Goal: Communication & Community: Answer question/provide support

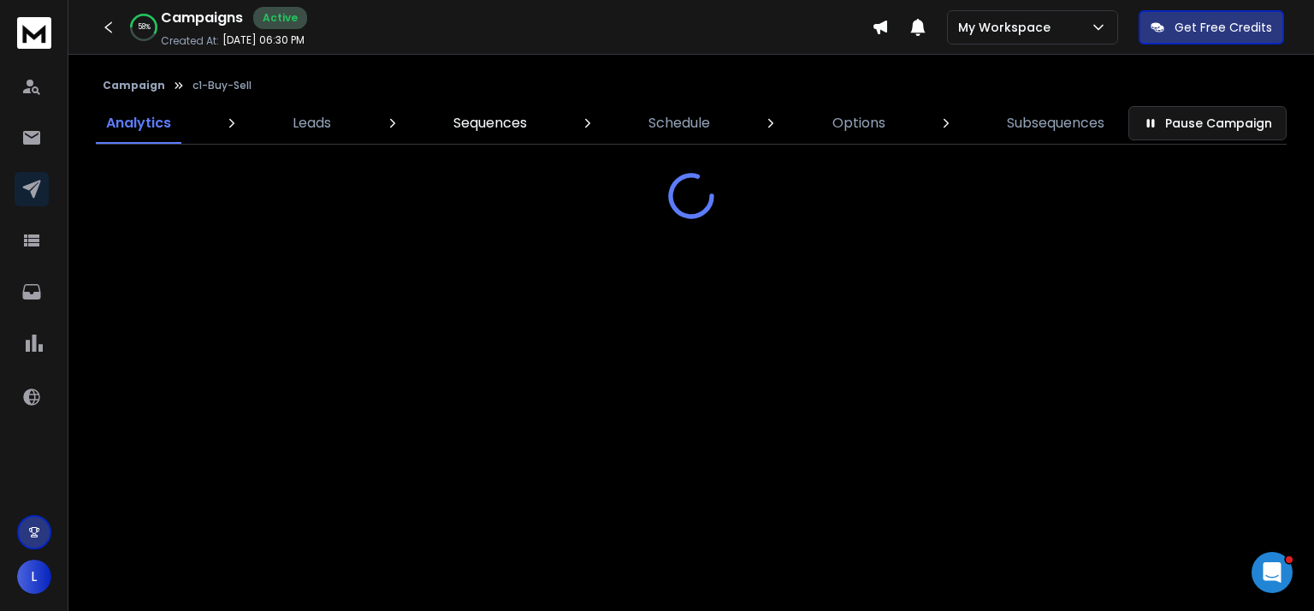
click at [488, 127] on p "Sequences" at bounding box center [490, 123] width 74 height 21
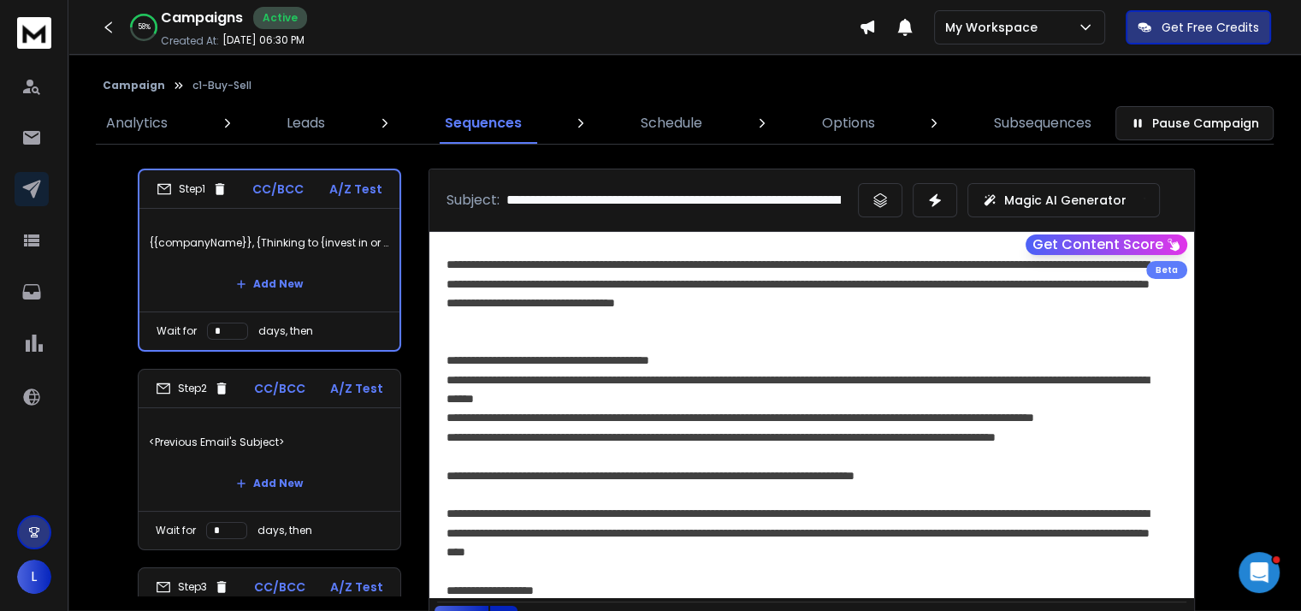
scroll to position [185, 0]
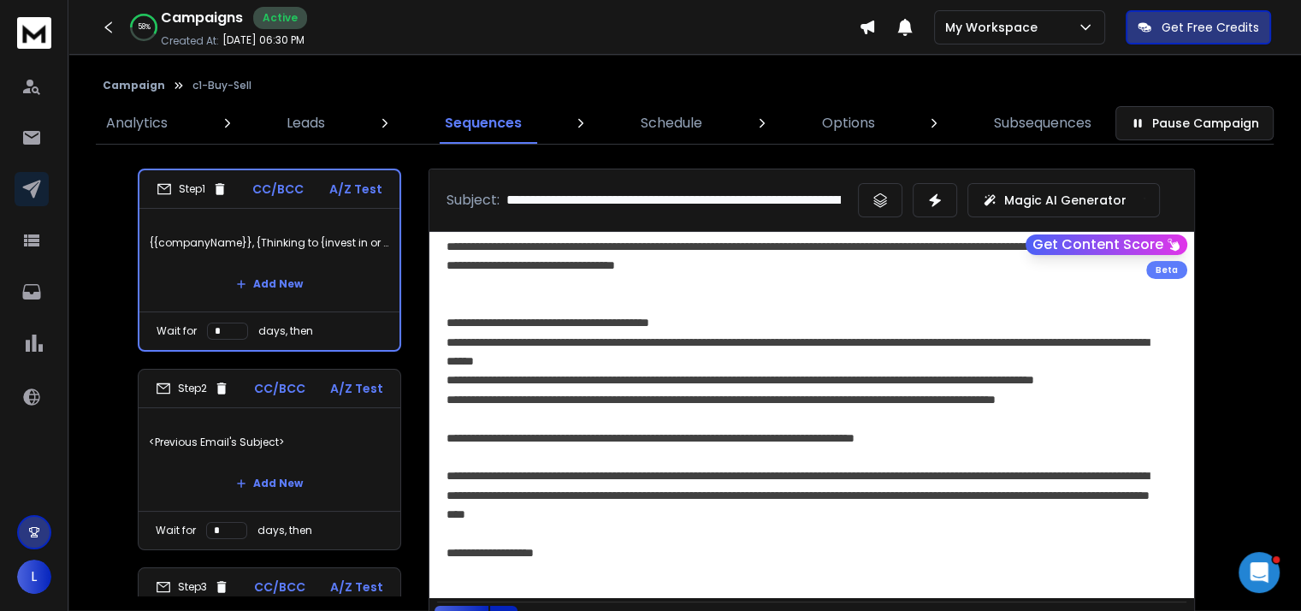
click at [260, 457] on p "<Previous Email's Subject>" at bounding box center [269, 442] width 241 height 48
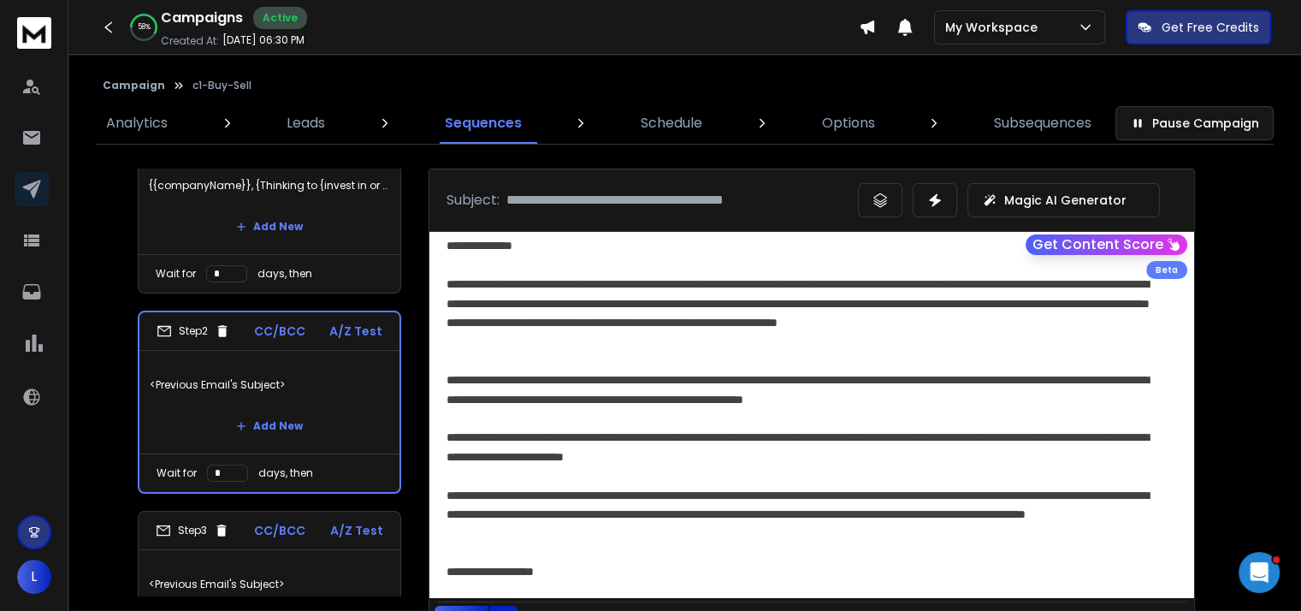
scroll to position [171, 0]
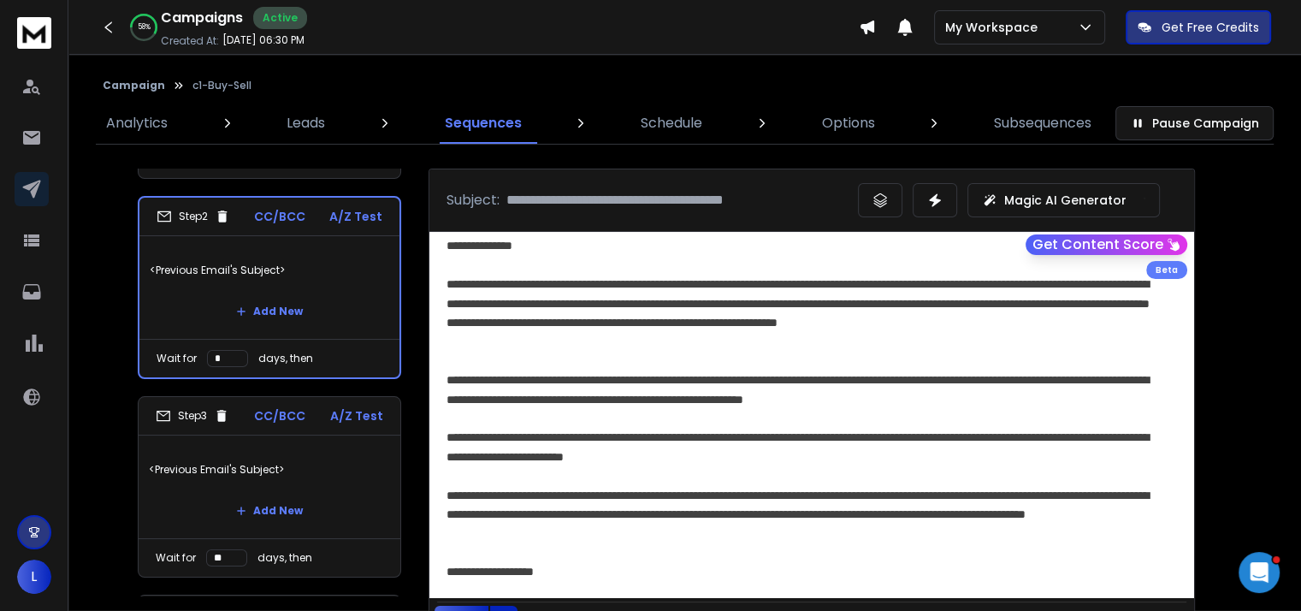
click at [256, 478] on p "<Previous Email's Subject>" at bounding box center [269, 470] width 241 height 48
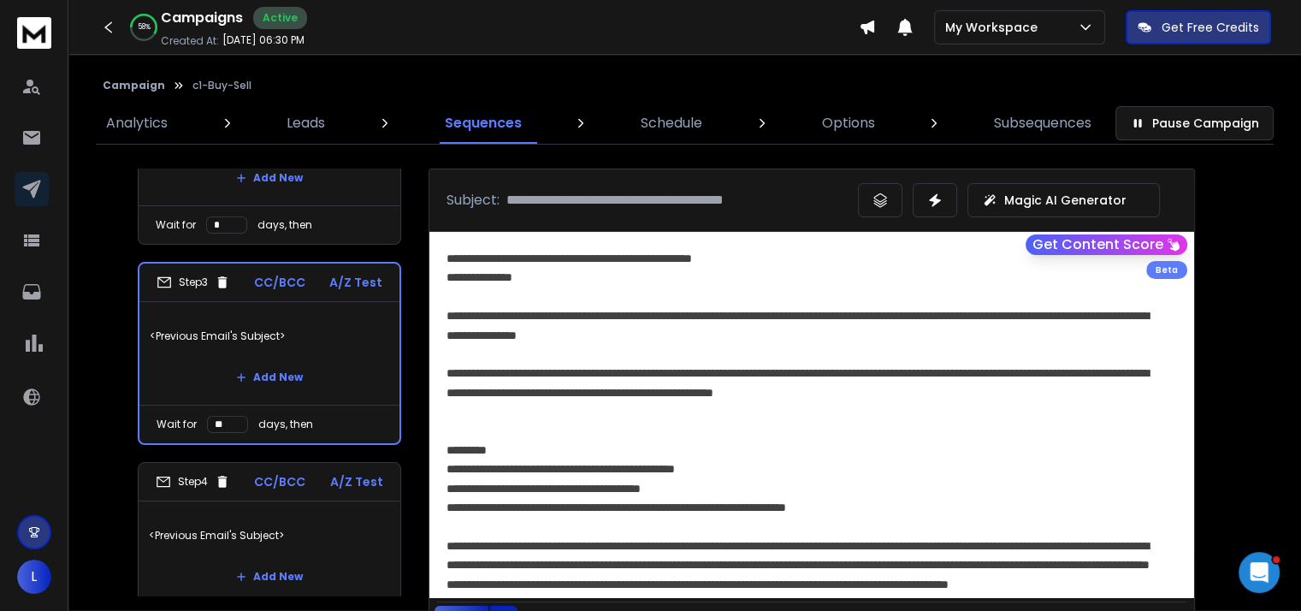
scroll to position [310, 0]
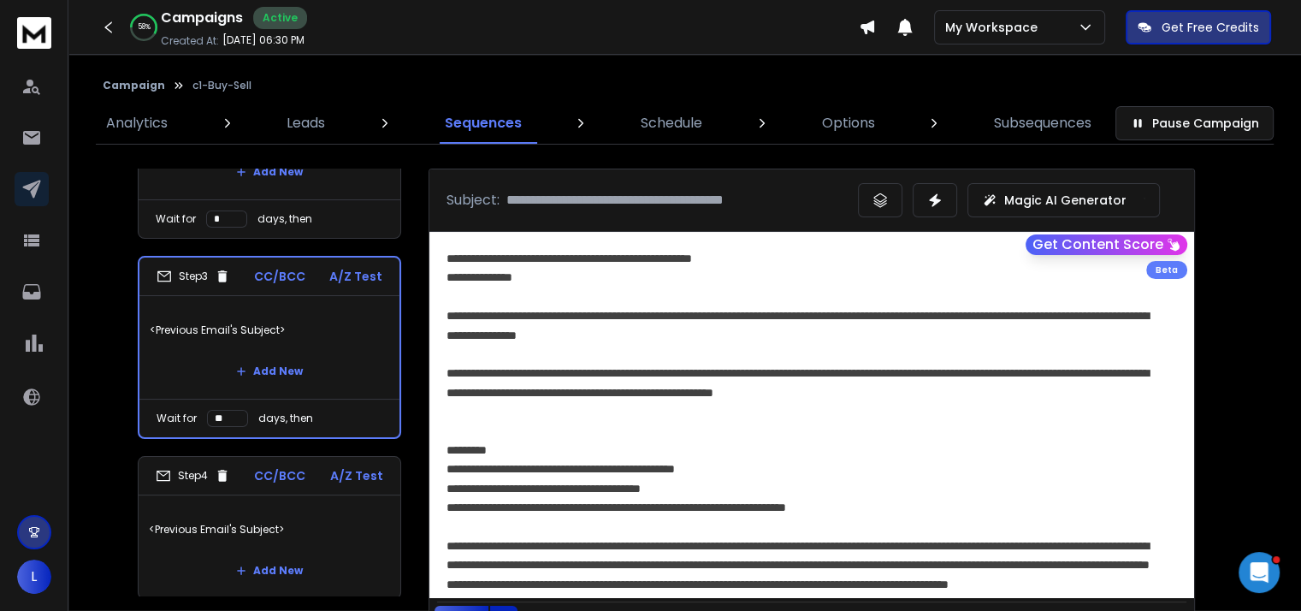
click at [301, 523] on p "<Previous Email's Subject>" at bounding box center [269, 530] width 241 height 48
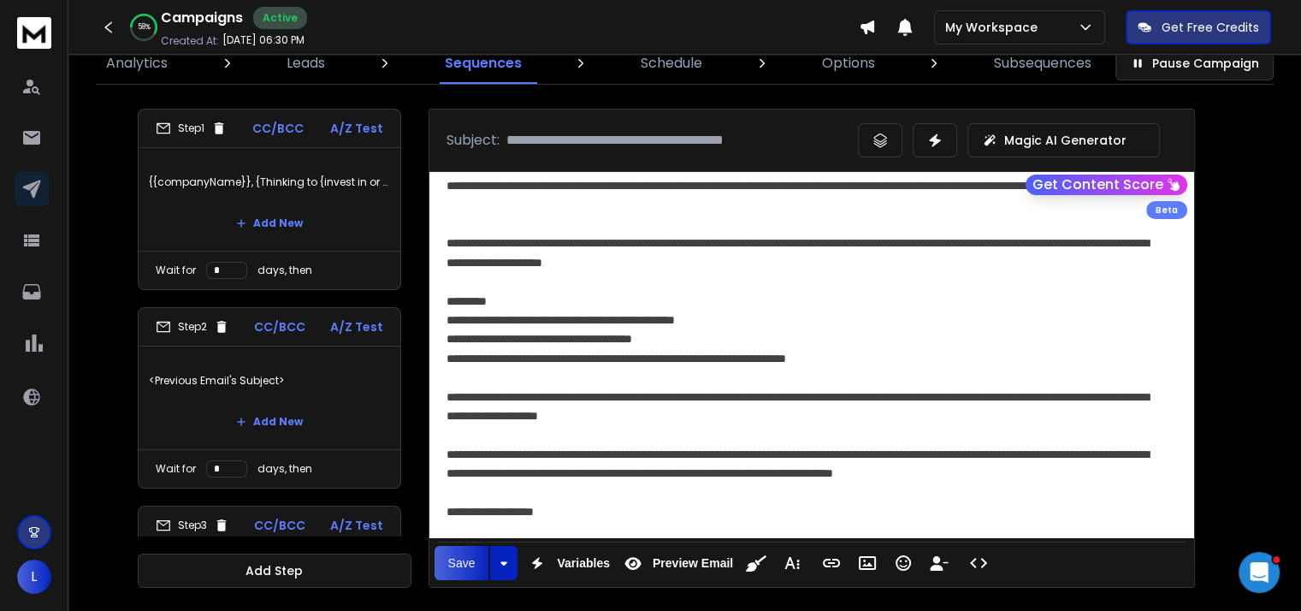
scroll to position [0, 0]
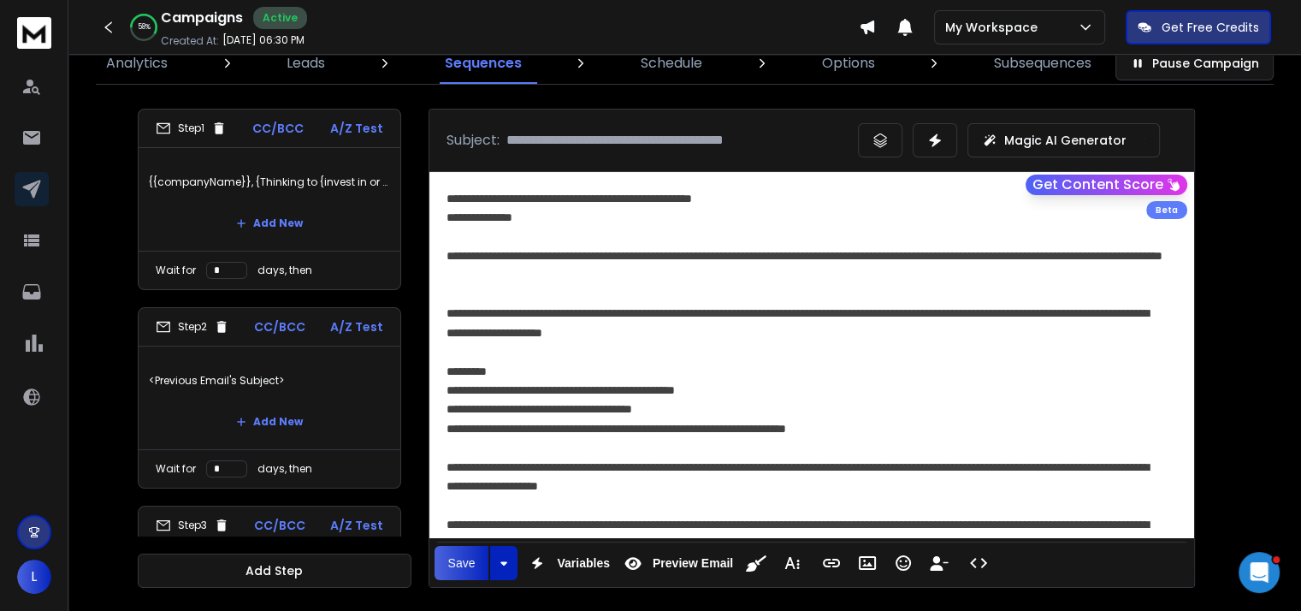
click at [101, 345] on div "Step 1 CC/BCC A/Z Test {{companyName}}, {Thinking to {invest in or sell|sell or…" at bounding box center [685, 348] width 1178 height 493
click at [1045, 67] on p "Subsequences" at bounding box center [1043, 63] width 98 height 21
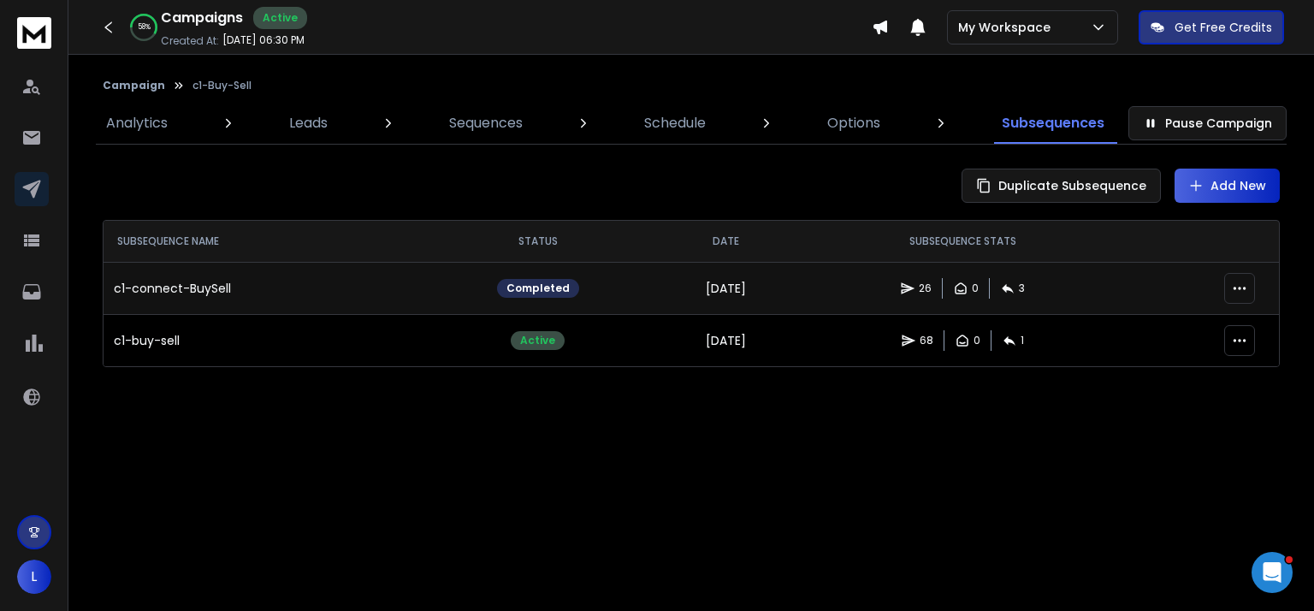
click at [147, 282] on td "c1-connect-BuySell" at bounding box center [262, 288] width 317 height 52
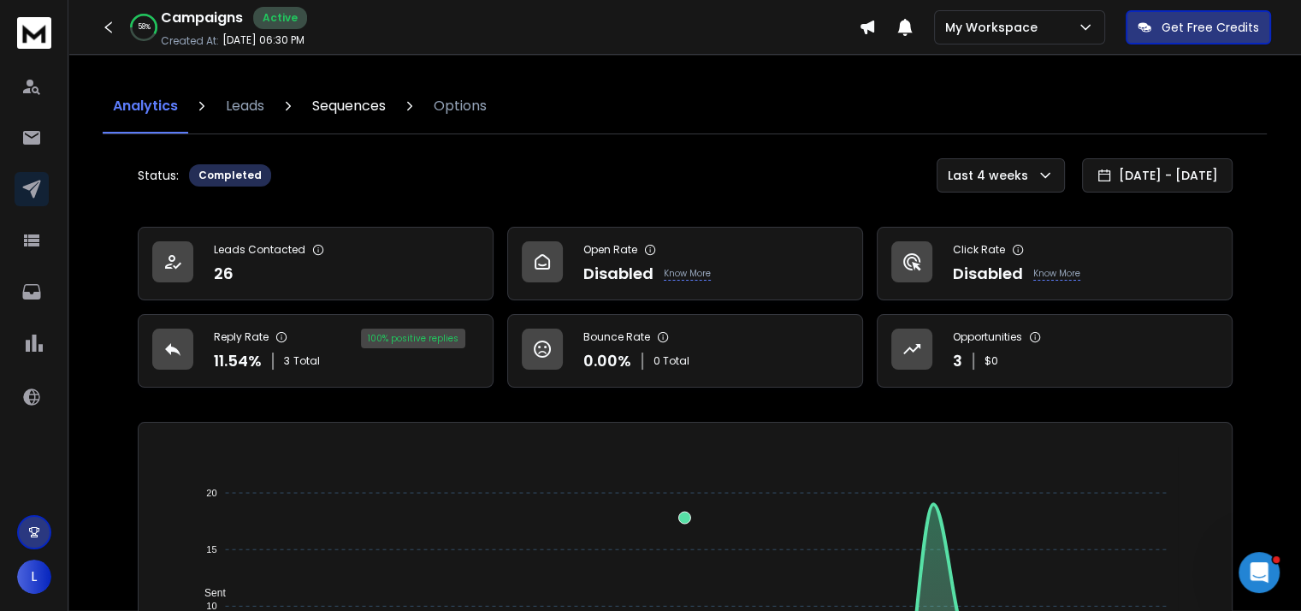
click at [354, 103] on p "Sequences" at bounding box center [349, 106] width 74 height 21
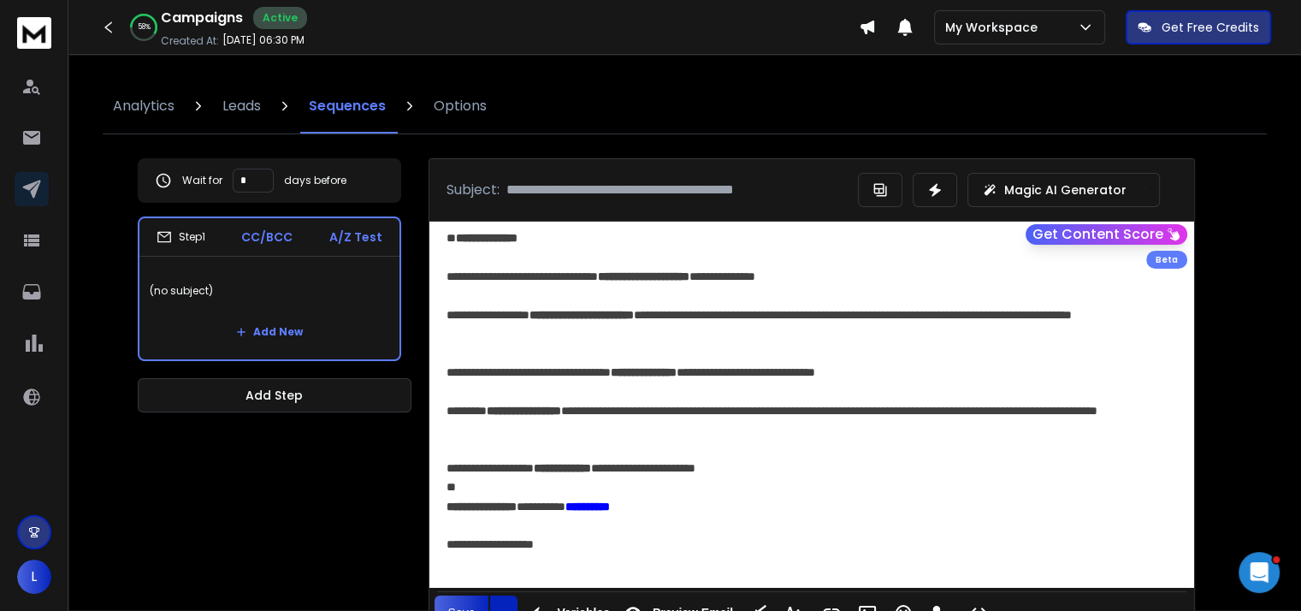
scroll to position [13, 0]
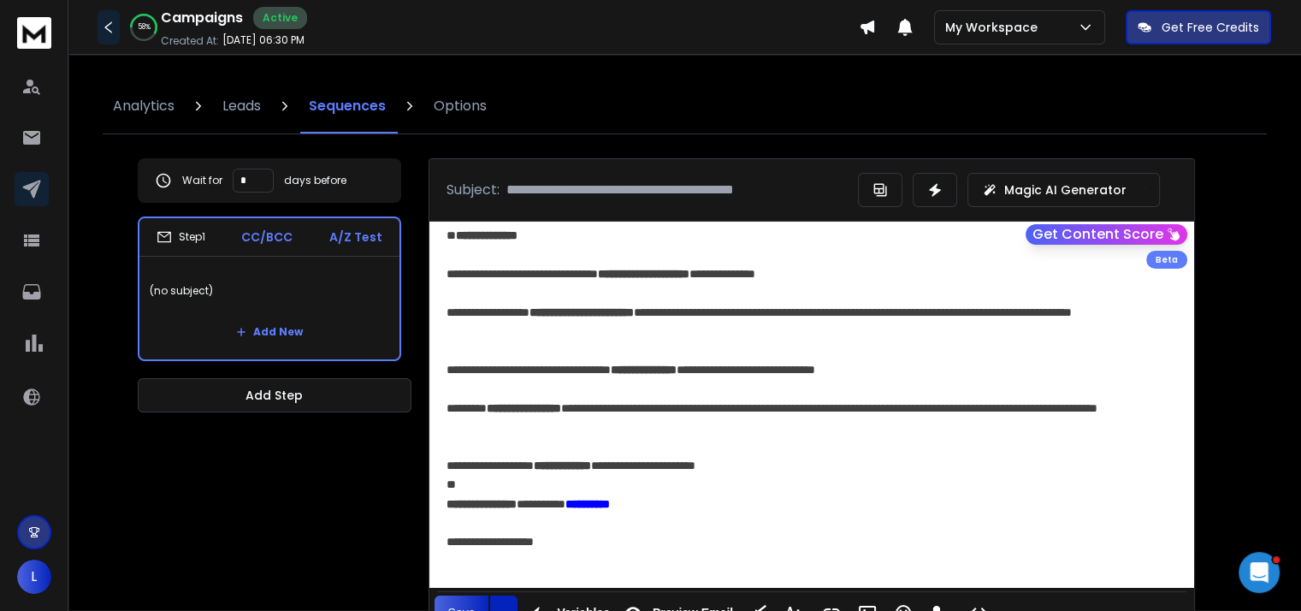
click at [103, 24] on icon at bounding box center [108, 27] width 15 height 15
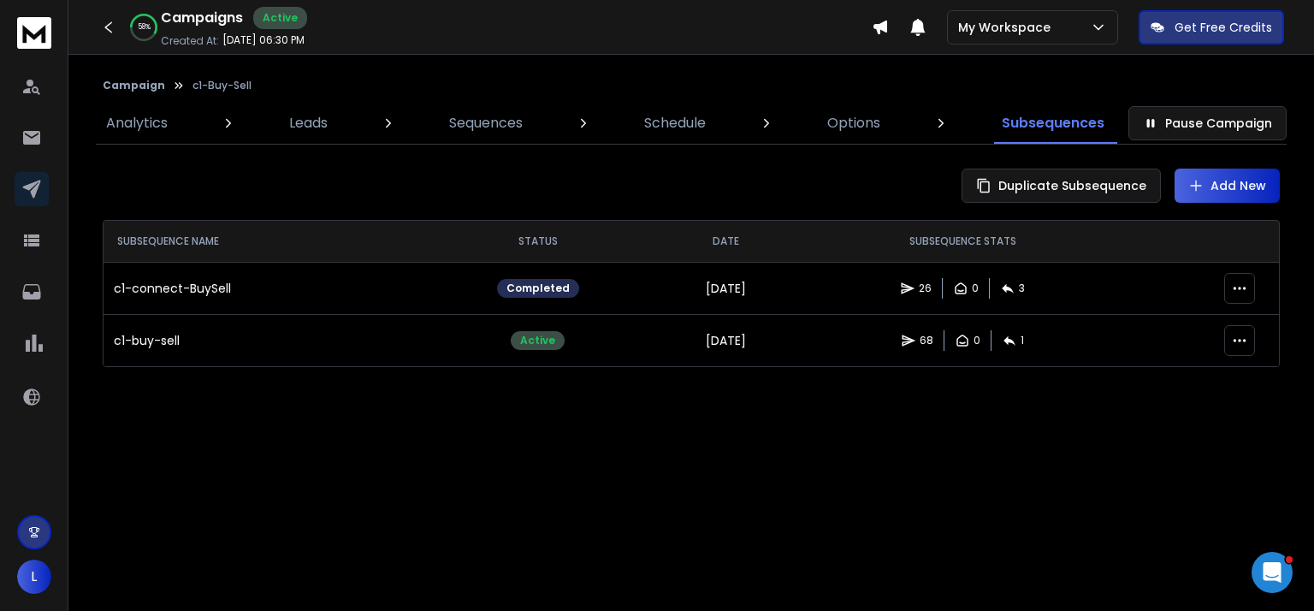
drag, startPoint x: 149, startPoint y: 341, endPoint x: 595, endPoint y: 405, distance: 451.0
click at [837, 458] on div "Your warmest leads are on your site – Turn visits into conversations Reach Out …" at bounding box center [657, 305] width 1314 height 611
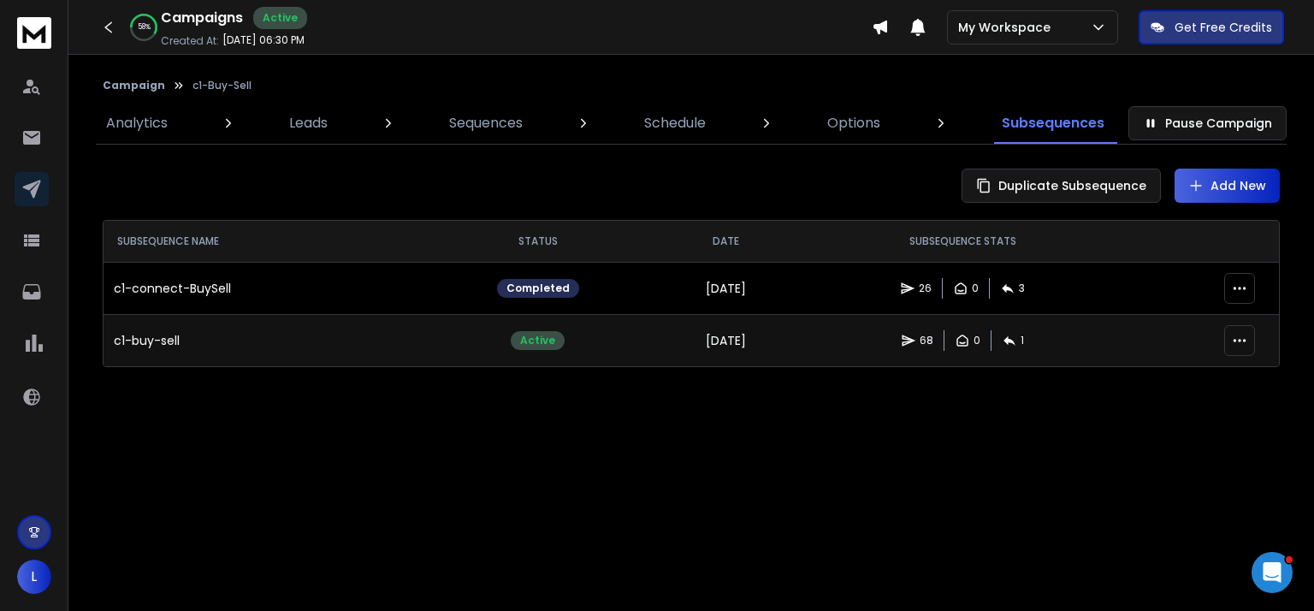
click at [133, 335] on td "c1-buy-sell" at bounding box center [262, 340] width 317 height 52
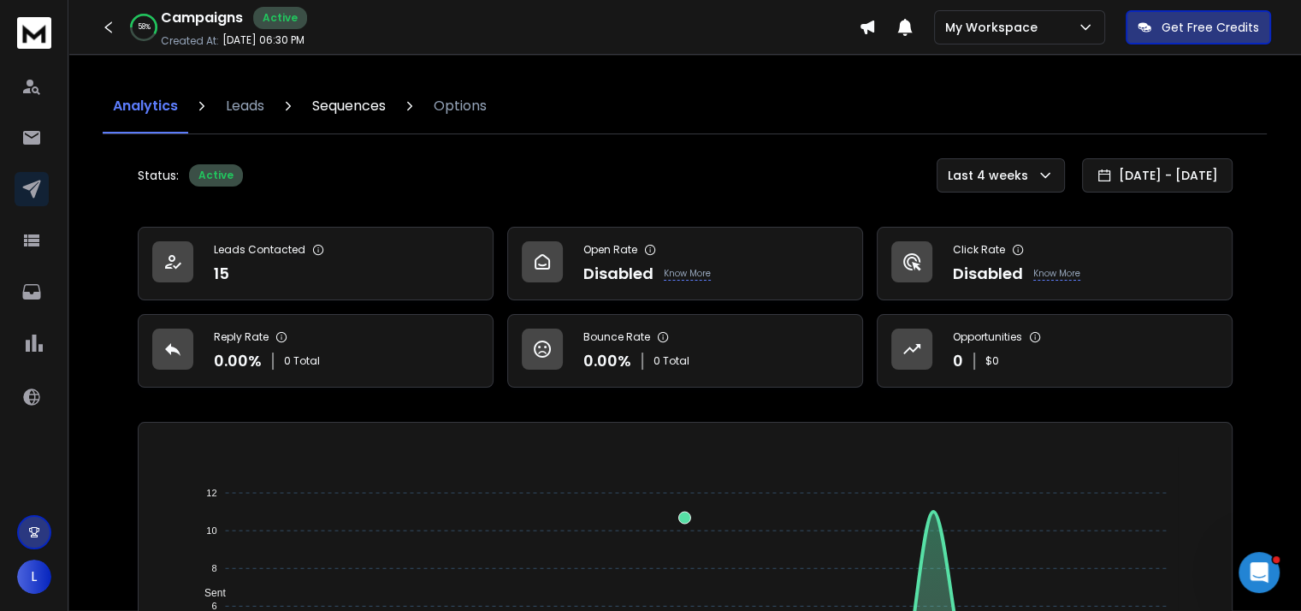
click at [362, 105] on p "Sequences" at bounding box center [349, 106] width 74 height 21
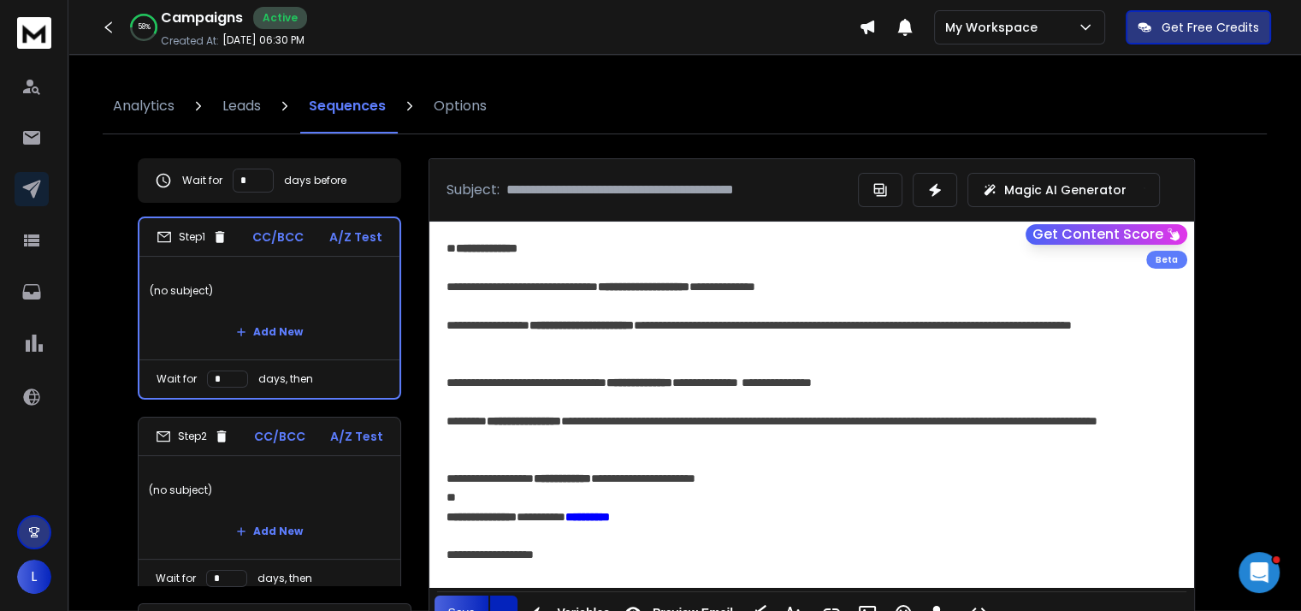
click at [323, 479] on p "(no subject)" at bounding box center [269, 490] width 241 height 48
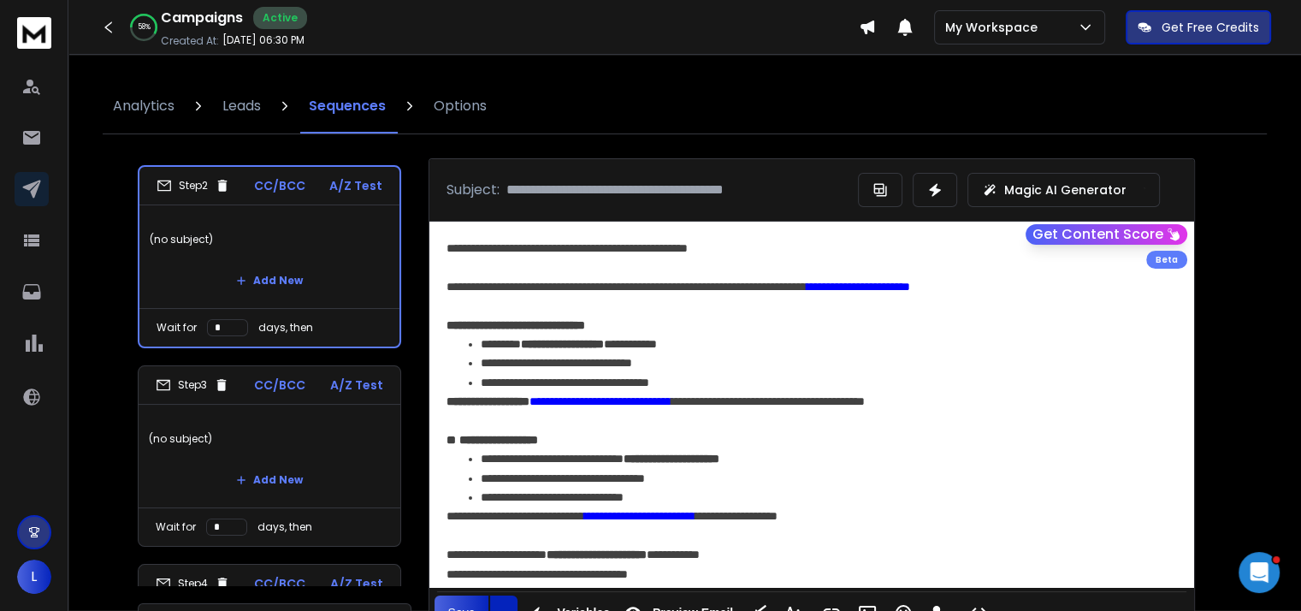
scroll to position [257, 0]
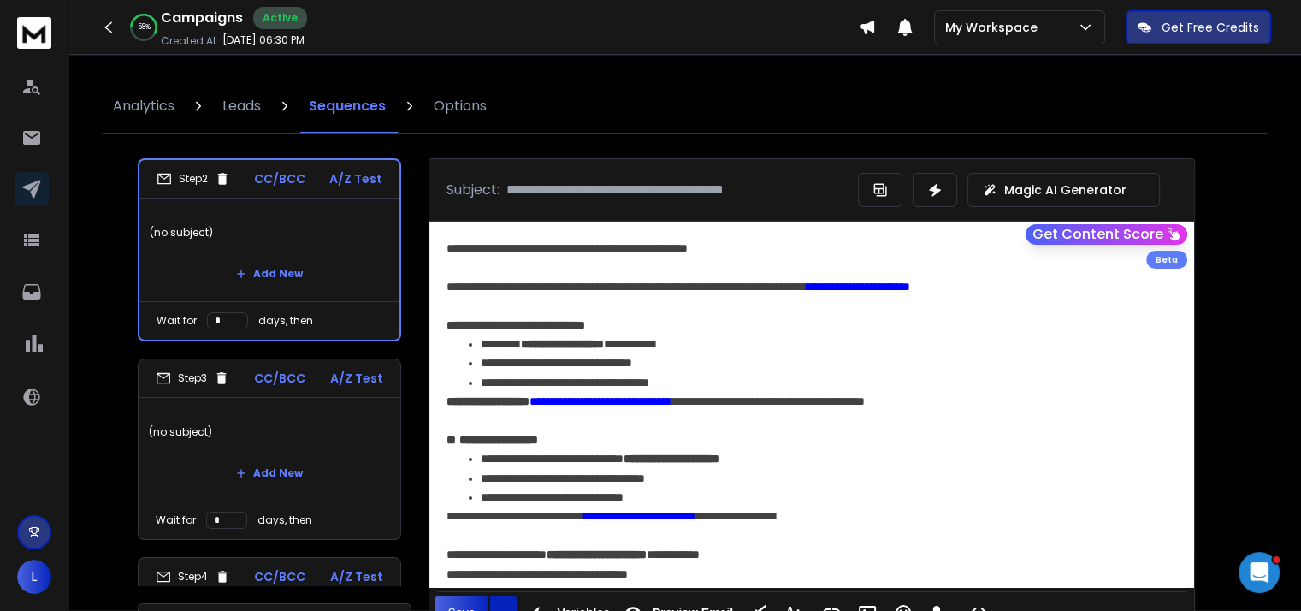
click at [338, 447] on p "(no subject)" at bounding box center [269, 432] width 241 height 48
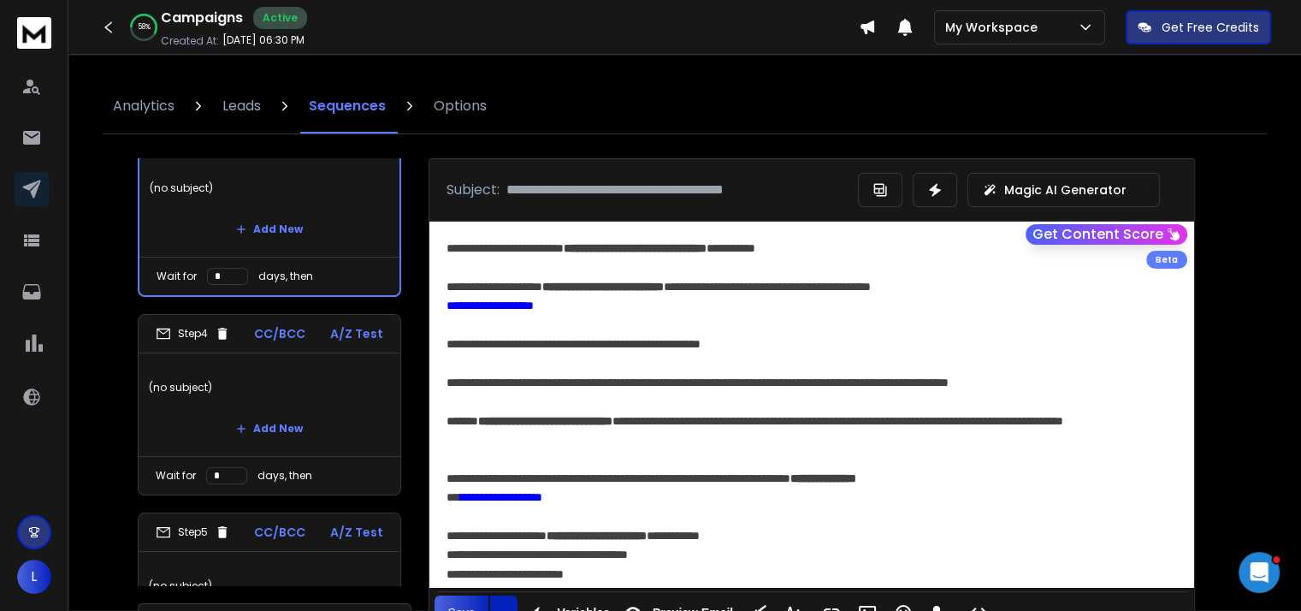
scroll to position [513, 0]
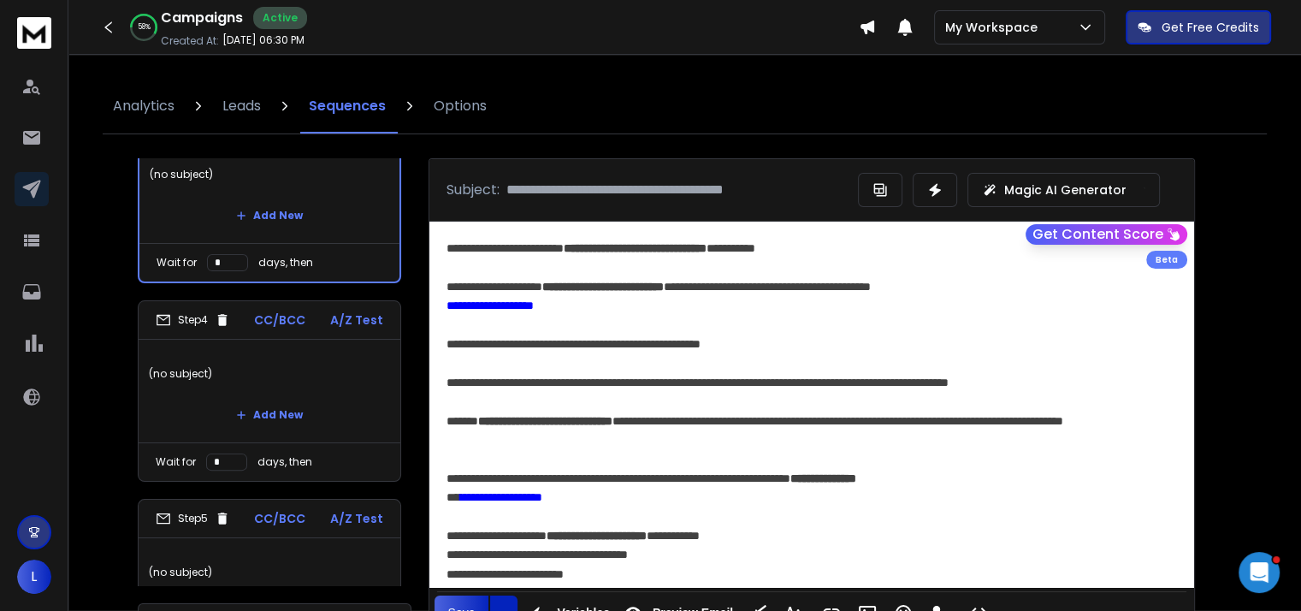
click at [339, 423] on div "Add New" at bounding box center [269, 415] width 241 height 34
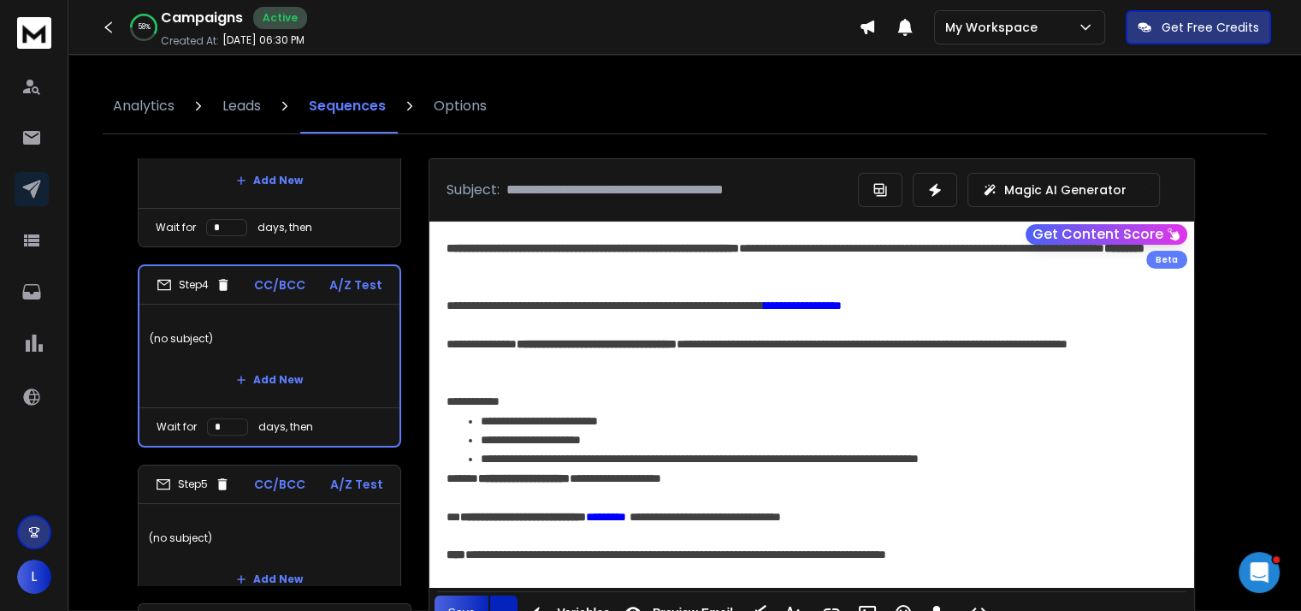
scroll to position [565, 0]
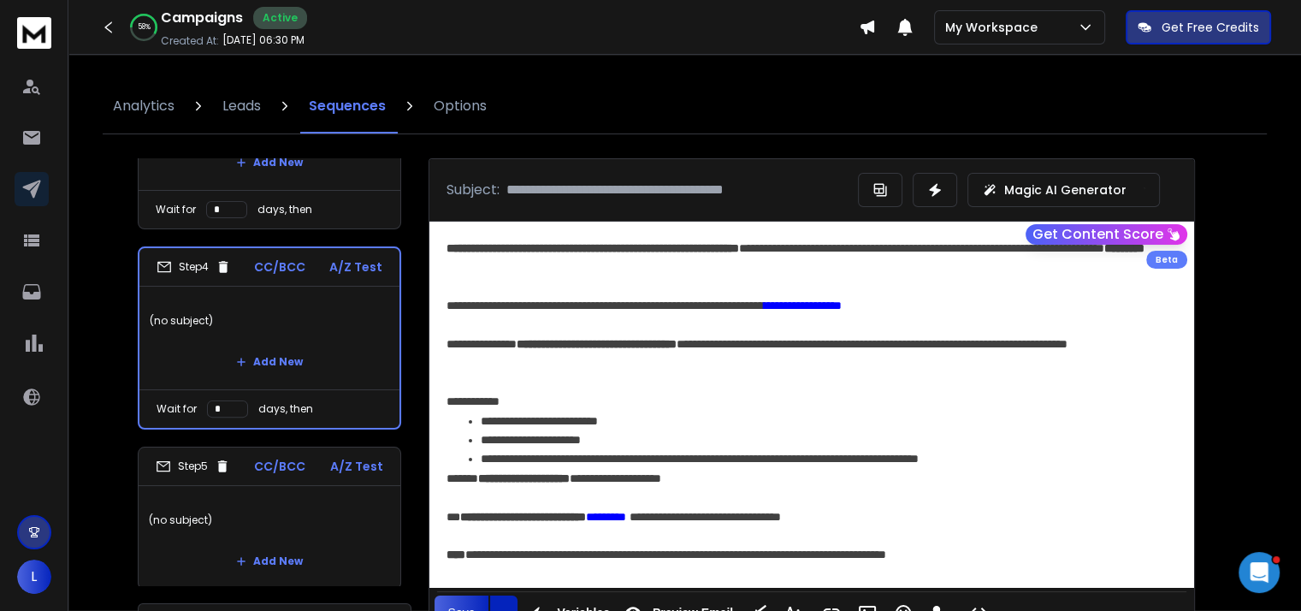
click at [336, 512] on p "(no subject)" at bounding box center [269, 520] width 241 height 48
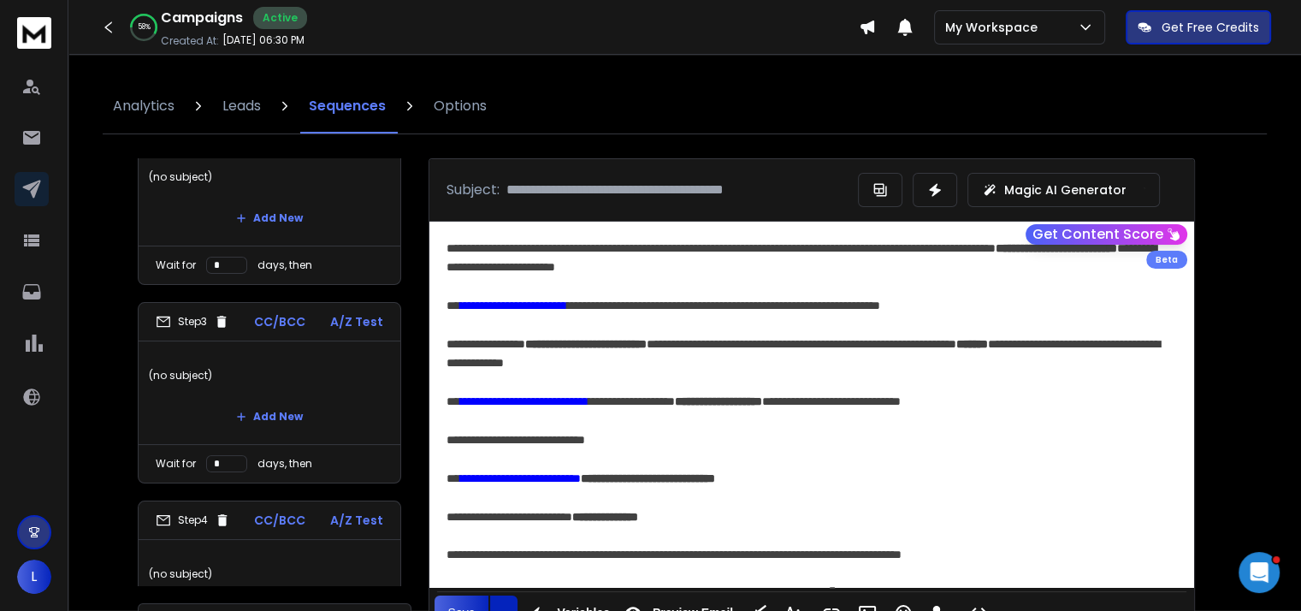
scroll to position [223, 0]
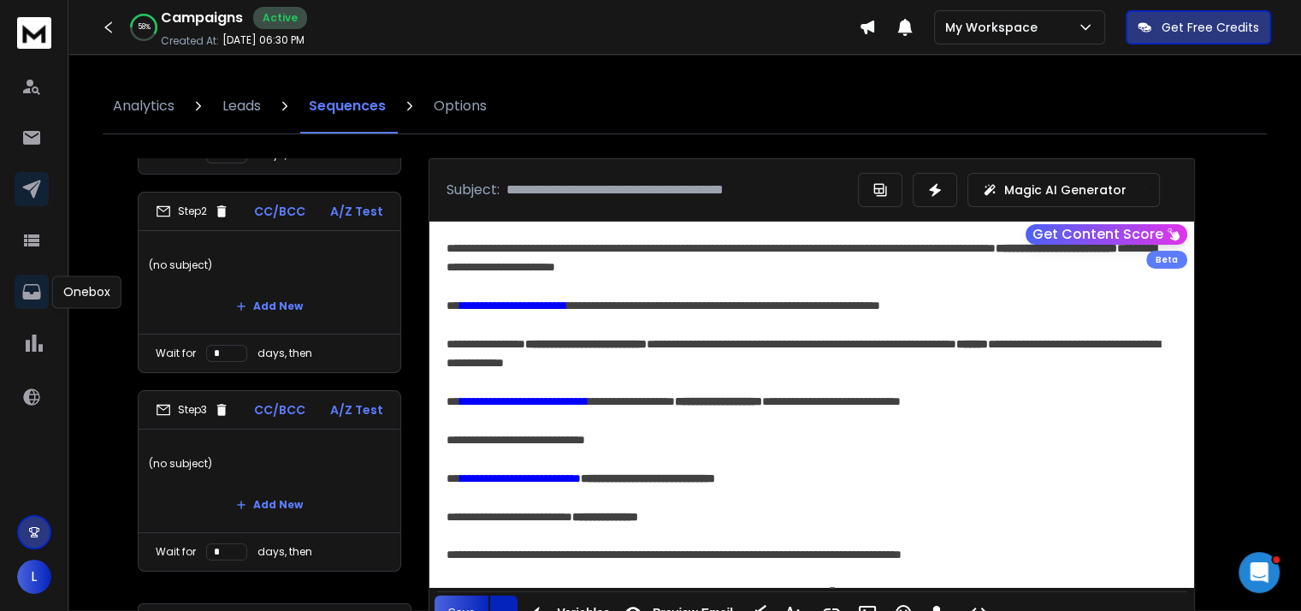
click at [33, 291] on icon at bounding box center [31, 291] width 21 height 21
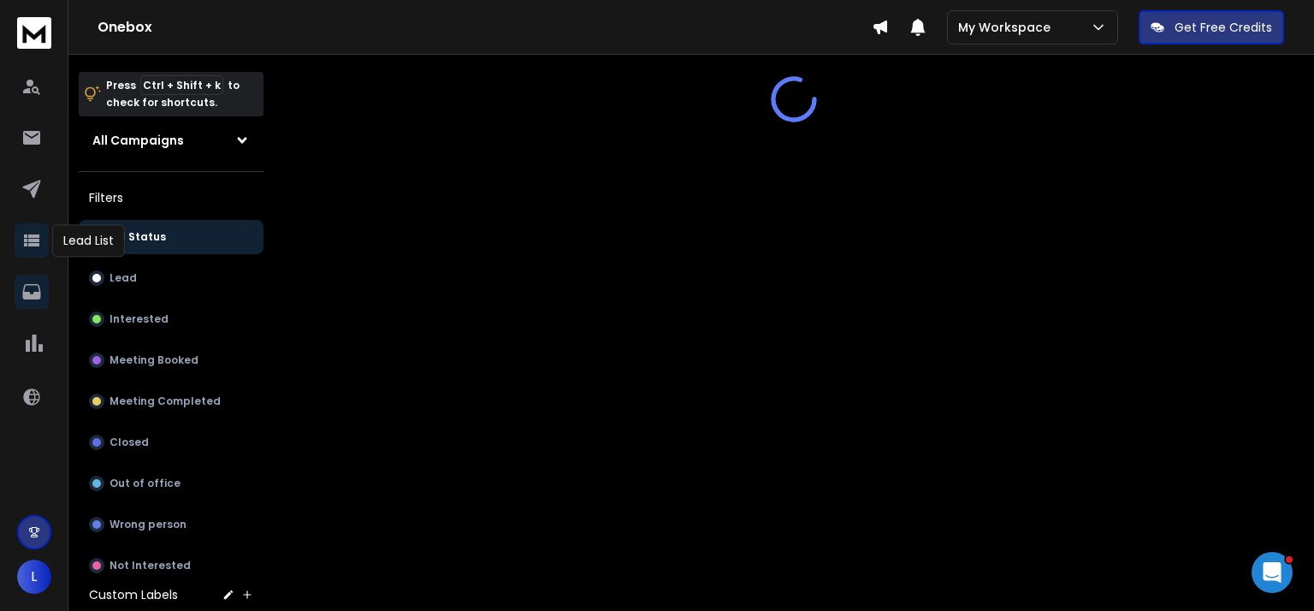
click at [33, 230] on icon at bounding box center [31, 240] width 21 height 21
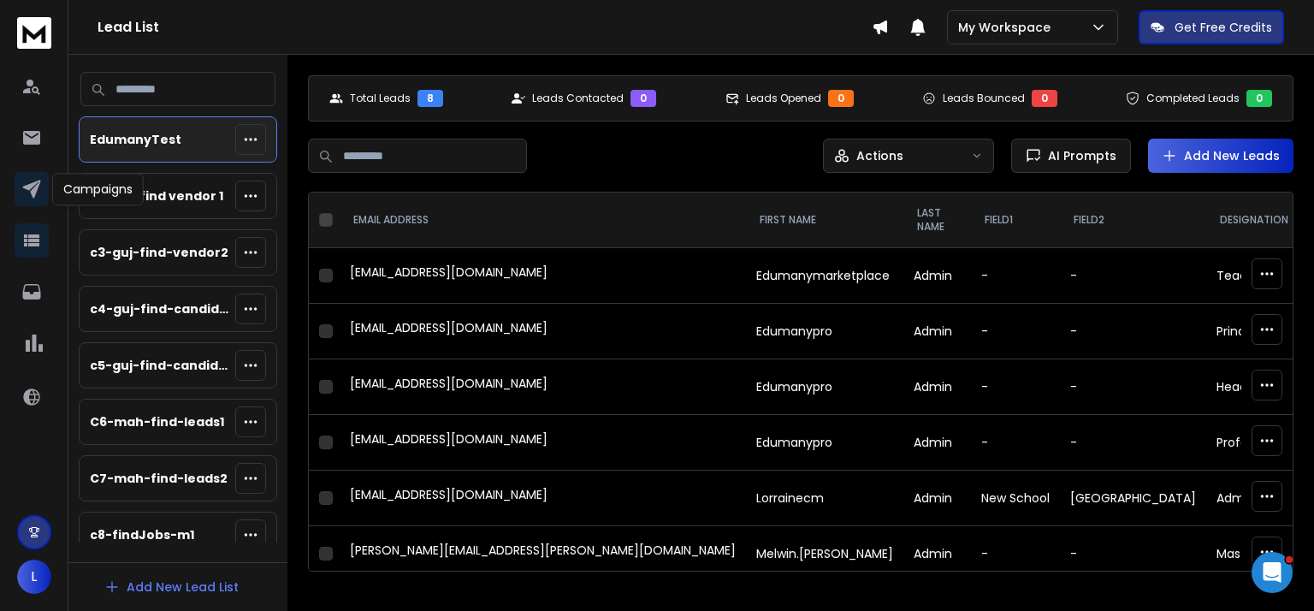
click at [27, 190] on icon at bounding box center [31, 189] width 21 height 21
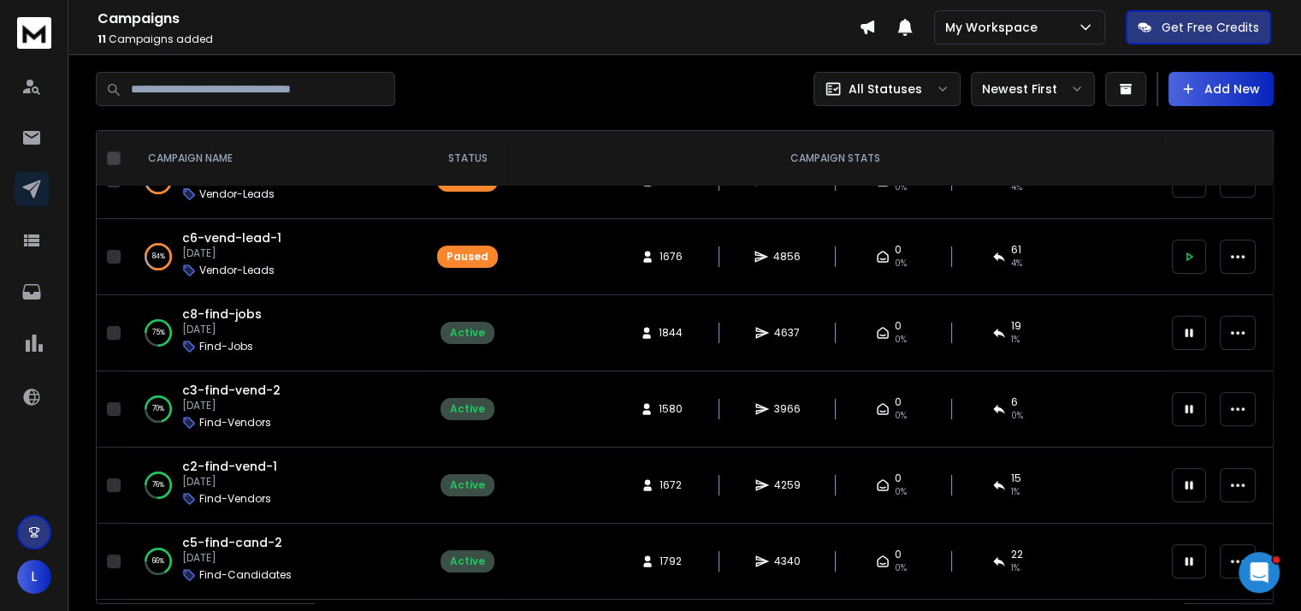
scroll to position [171, 0]
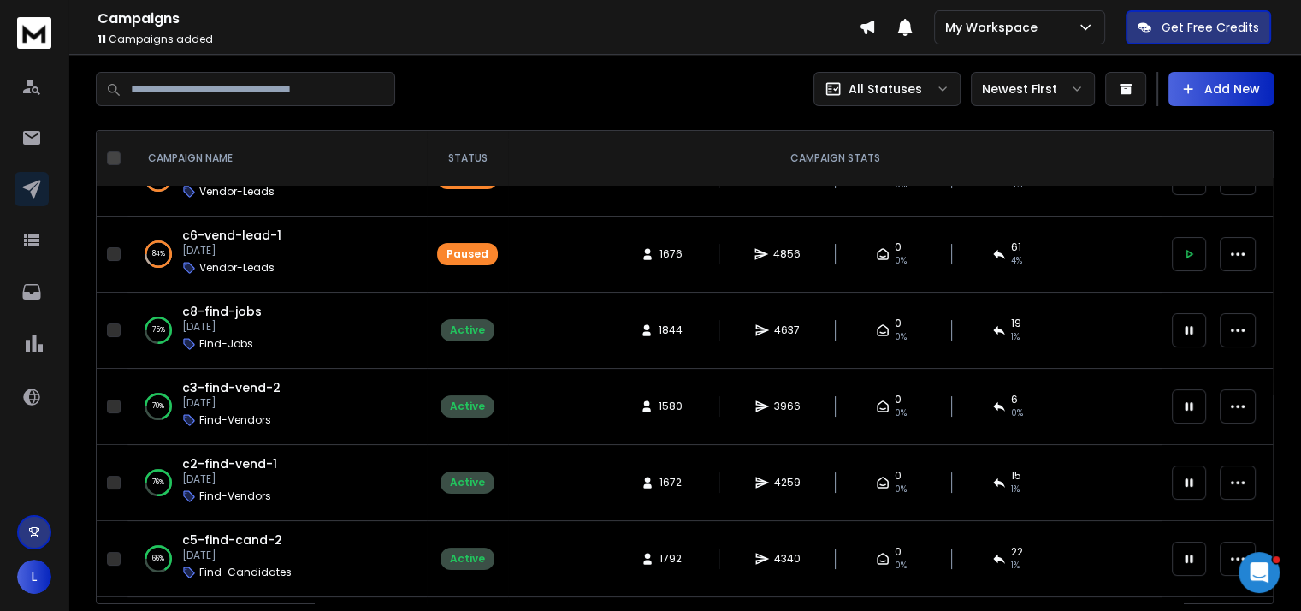
click at [226, 396] on p "[DATE]" at bounding box center [231, 403] width 98 height 14
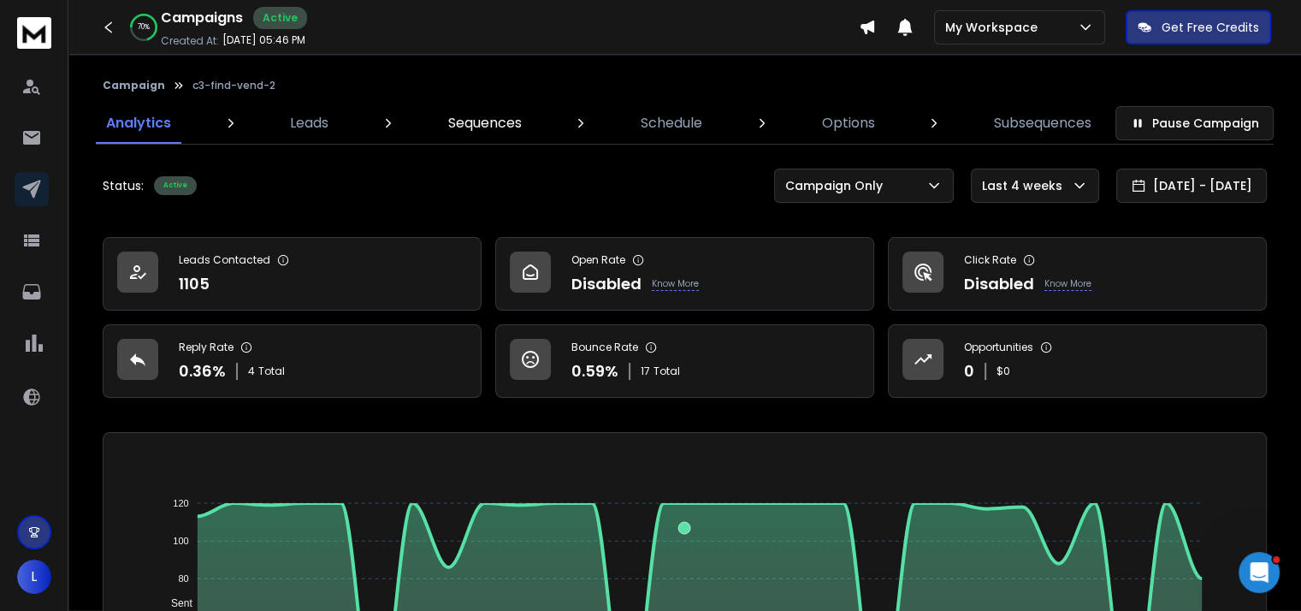
click at [501, 120] on p "Sequences" at bounding box center [485, 123] width 74 height 21
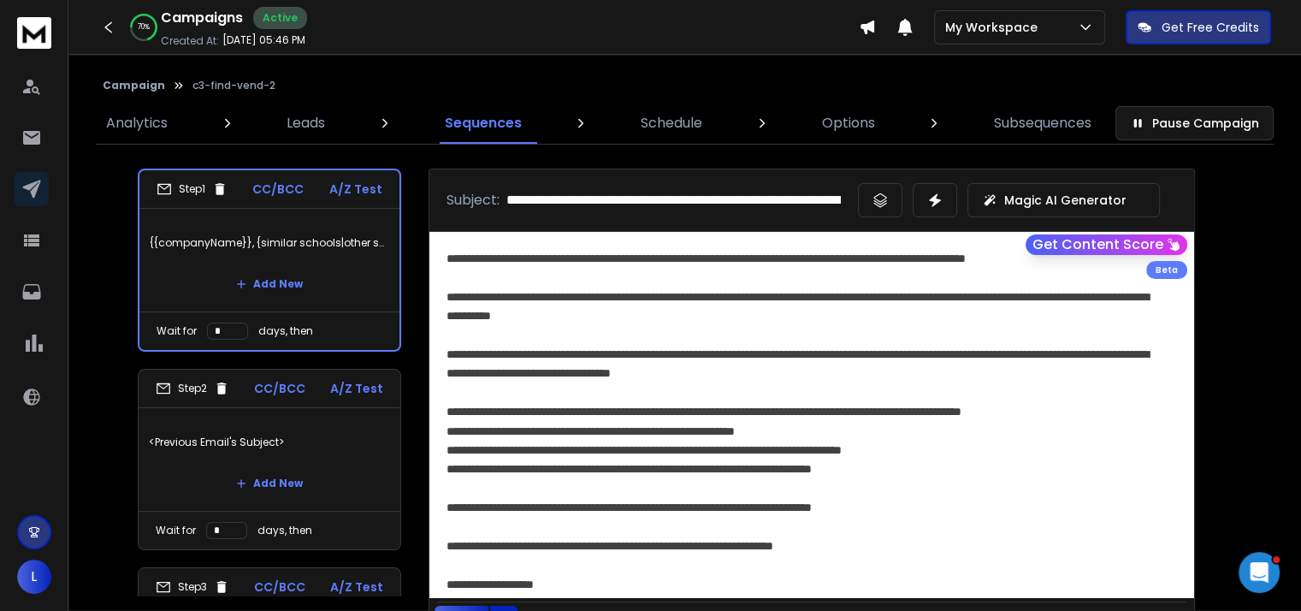
click at [222, 447] on p "<Previous Email's Subject>" at bounding box center [269, 442] width 241 height 48
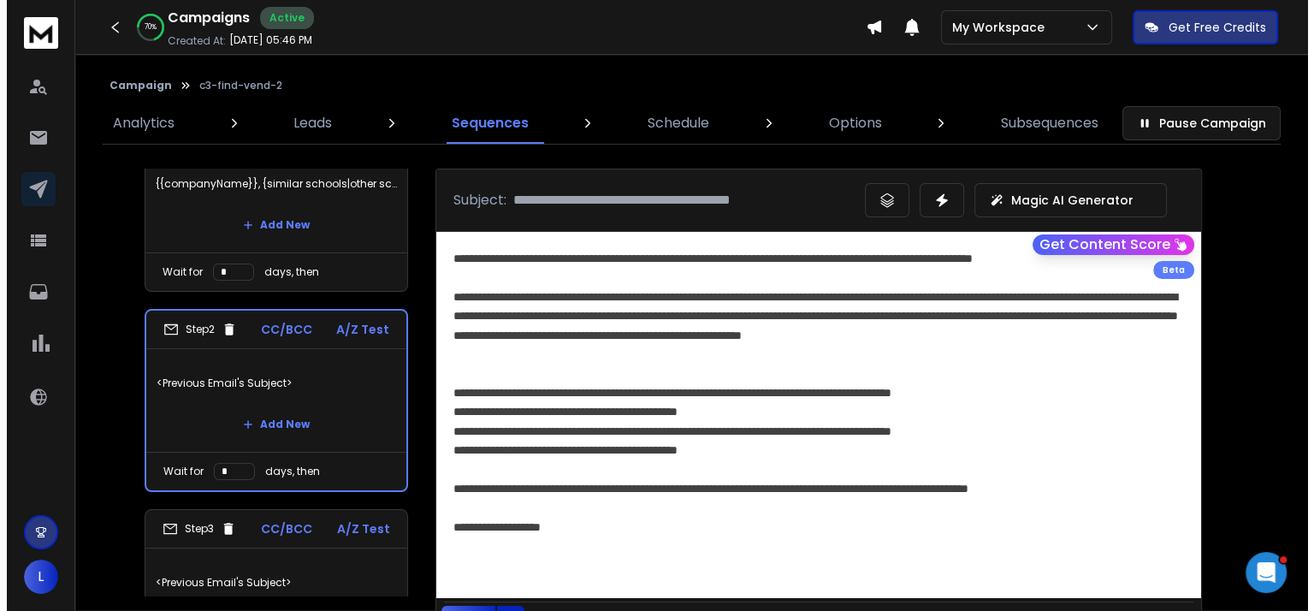
scroll to position [112, 0]
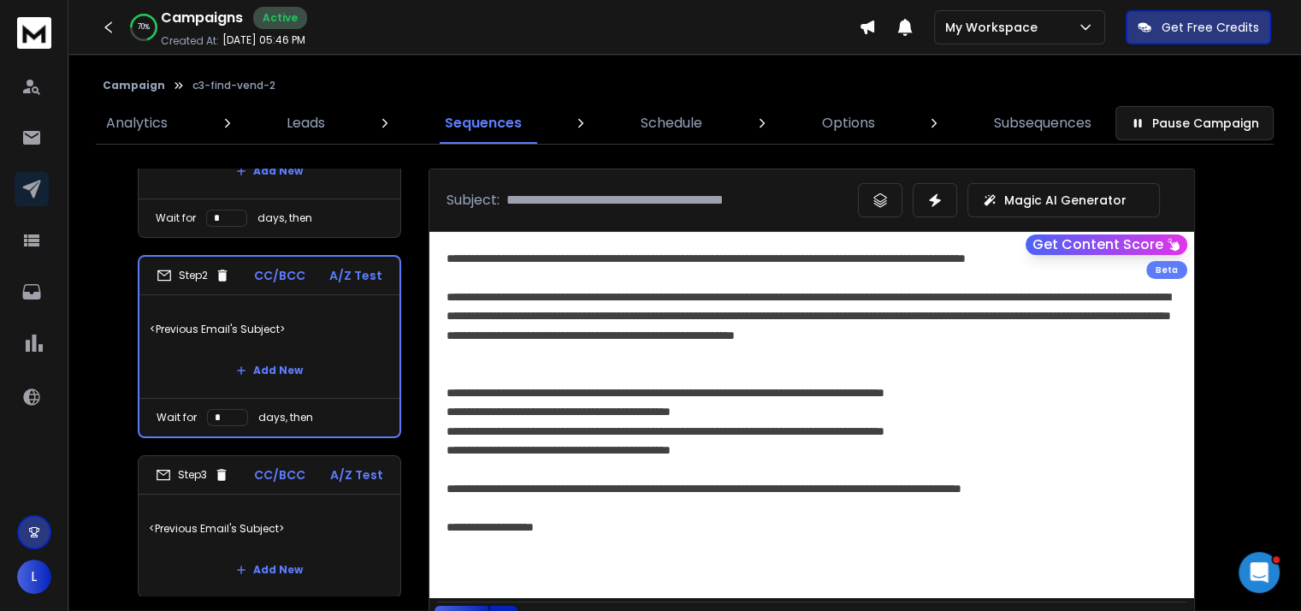
click at [240, 540] on p "<Previous Email's Subject>" at bounding box center [269, 529] width 241 height 48
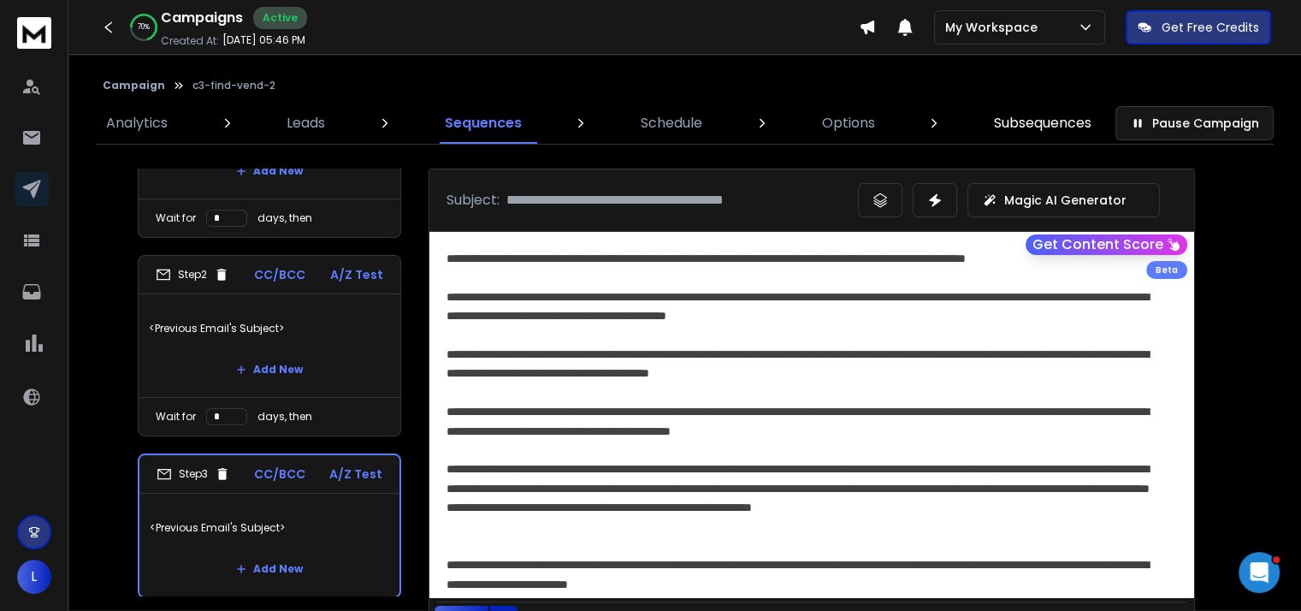
click at [1021, 126] on p "Subsequences" at bounding box center [1043, 123] width 98 height 21
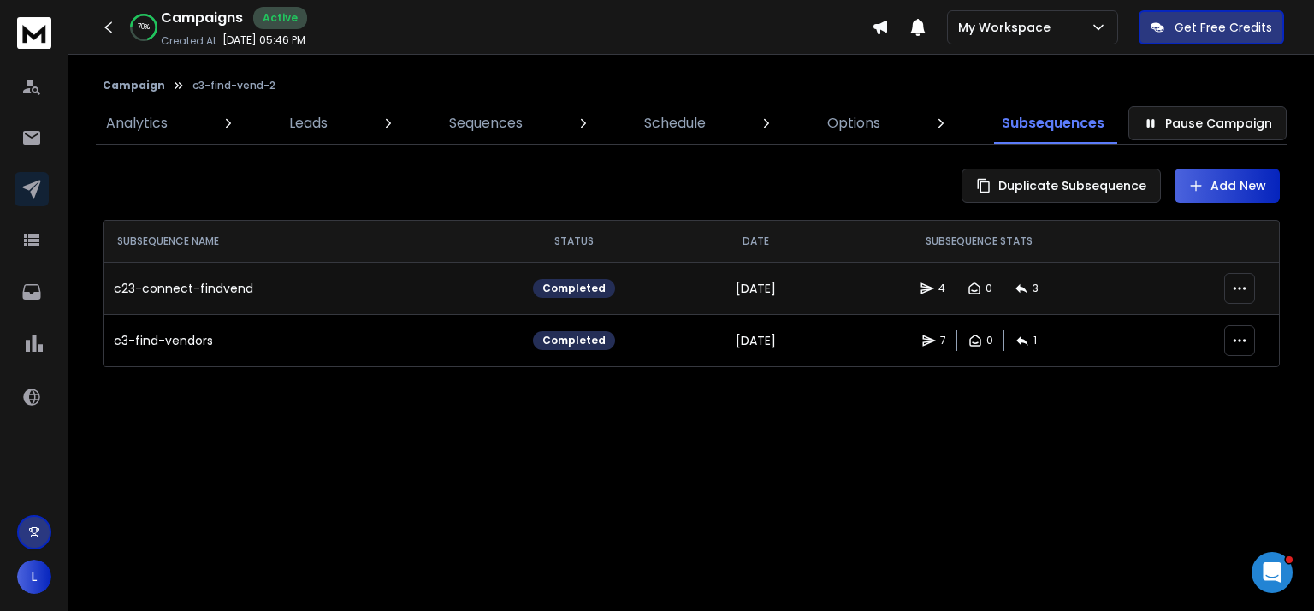
click at [164, 280] on td "c23-connect-findvend" at bounding box center [282, 288] width 356 height 52
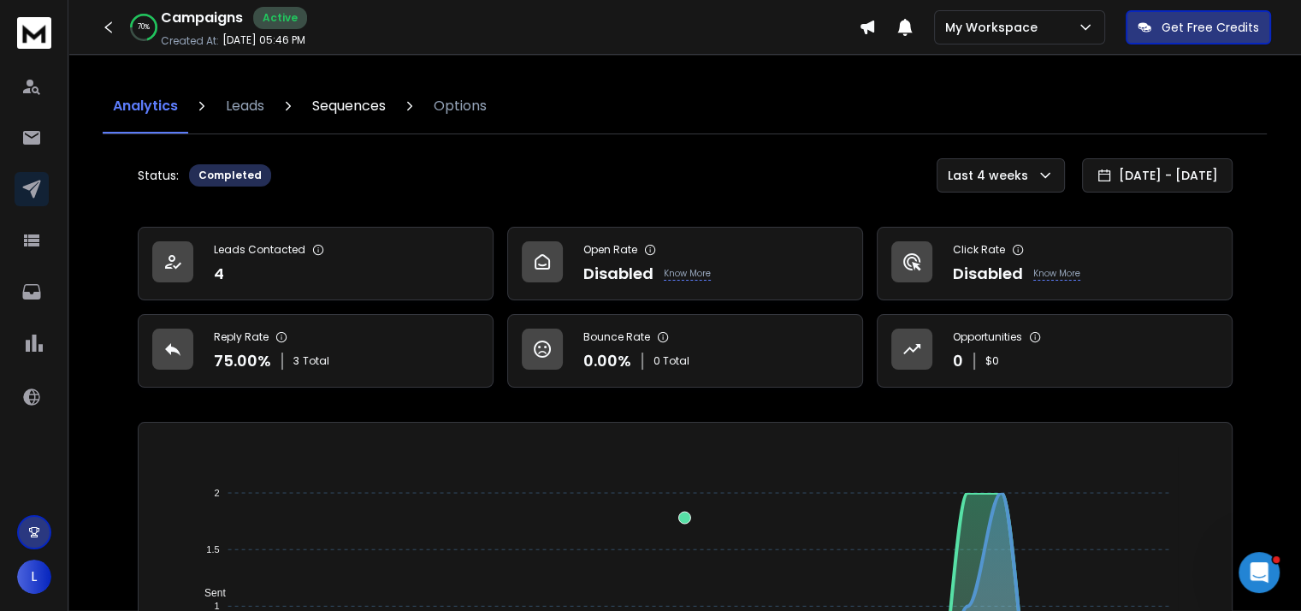
click at [336, 104] on p "Sequences" at bounding box center [349, 106] width 74 height 21
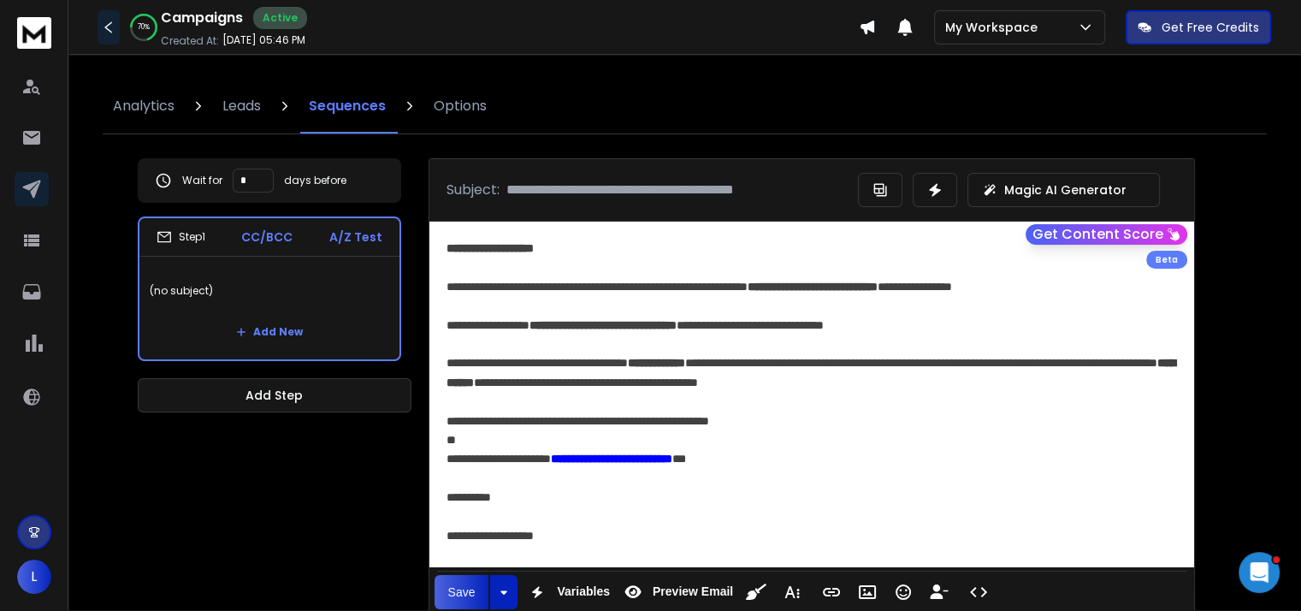
click at [105, 22] on icon at bounding box center [108, 27] width 15 height 15
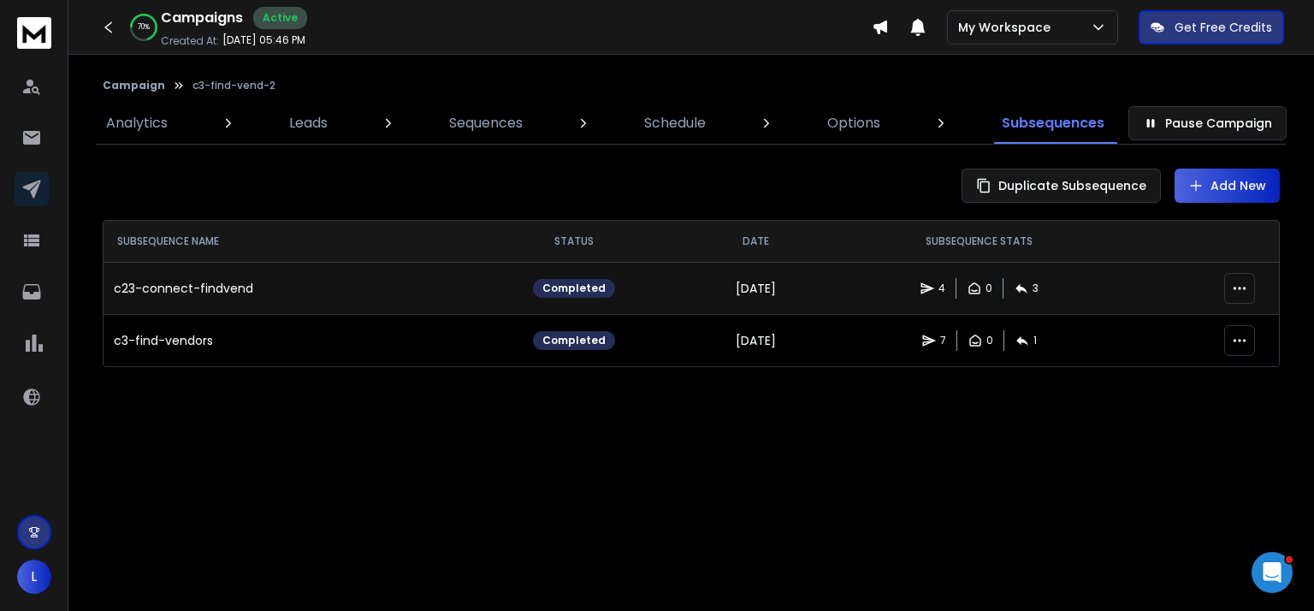
click at [161, 284] on td "c23-connect-findvend" at bounding box center [282, 288] width 356 height 52
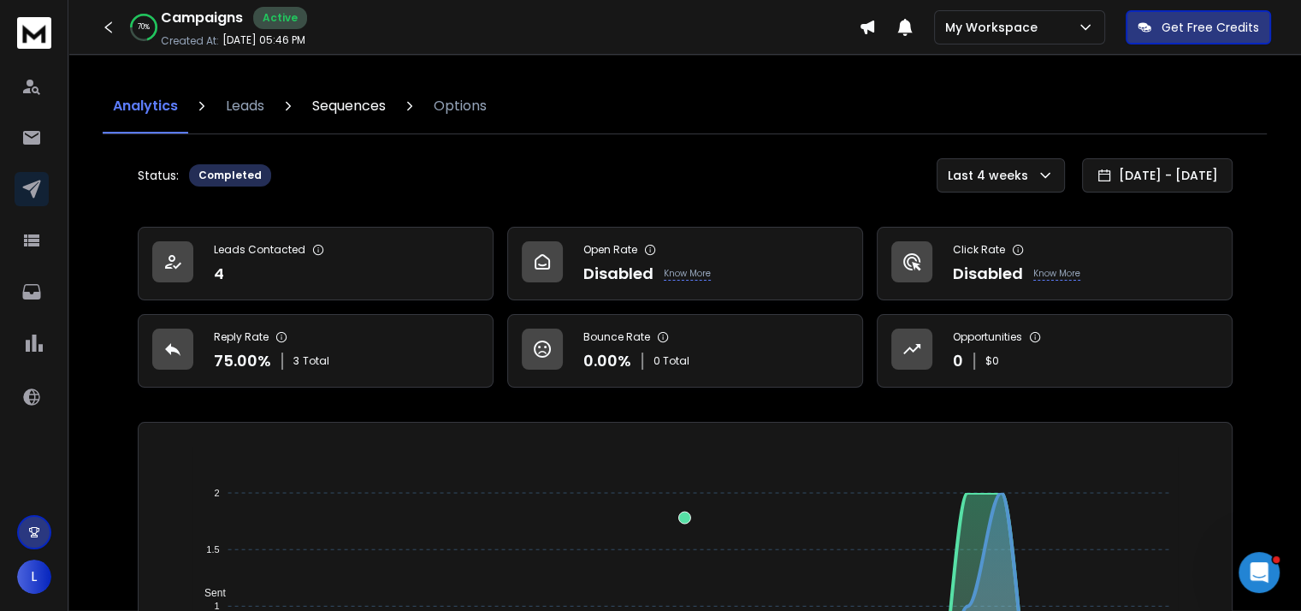
click at [358, 104] on p "Sequences" at bounding box center [349, 106] width 74 height 21
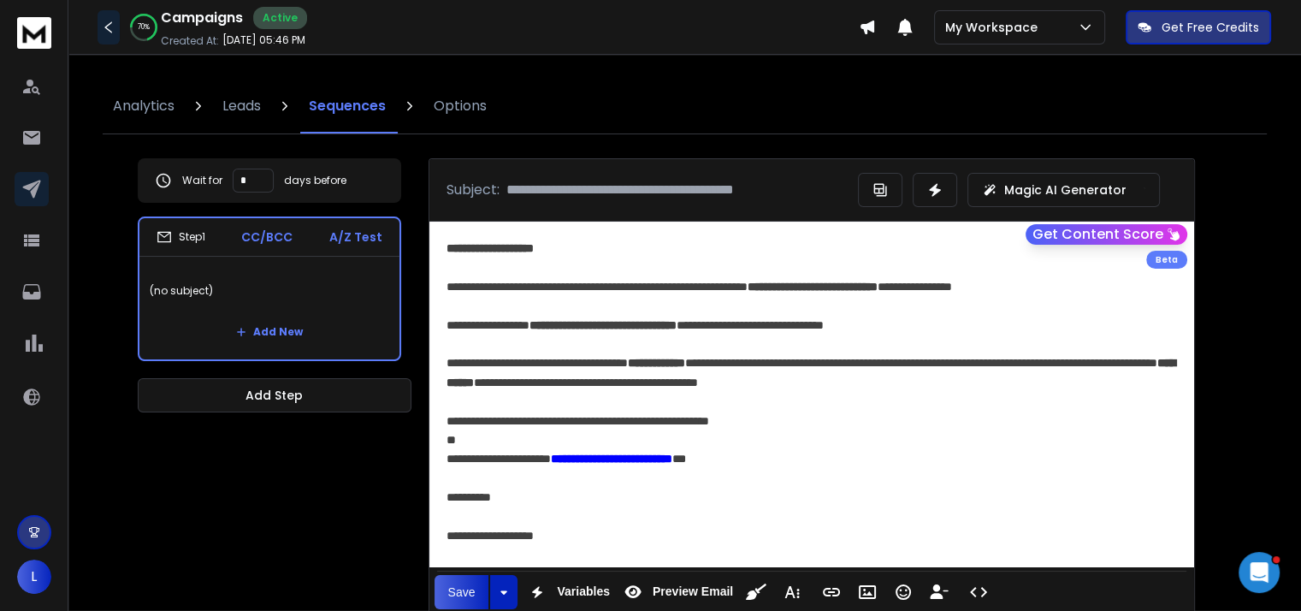
click at [108, 21] on icon at bounding box center [108, 27] width 15 height 15
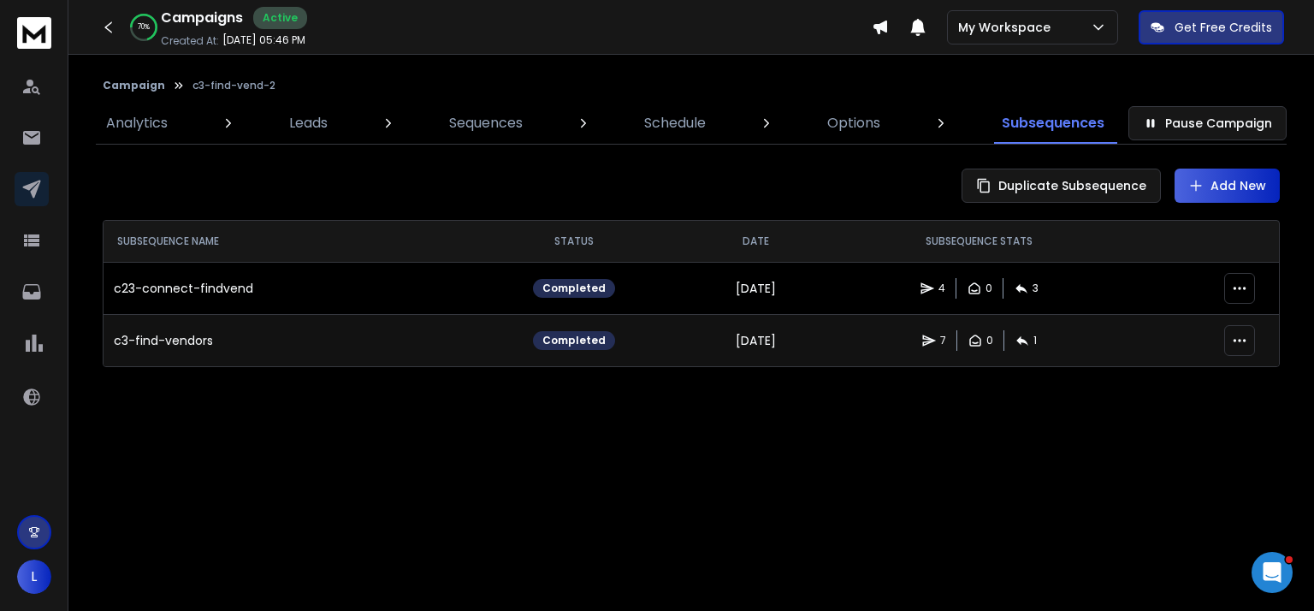
click at [188, 339] on td "c3-find-vendors" at bounding box center [282, 340] width 356 height 52
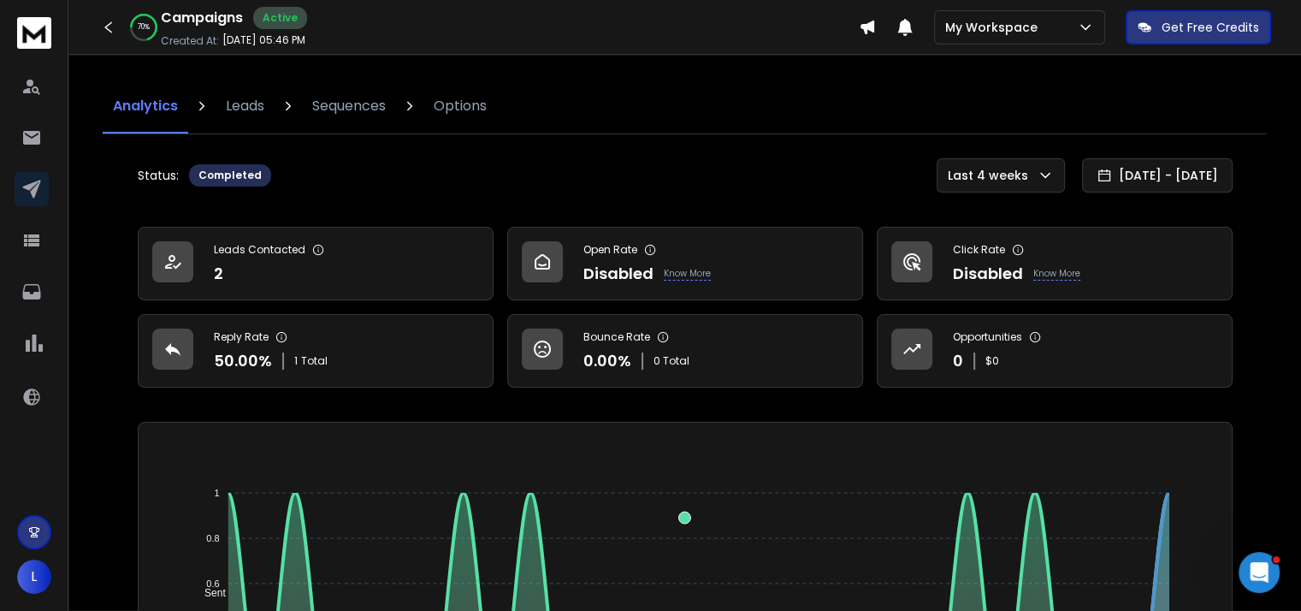
click at [227, 271] on div "2" at bounding box center [269, 274] width 110 height 24
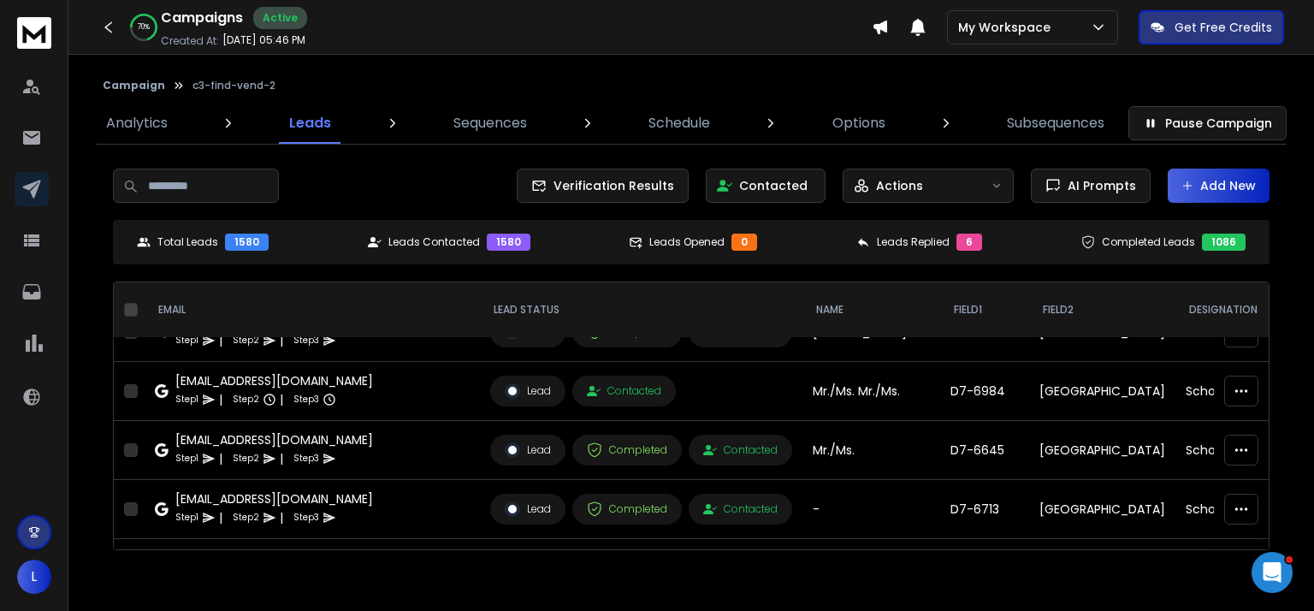
scroll to position [54, 0]
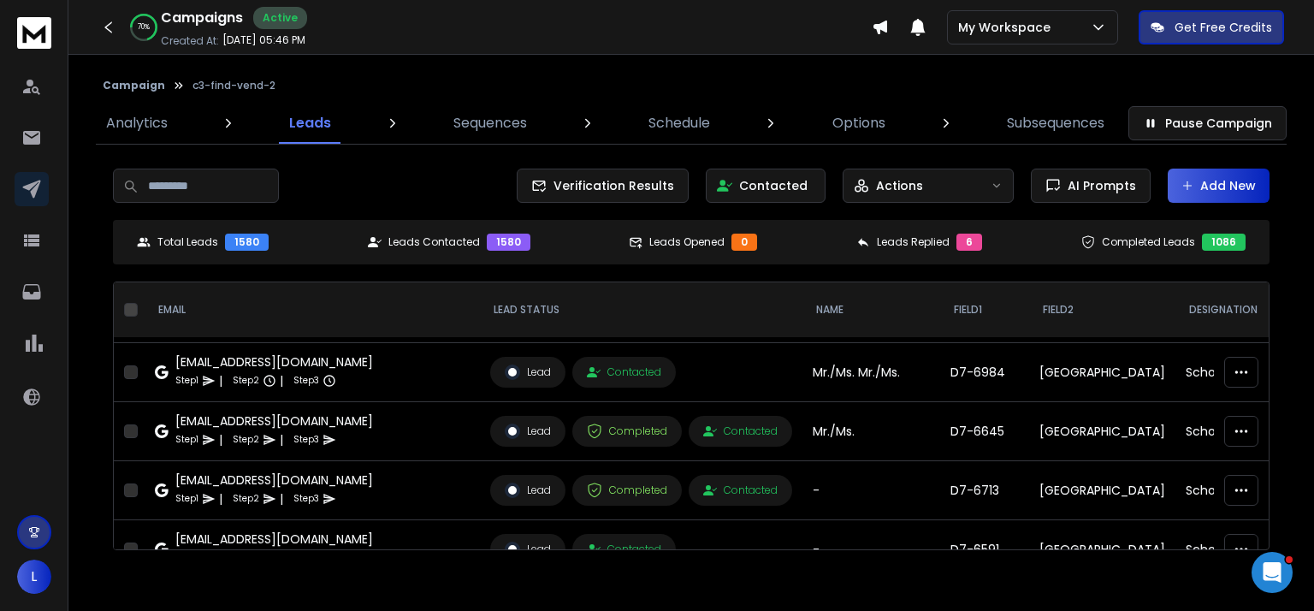
drag, startPoint x: 1276, startPoint y: 309, endPoint x: 1277, endPoint y: 282, distance: 26.6
click at [1277, 282] on div "Verification Results Contacted Actions AI Prompts Add New Total Leads 1580 Lead…" at bounding box center [691, 351] width 1177 height 364
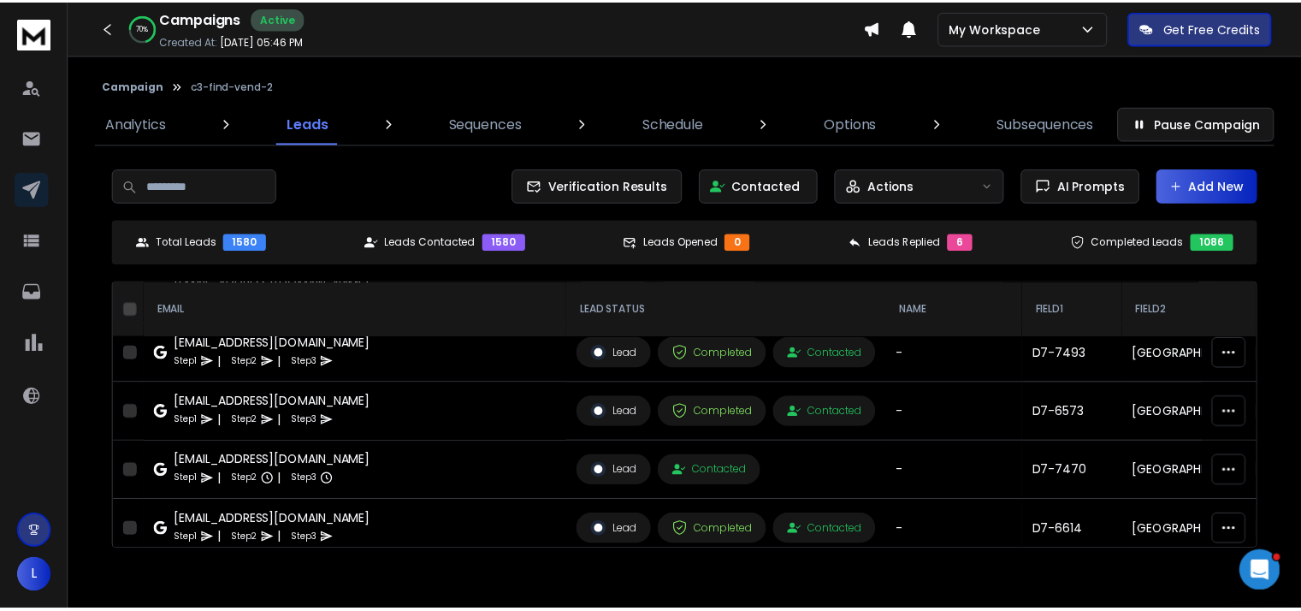
scroll to position [0, 0]
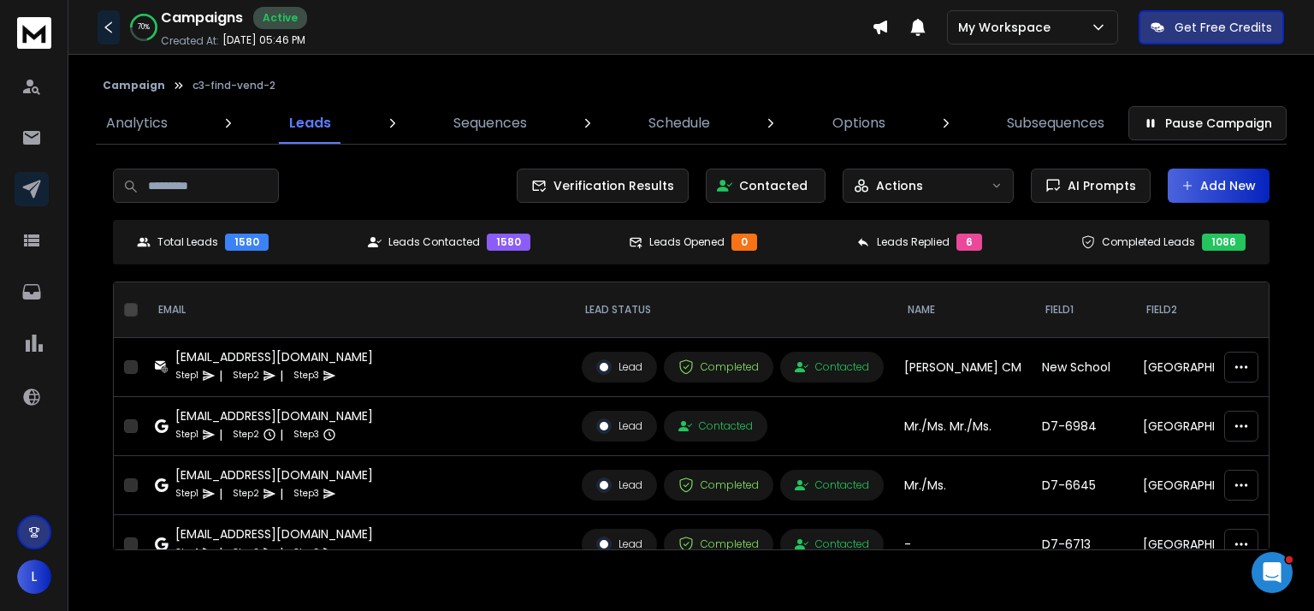
click at [111, 23] on icon at bounding box center [108, 27] width 15 height 15
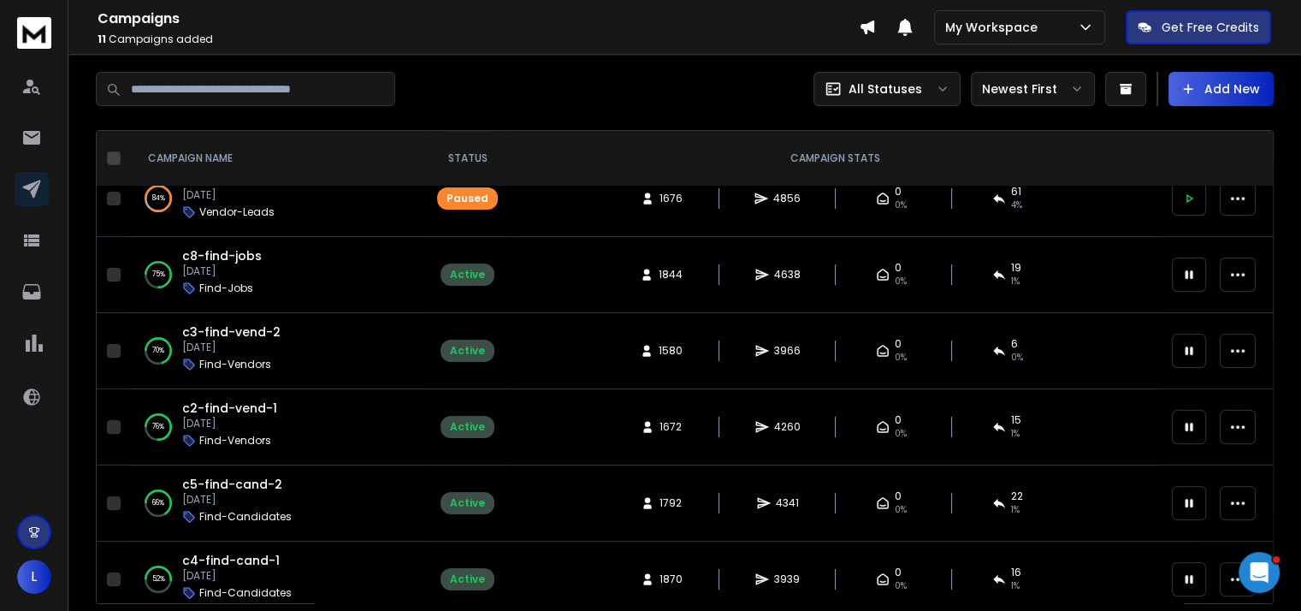
scroll to position [257, 0]
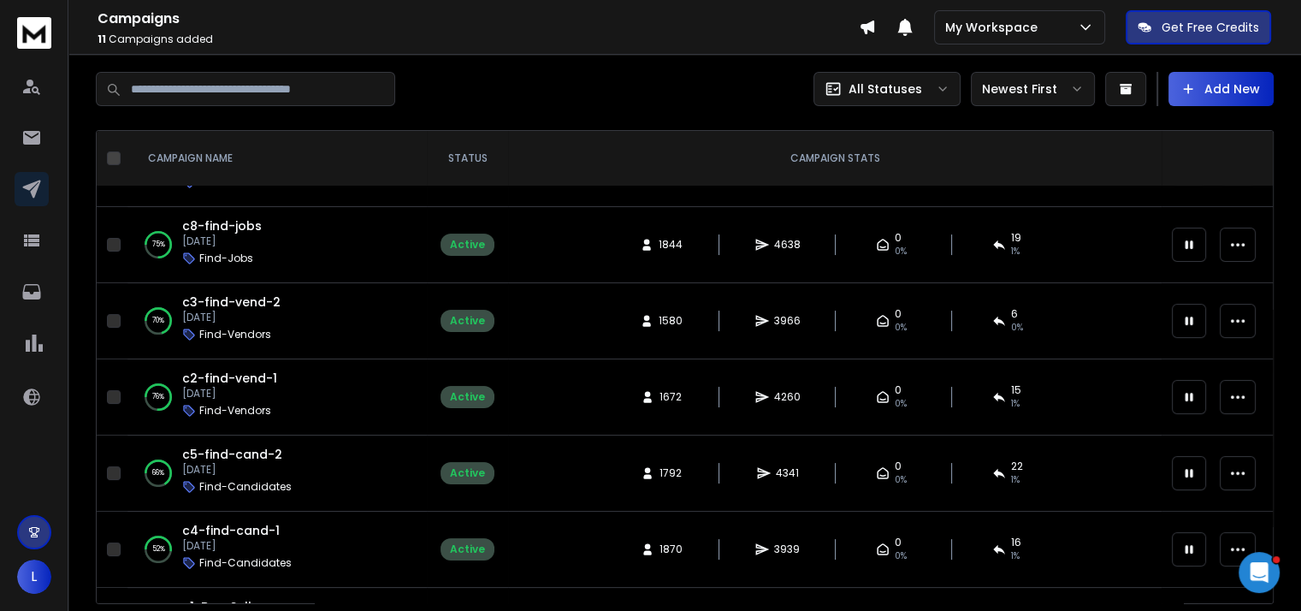
click at [227, 393] on p "[DATE]" at bounding box center [229, 394] width 95 height 14
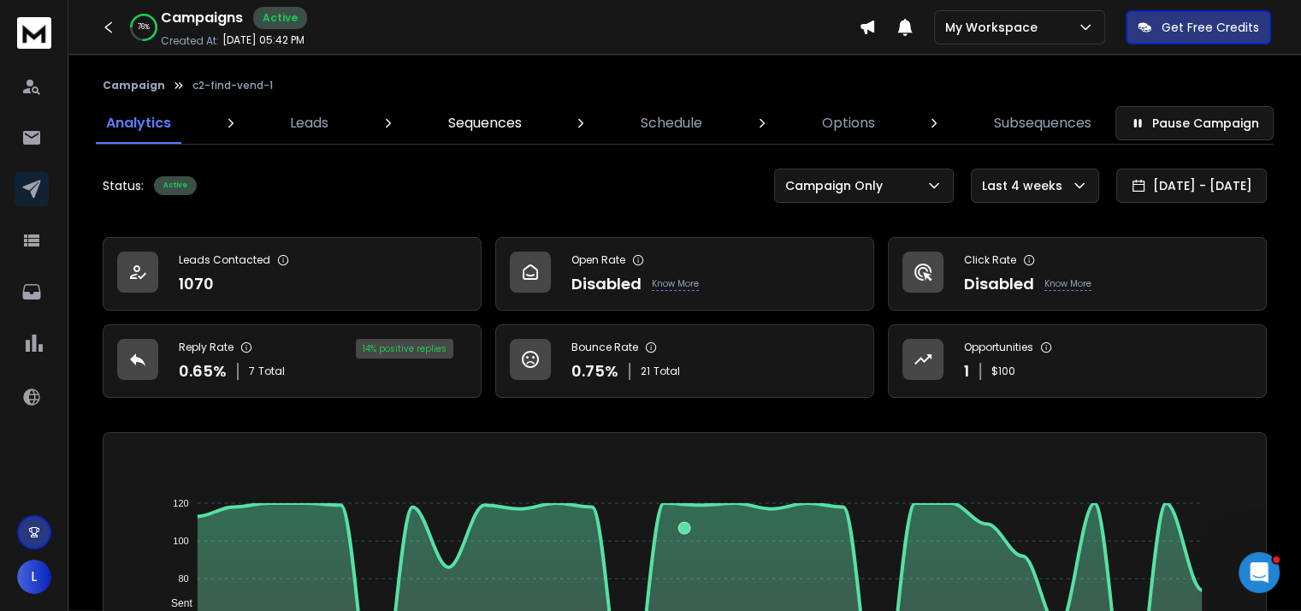
click at [510, 123] on p "Sequences" at bounding box center [485, 123] width 74 height 21
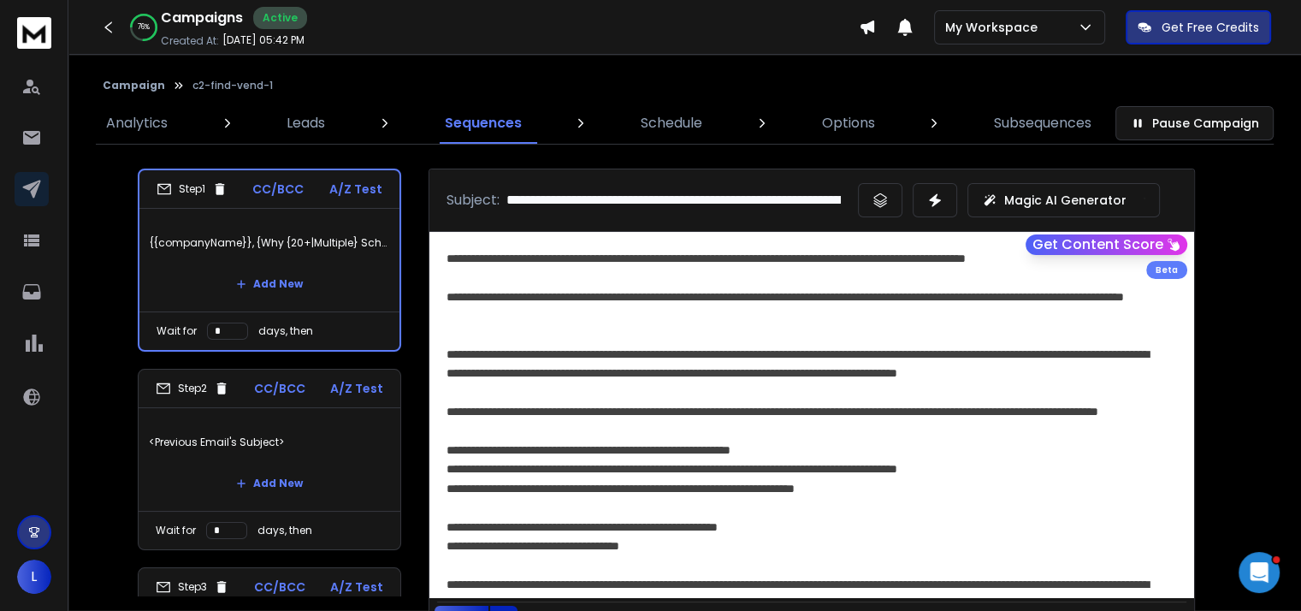
click at [239, 451] on p "<Previous Email's Subject>" at bounding box center [269, 442] width 241 height 48
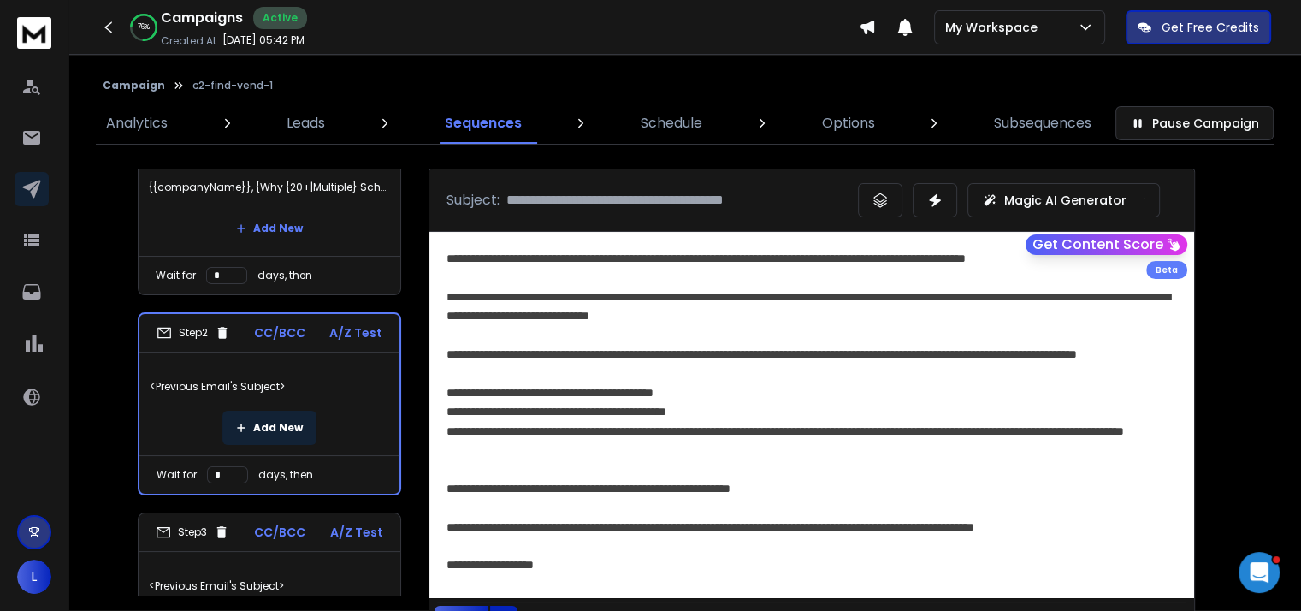
scroll to position [112, 0]
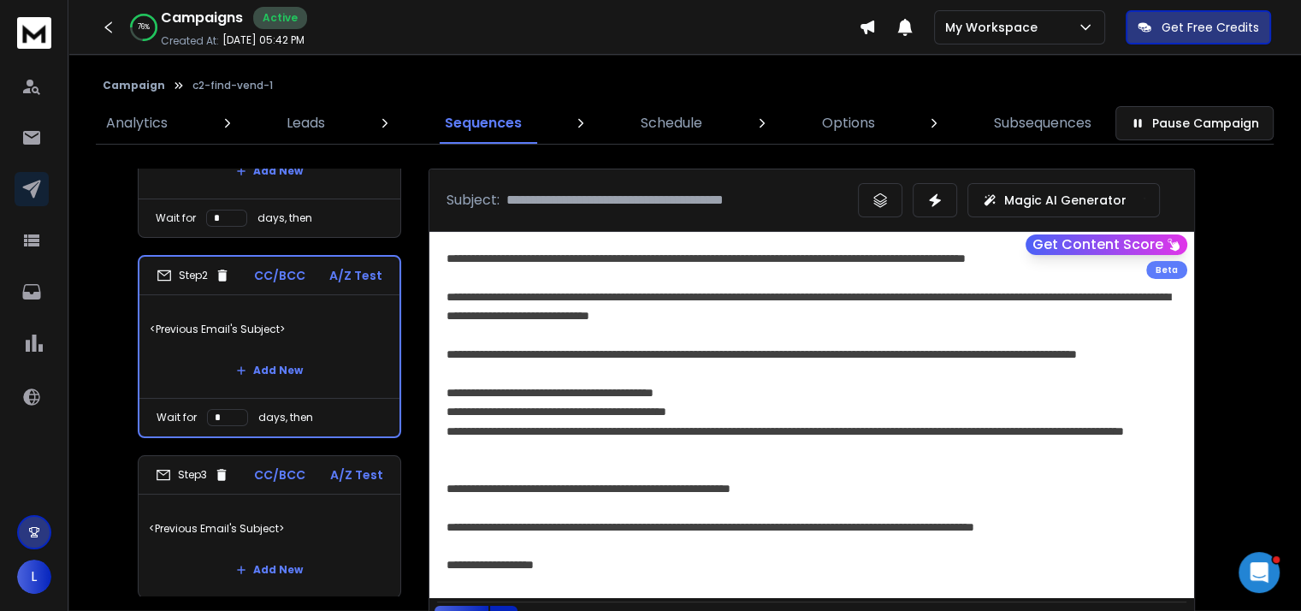
click at [252, 526] on p "<Previous Email's Subject>" at bounding box center [269, 529] width 241 height 48
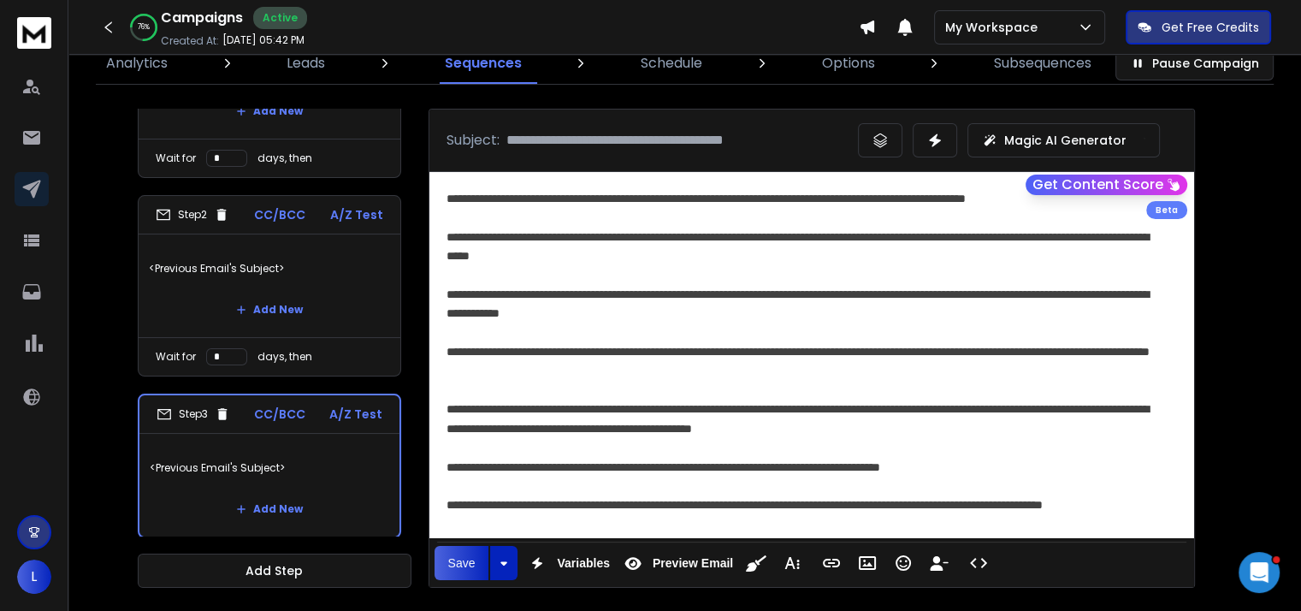
scroll to position [0, 0]
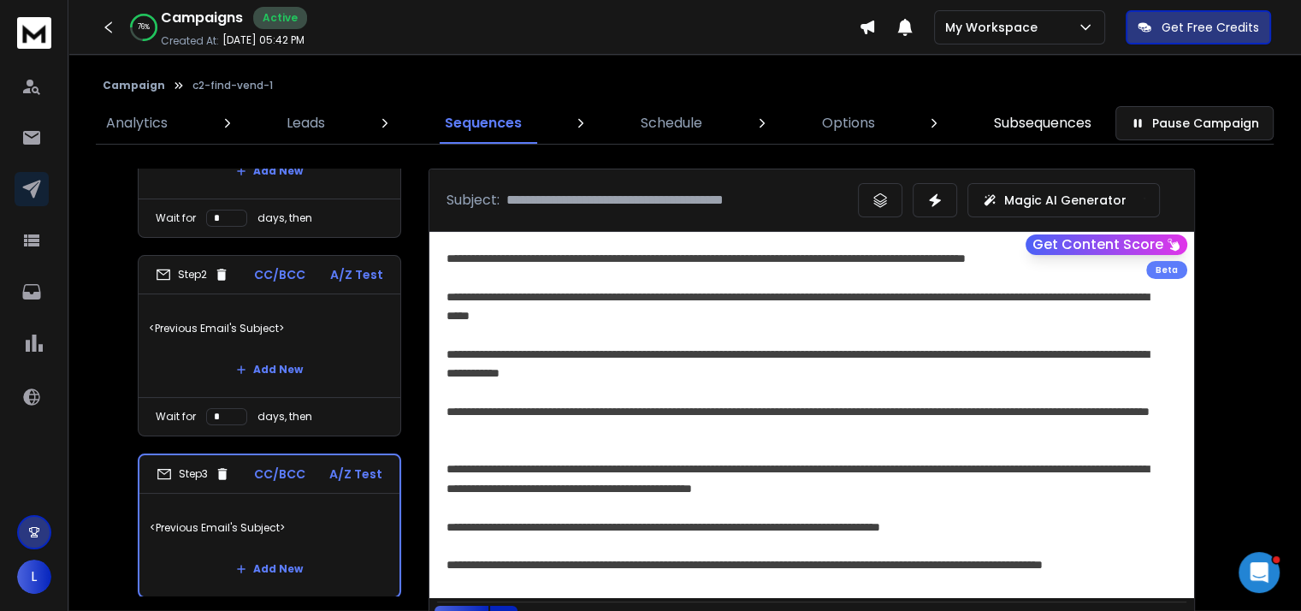
click at [1044, 122] on p "Subsequences" at bounding box center [1043, 123] width 98 height 21
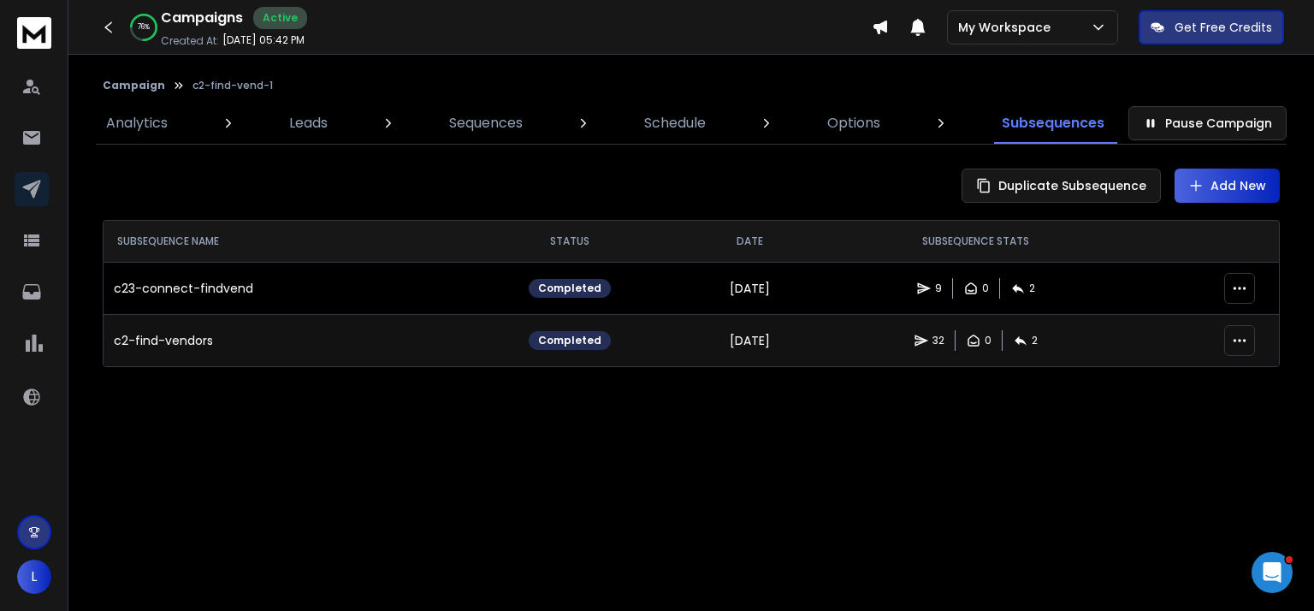
click at [166, 341] on td "c2-find-vendors" at bounding box center [280, 340] width 352 height 52
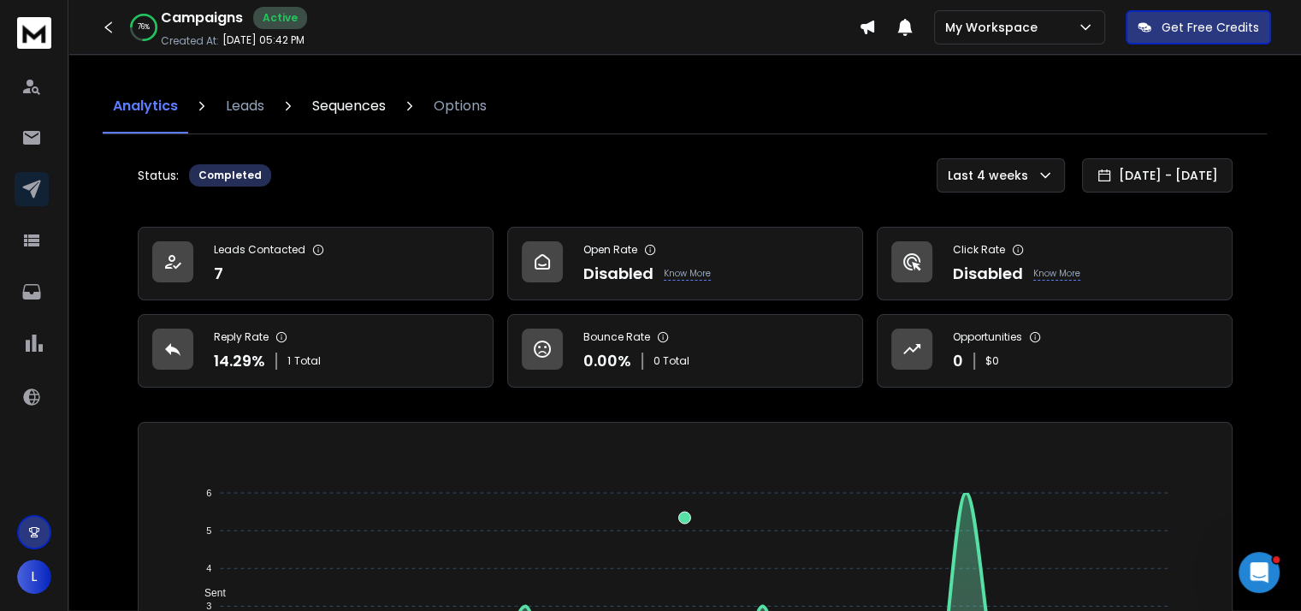
click at [349, 113] on p "Sequences" at bounding box center [349, 106] width 74 height 21
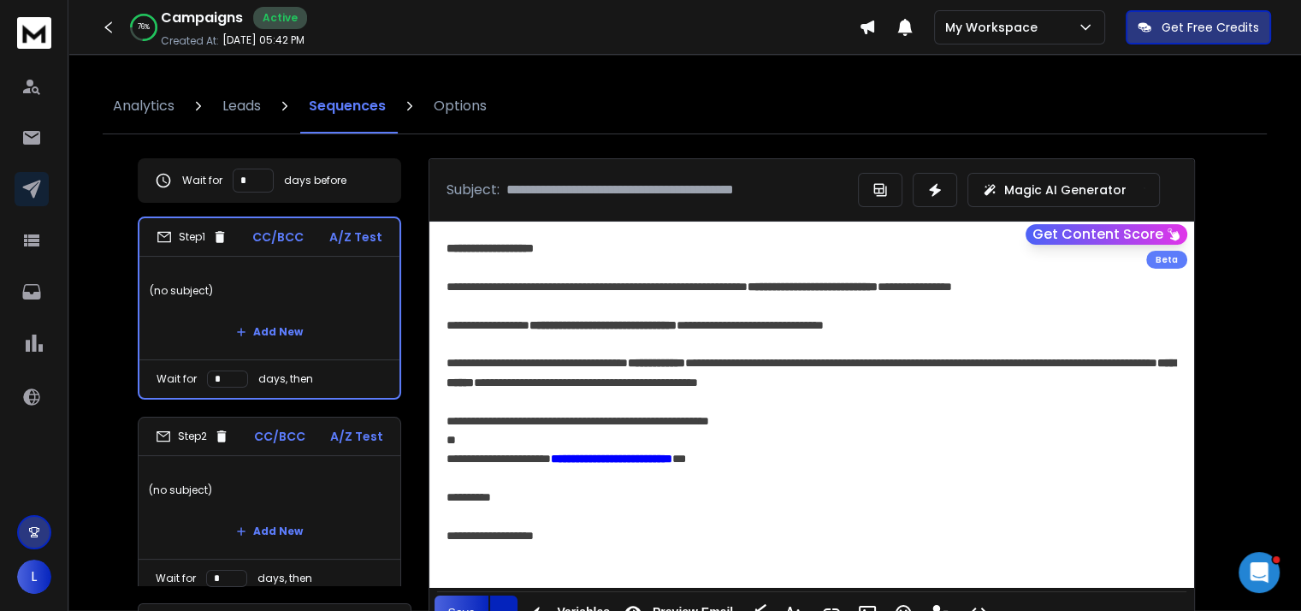
click at [246, 478] on p "(no subject)" at bounding box center [269, 490] width 241 height 48
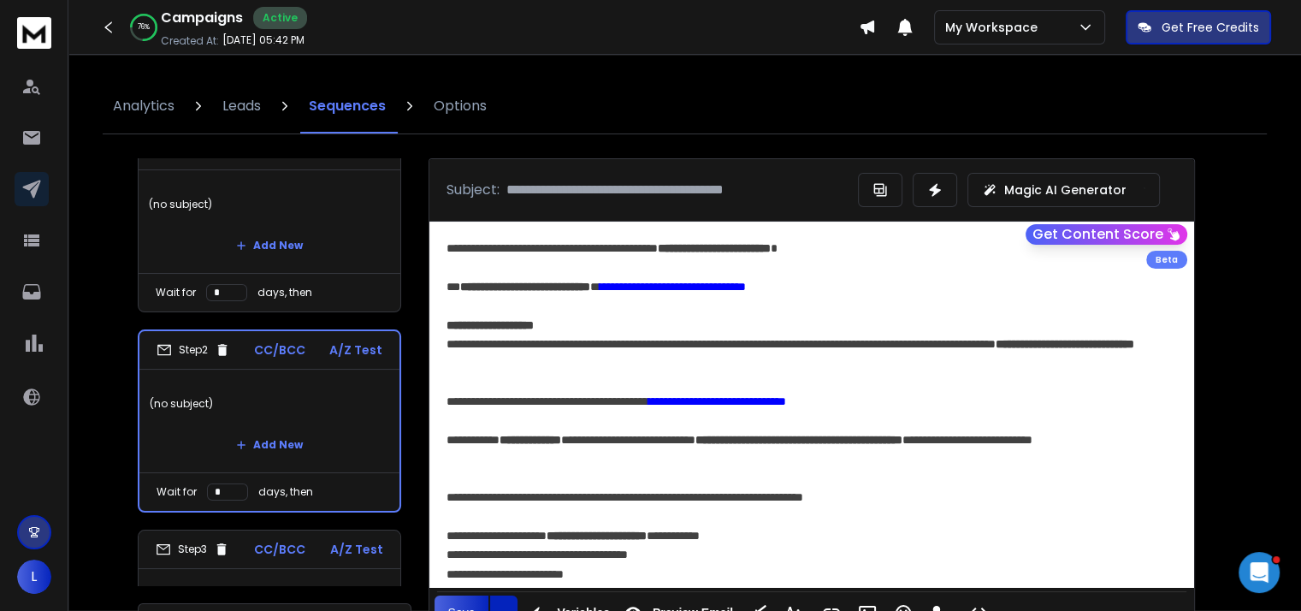
scroll to position [86, 0]
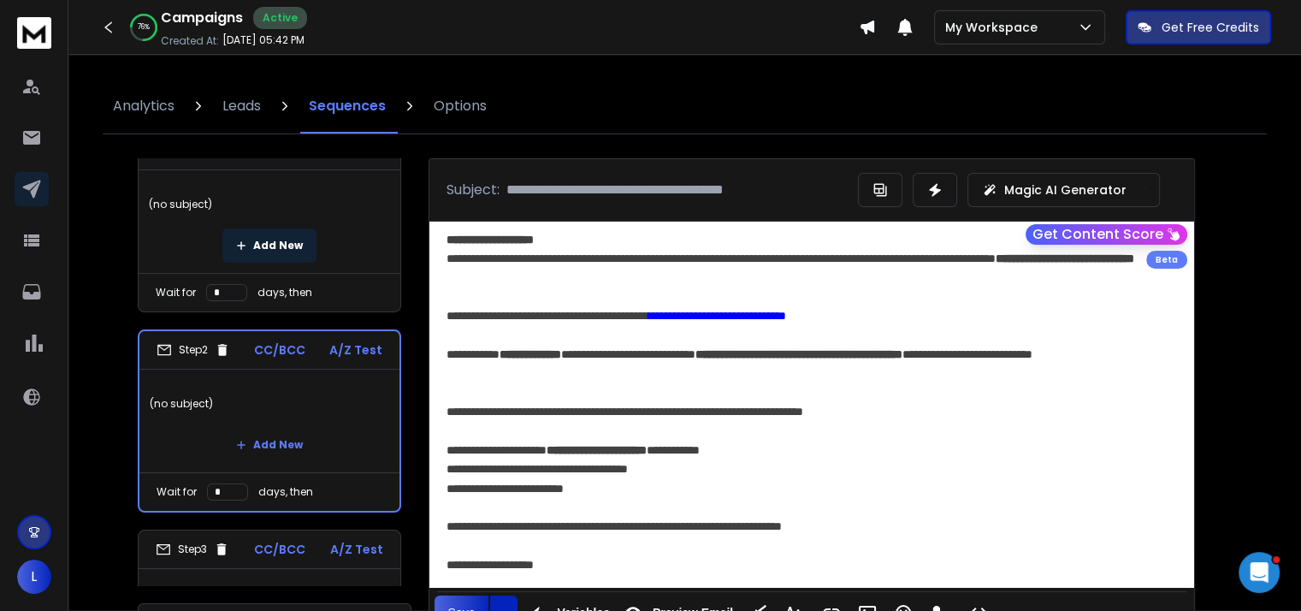
click at [311, 237] on button "Add New" at bounding box center [269, 245] width 94 height 34
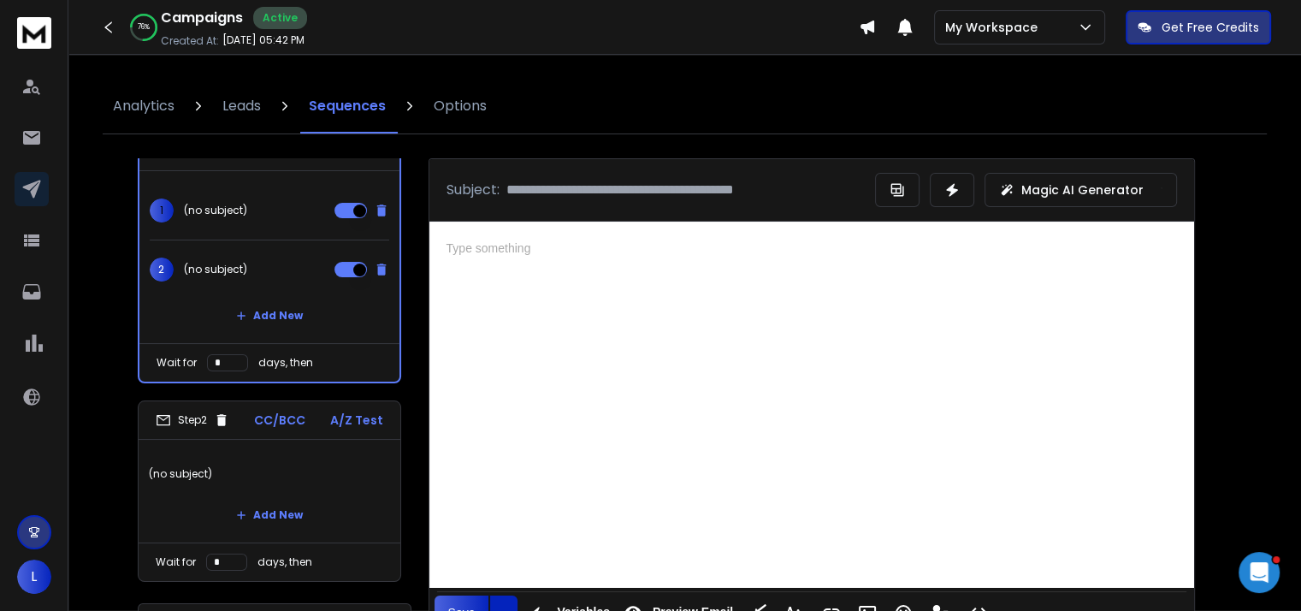
scroll to position [0, 0]
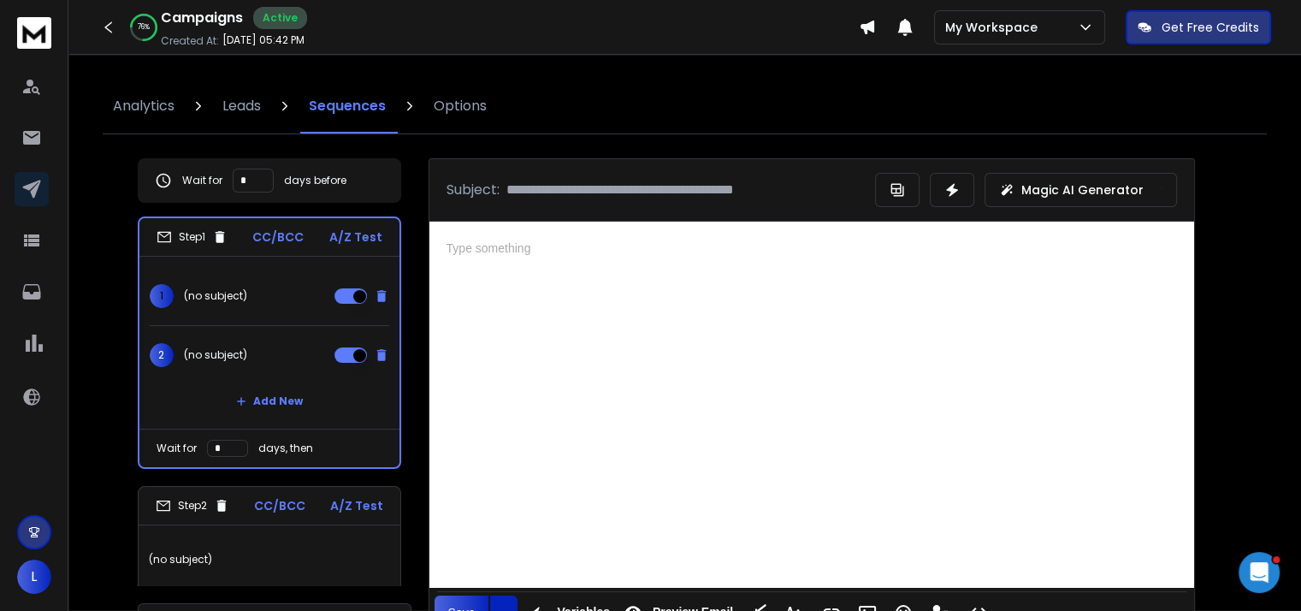
click at [236, 293] on p "(no subject)" at bounding box center [215, 296] width 63 height 14
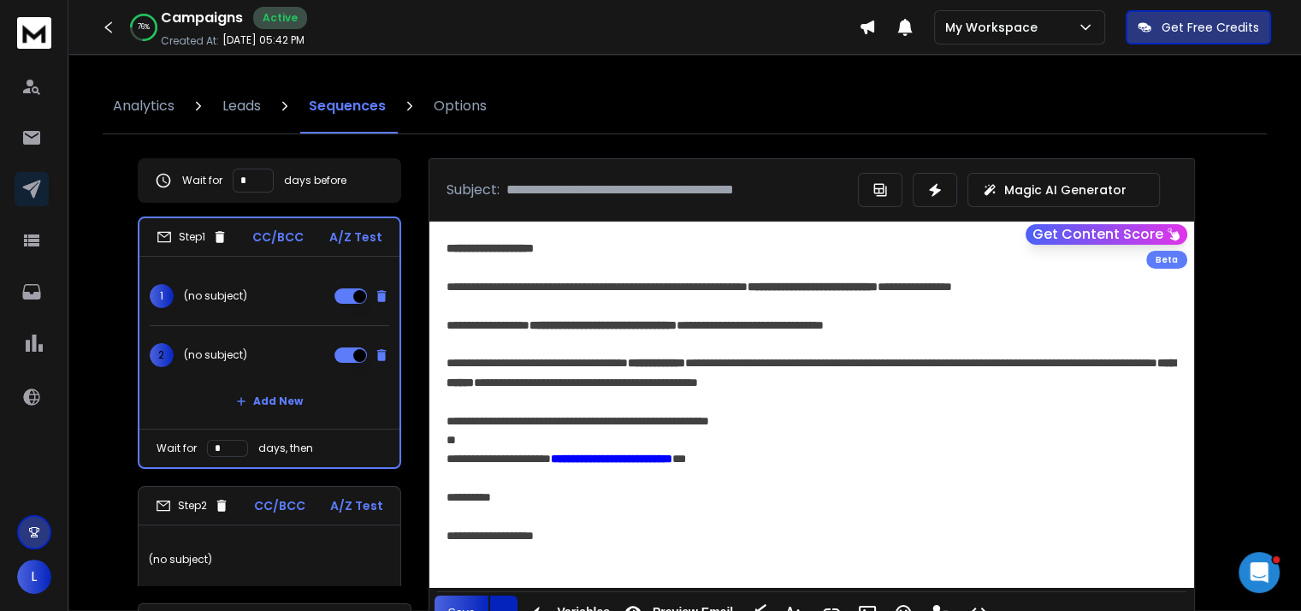
click at [268, 358] on div "2 (no subject)" at bounding box center [270, 355] width 240 height 58
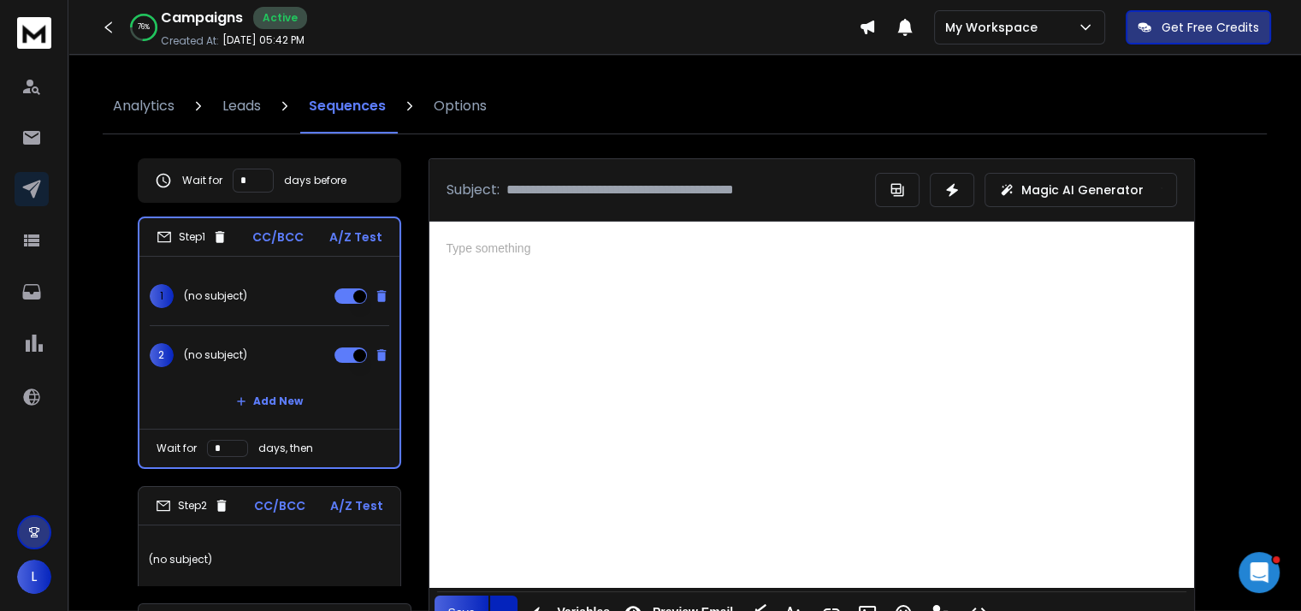
click at [376, 353] on icon at bounding box center [380, 355] width 9 height 12
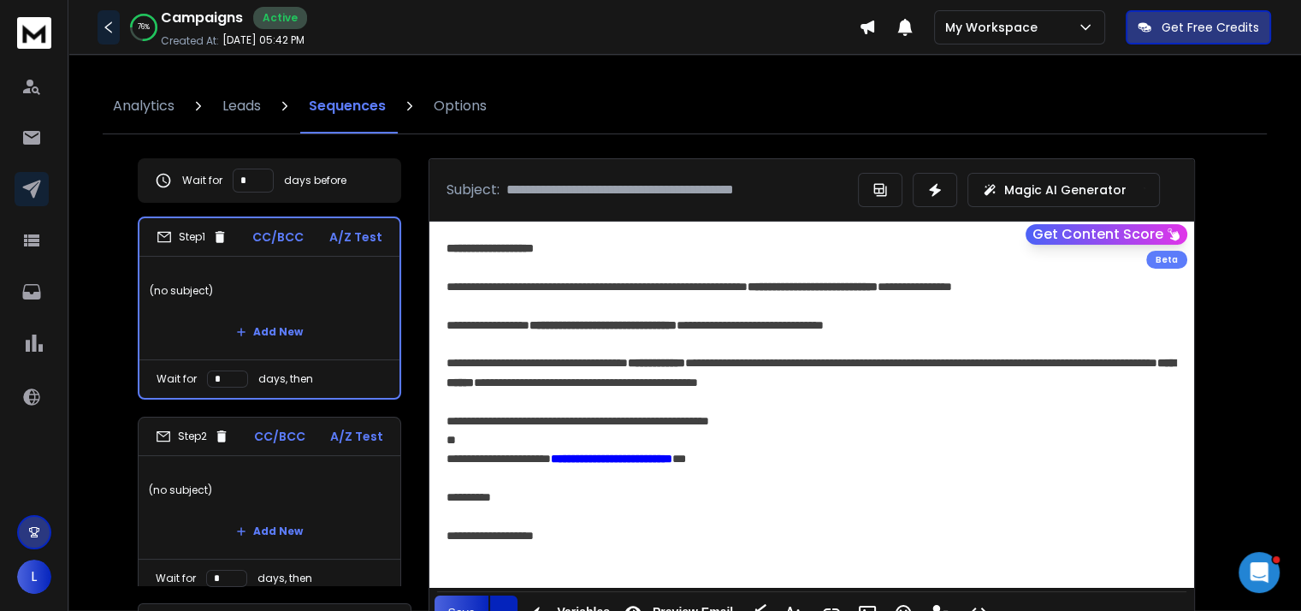
click at [104, 24] on icon at bounding box center [108, 27] width 15 height 15
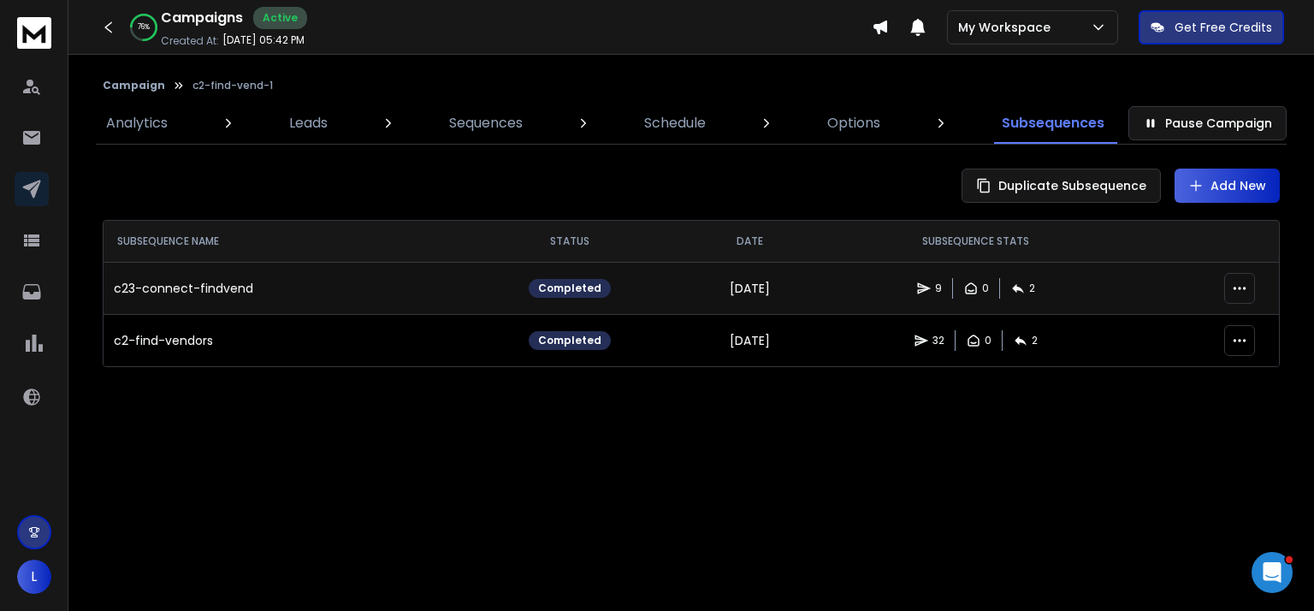
click at [158, 283] on td "c23-connect-findvend" at bounding box center [280, 288] width 352 height 52
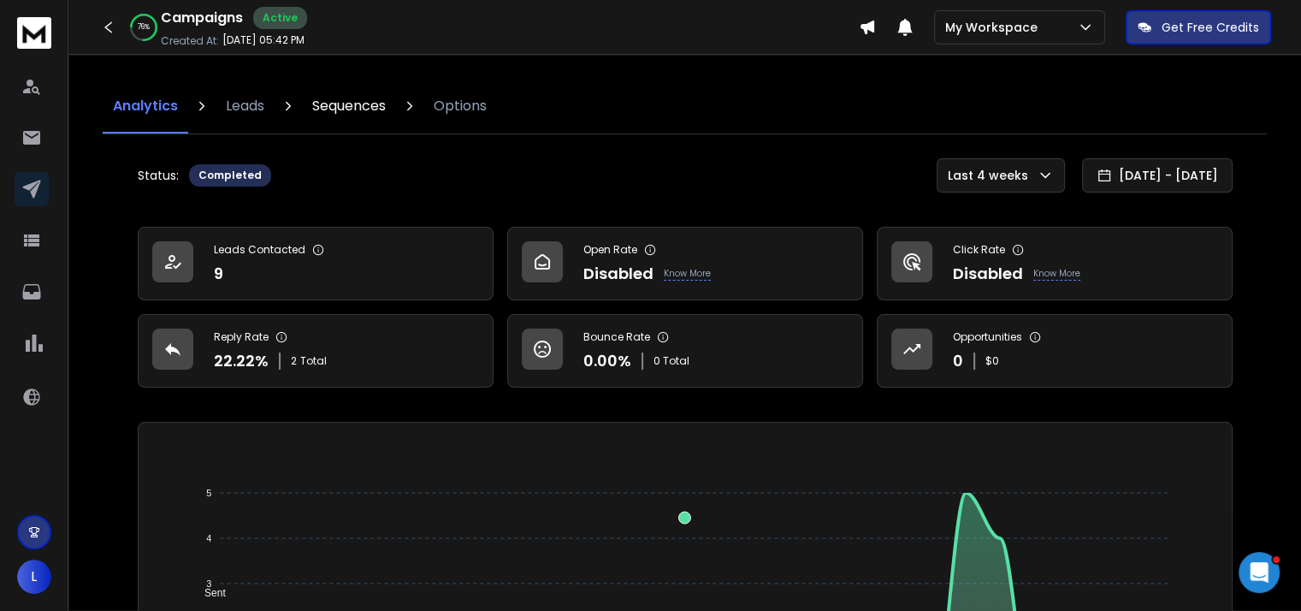
click at [339, 109] on p "Sequences" at bounding box center [349, 106] width 74 height 21
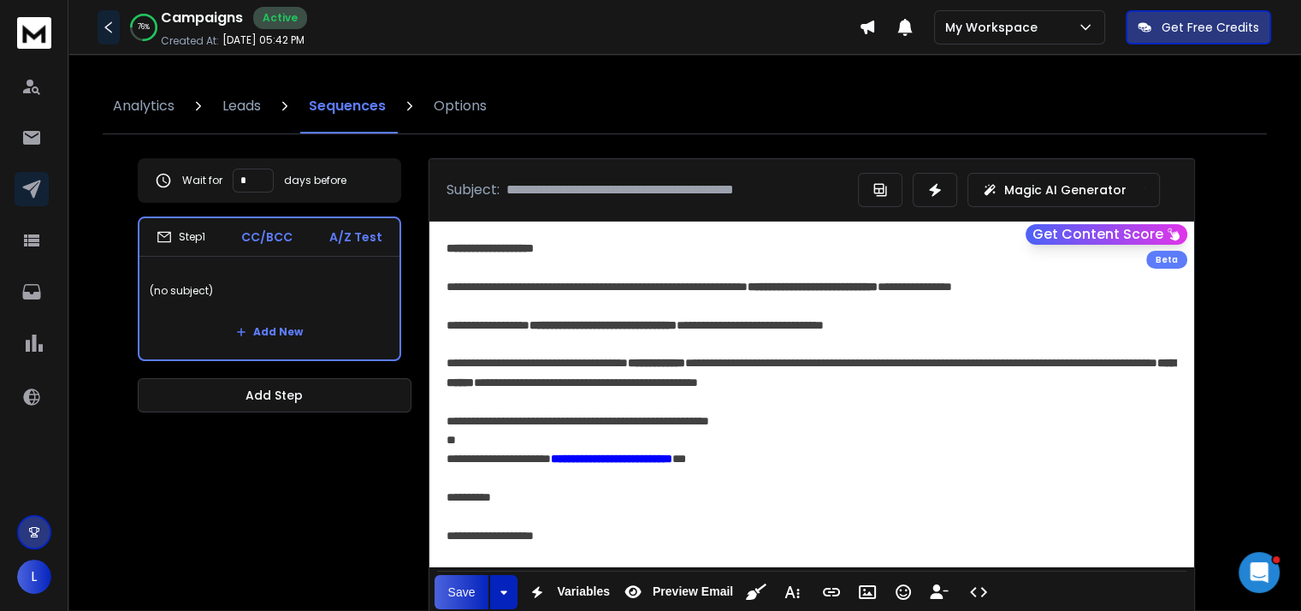
click at [109, 31] on icon at bounding box center [108, 27] width 15 height 15
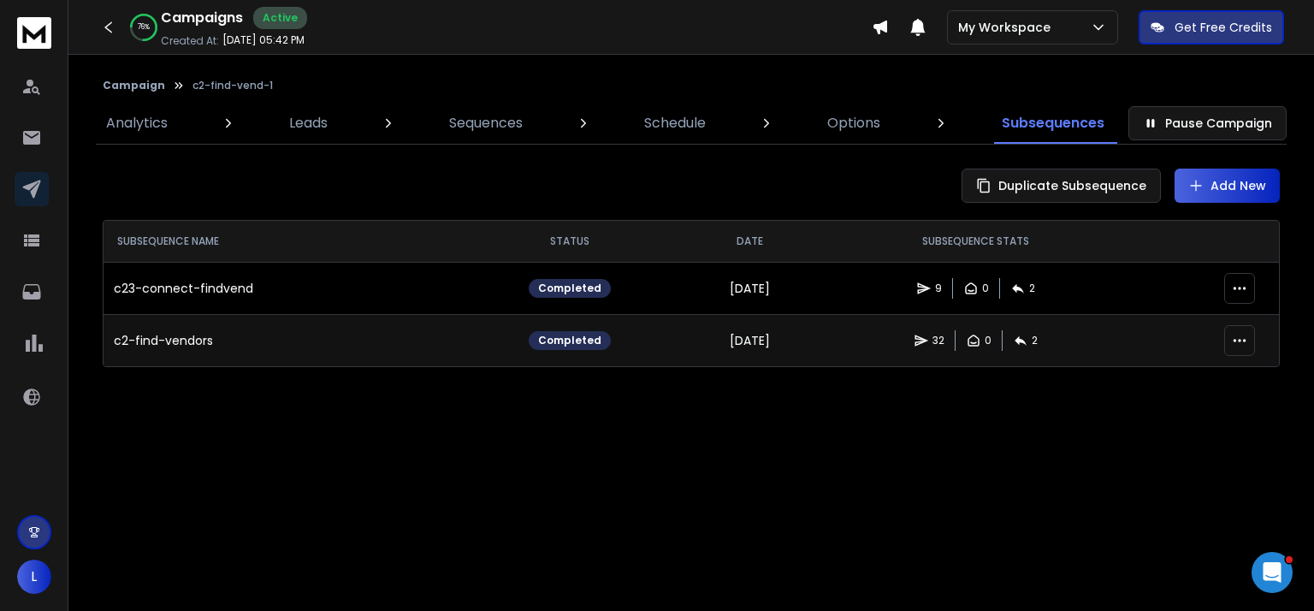
click at [169, 342] on td "c2-find-vendors" at bounding box center [280, 340] width 352 height 52
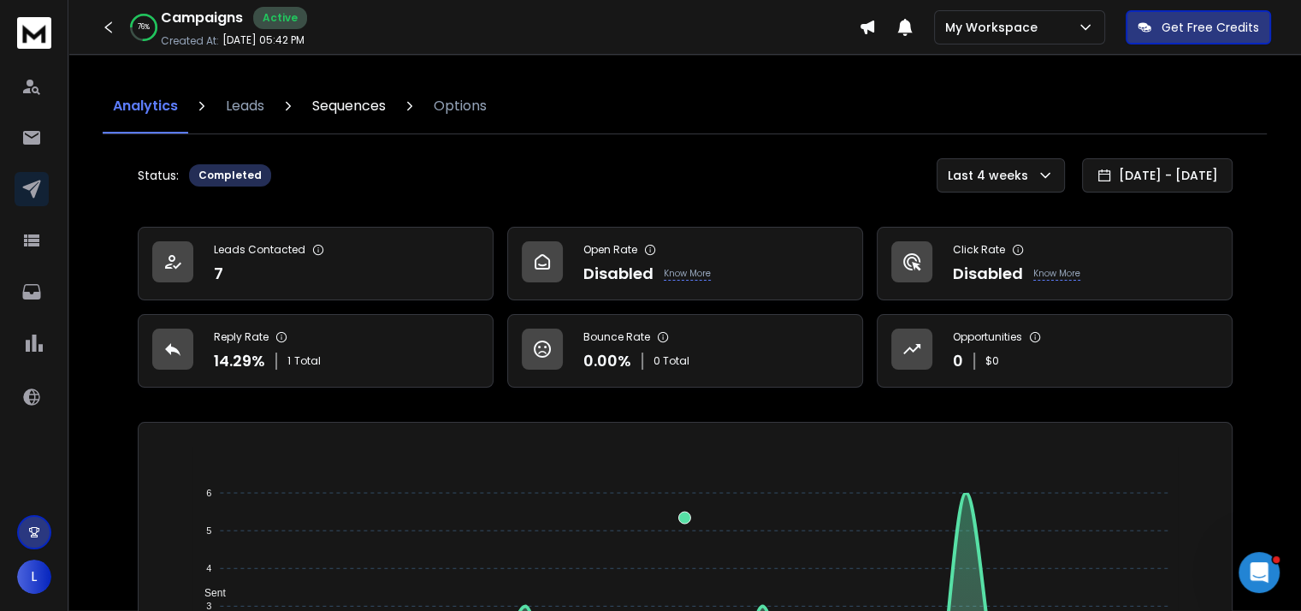
click at [339, 103] on p "Sequences" at bounding box center [349, 106] width 74 height 21
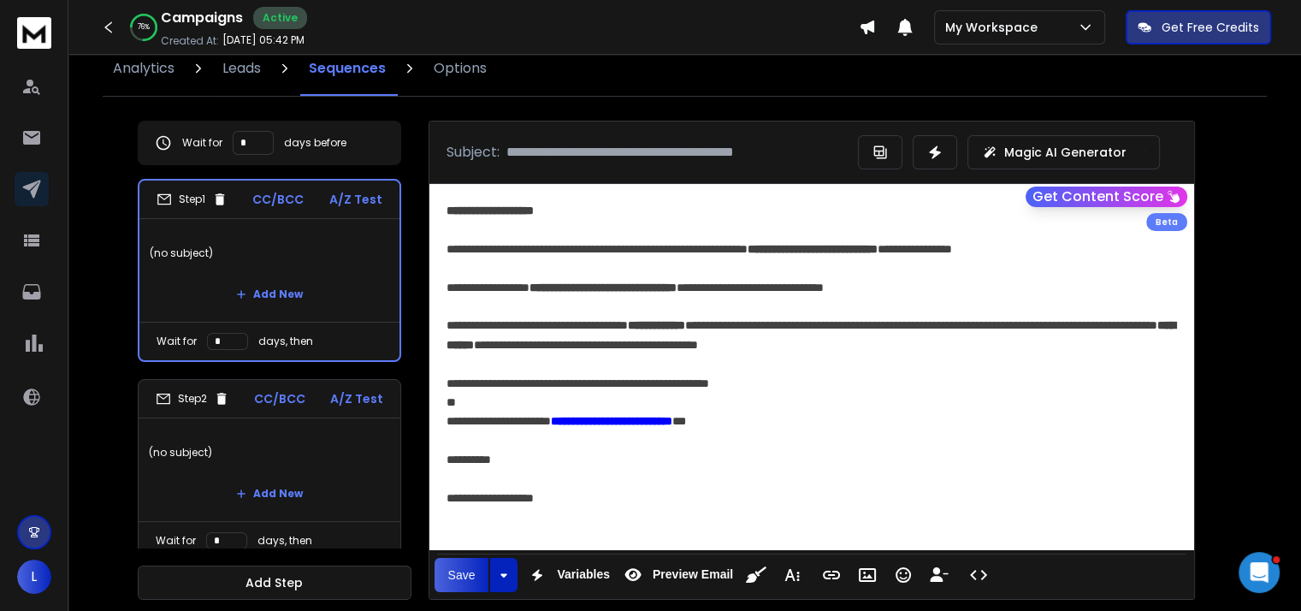
scroll to position [56, 0]
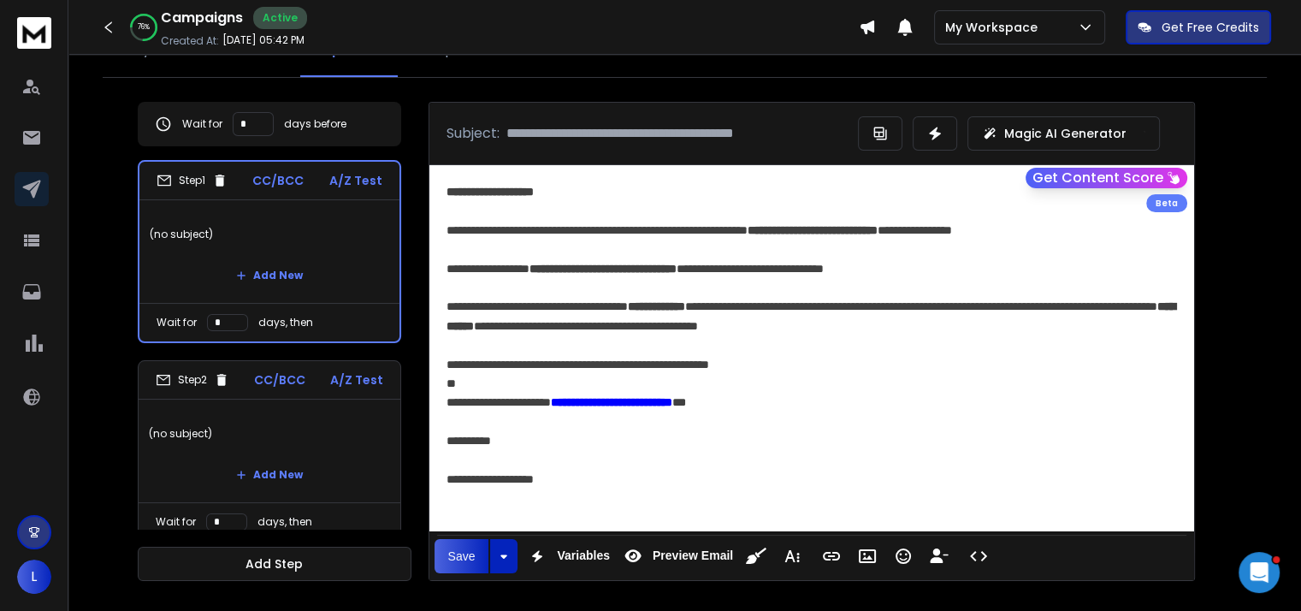
click at [169, 417] on p "(no subject)" at bounding box center [269, 434] width 241 height 48
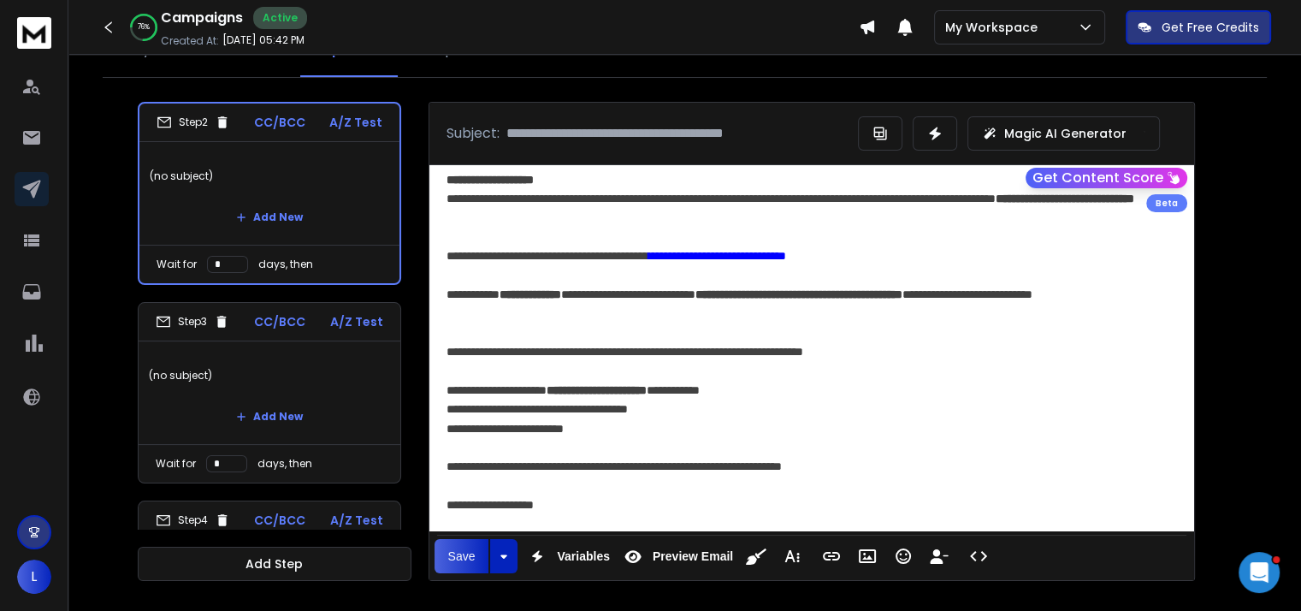
scroll to position [342, 0]
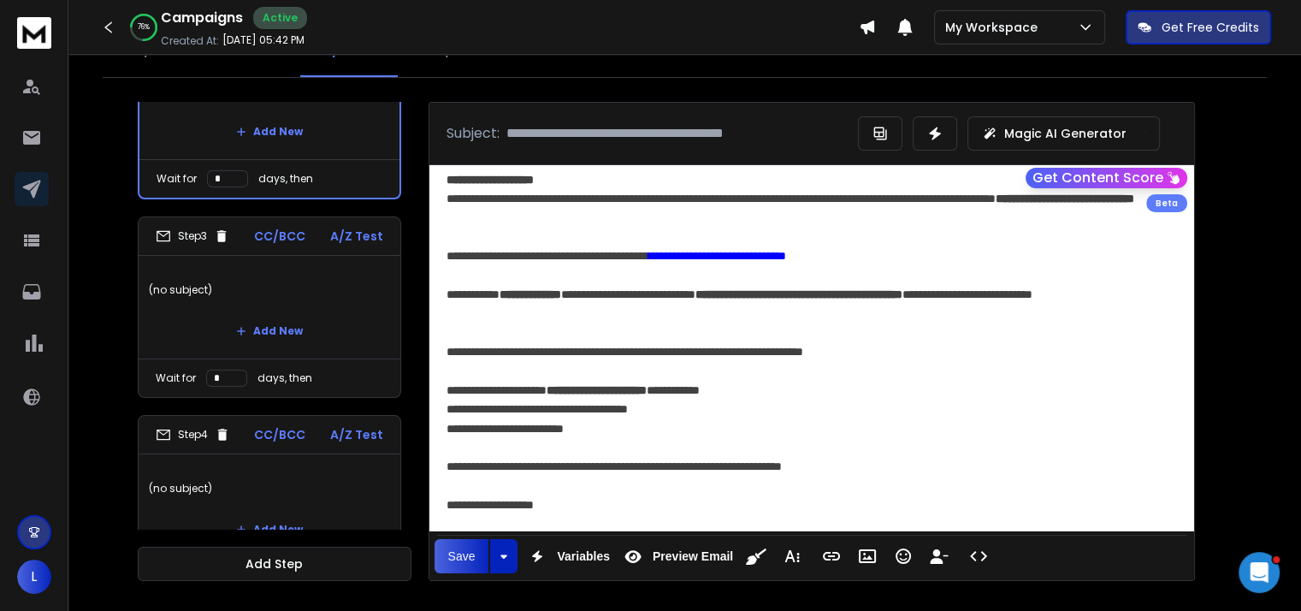
click at [236, 276] on p "(no subject)" at bounding box center [269, 290] width 241 height 48
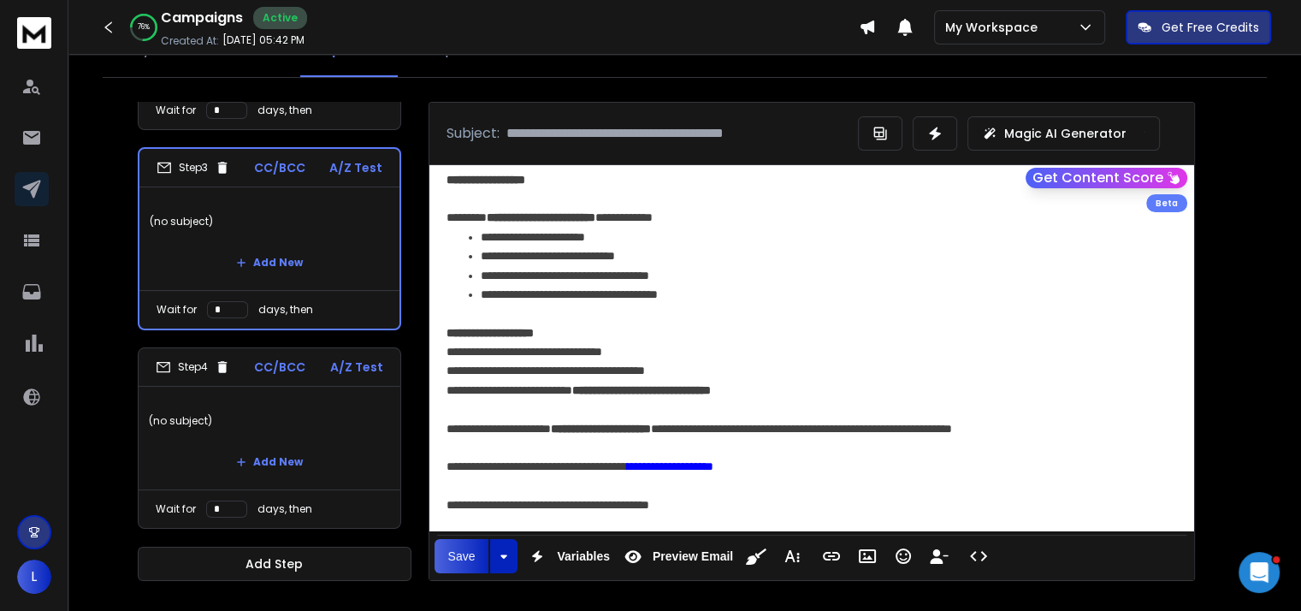
scroll to position [513, 0]
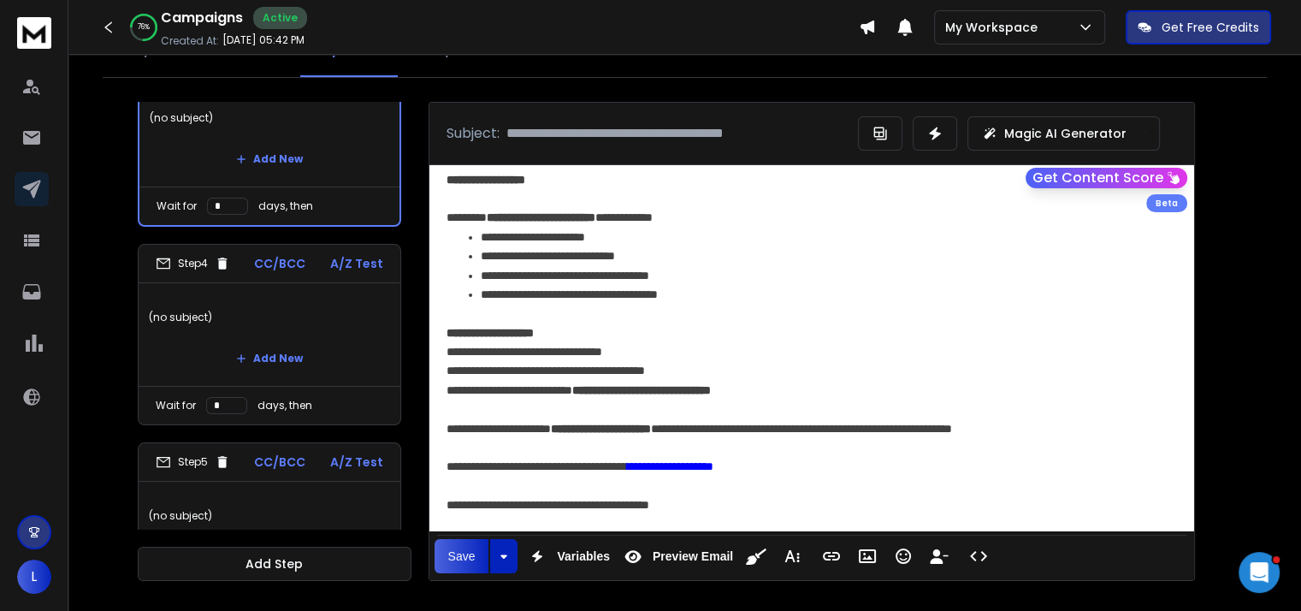
click at [262, 327] on p "(no subject)" at bounding box center [269, 317] width 241 height 48
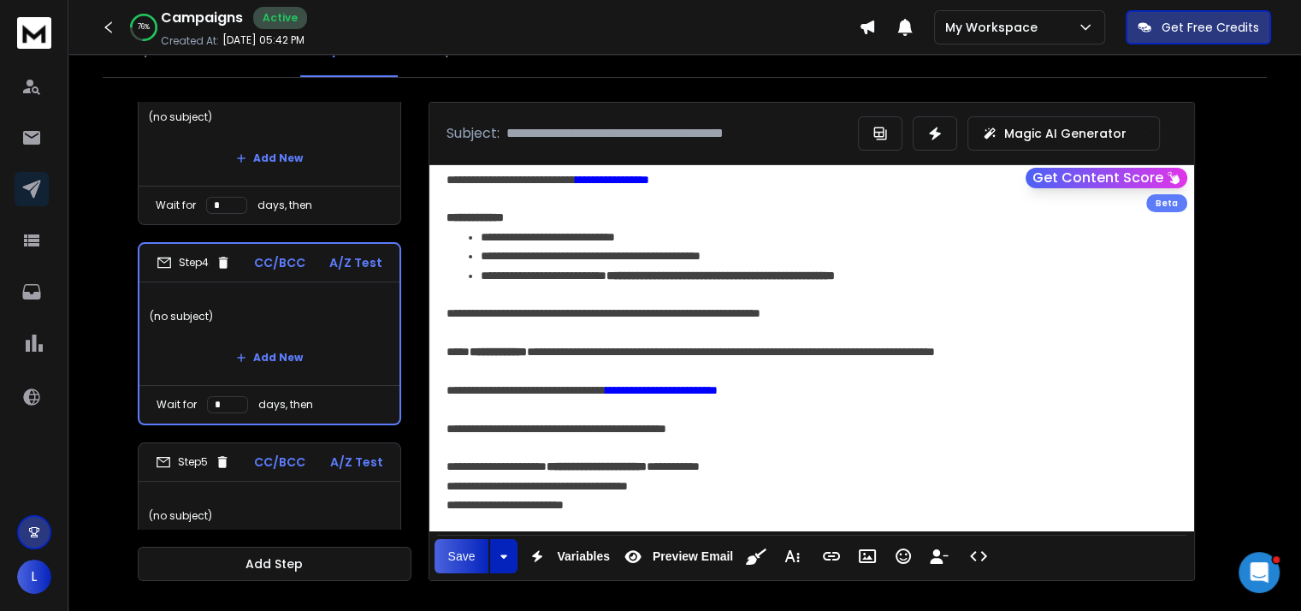
click at [248, 506] on p "(no subject)" at bounding box center [269, 516] width 241 height 48
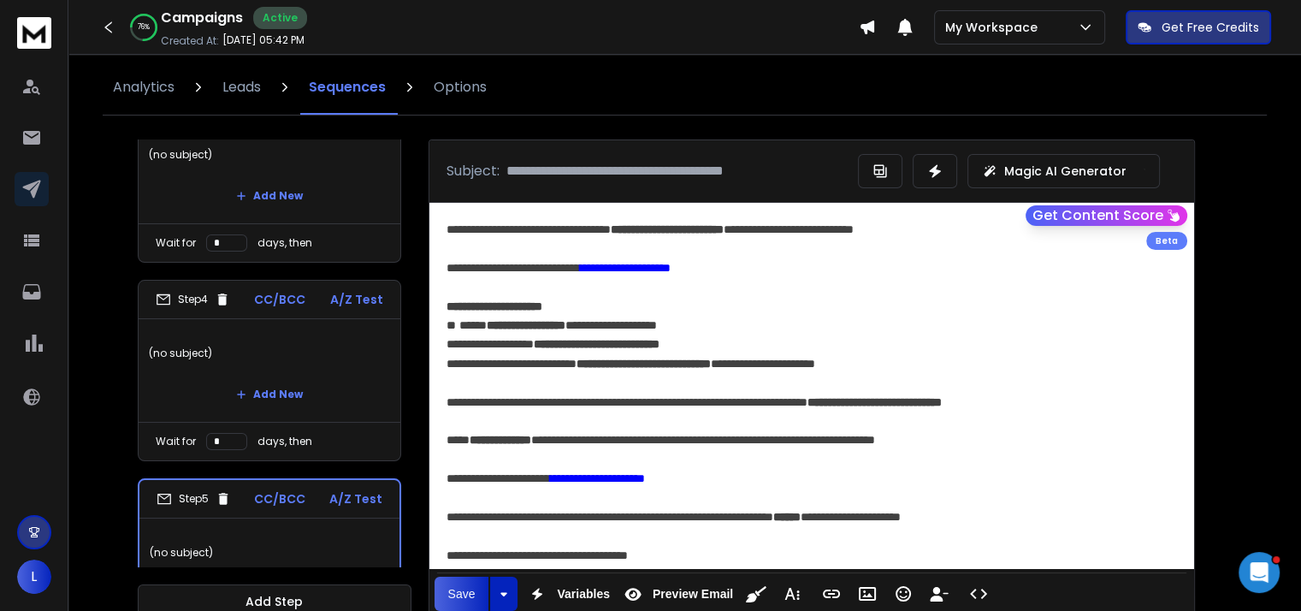
scroll to position [0, 0]
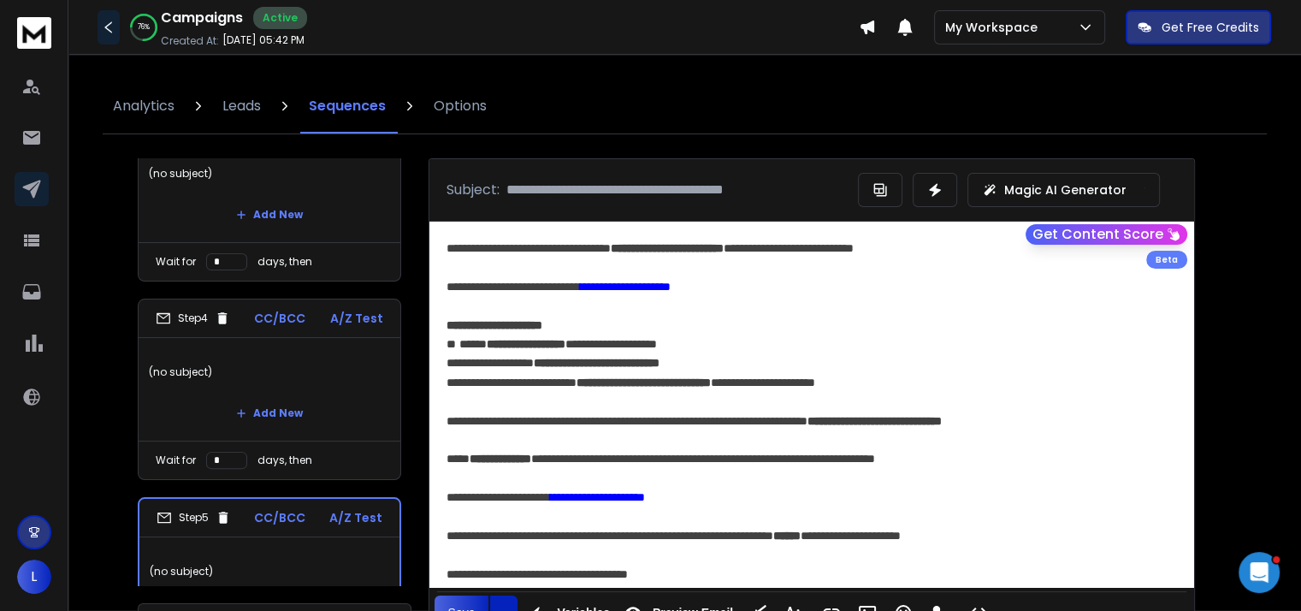
click at [104, 27] on icon at bounding box center [108, 27] width 15 height 15
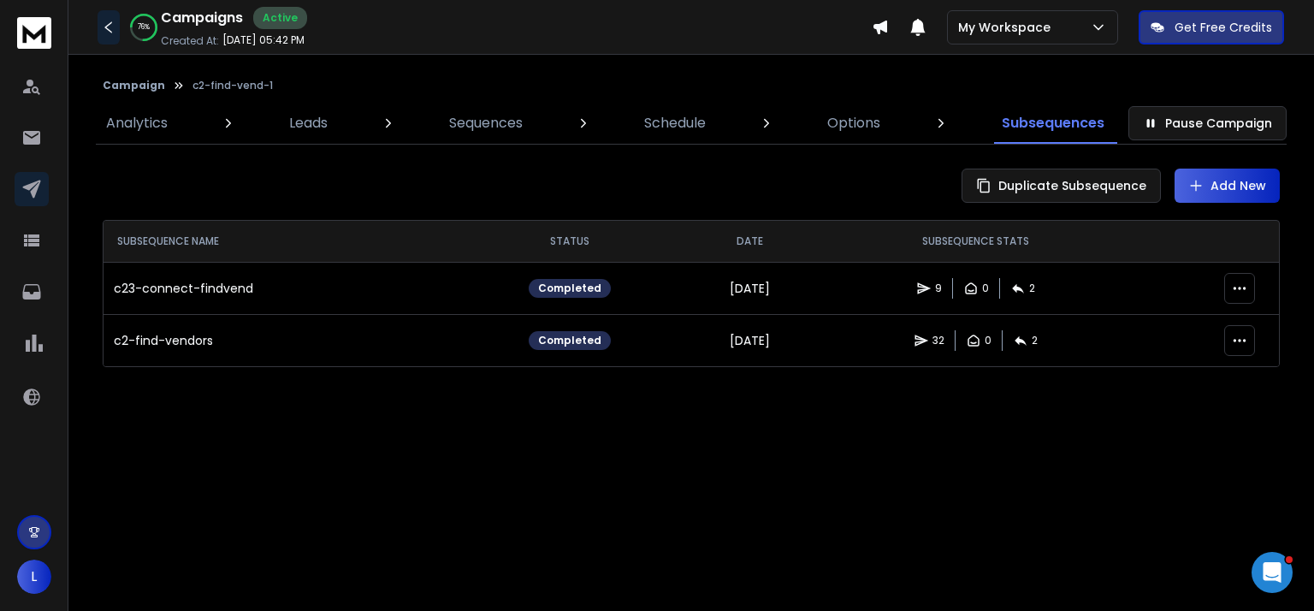
click at [107, 27] on icon at bounding box center [108, 27] width 15 height 15
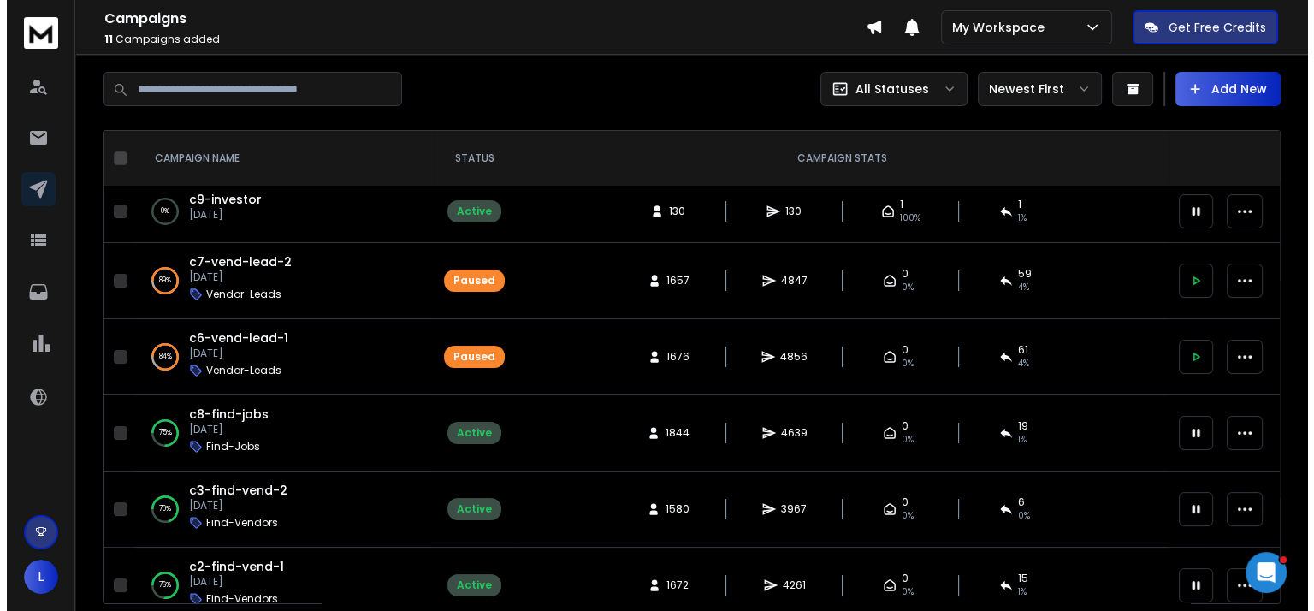
scroll to position [171, 0]
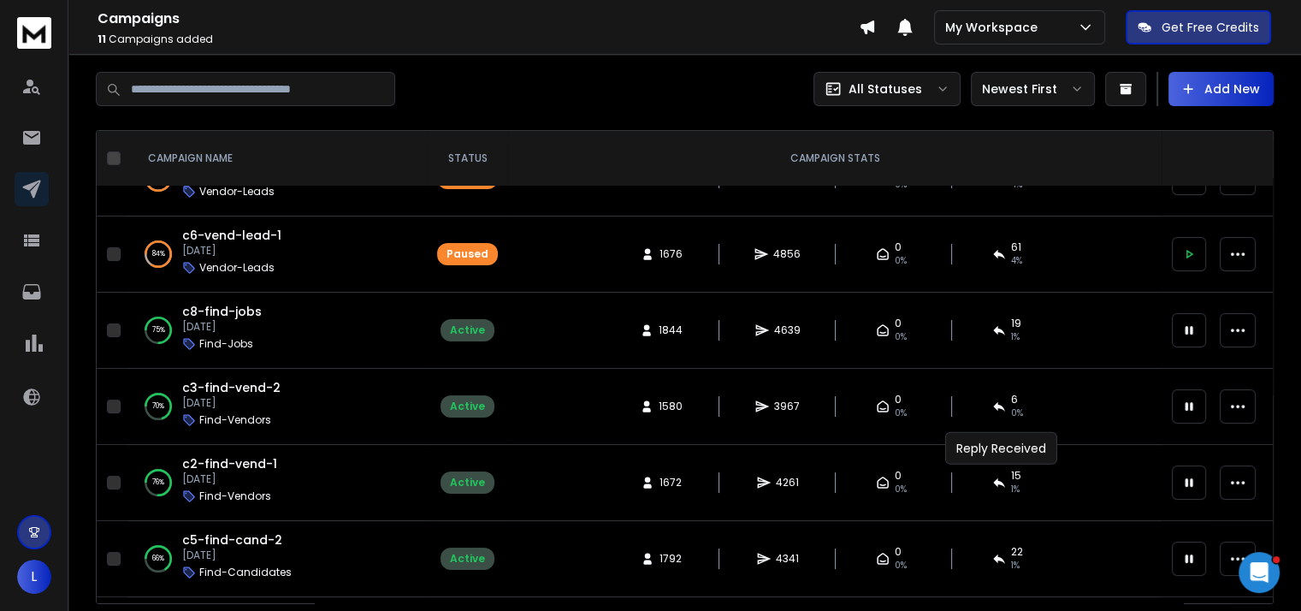
click at [1011, 477] on span "15" at bounding box center [1016, 476] width 10 height 14
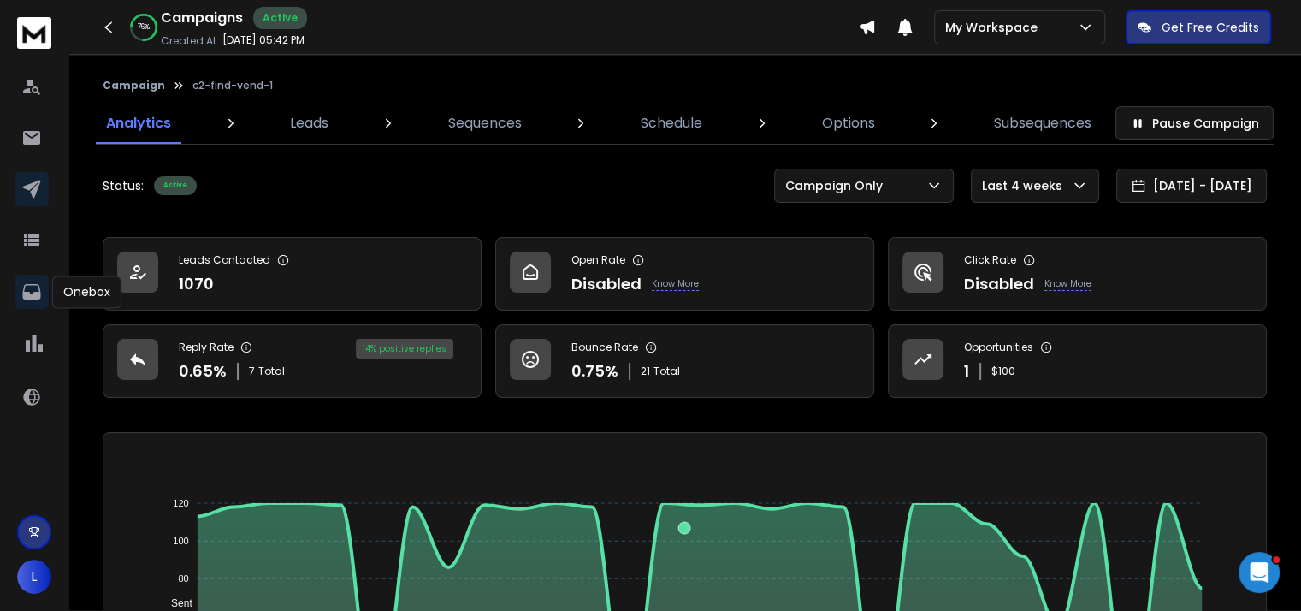
click at [24, 285] on icon at bounding box center [31, 291] width 18 height 15
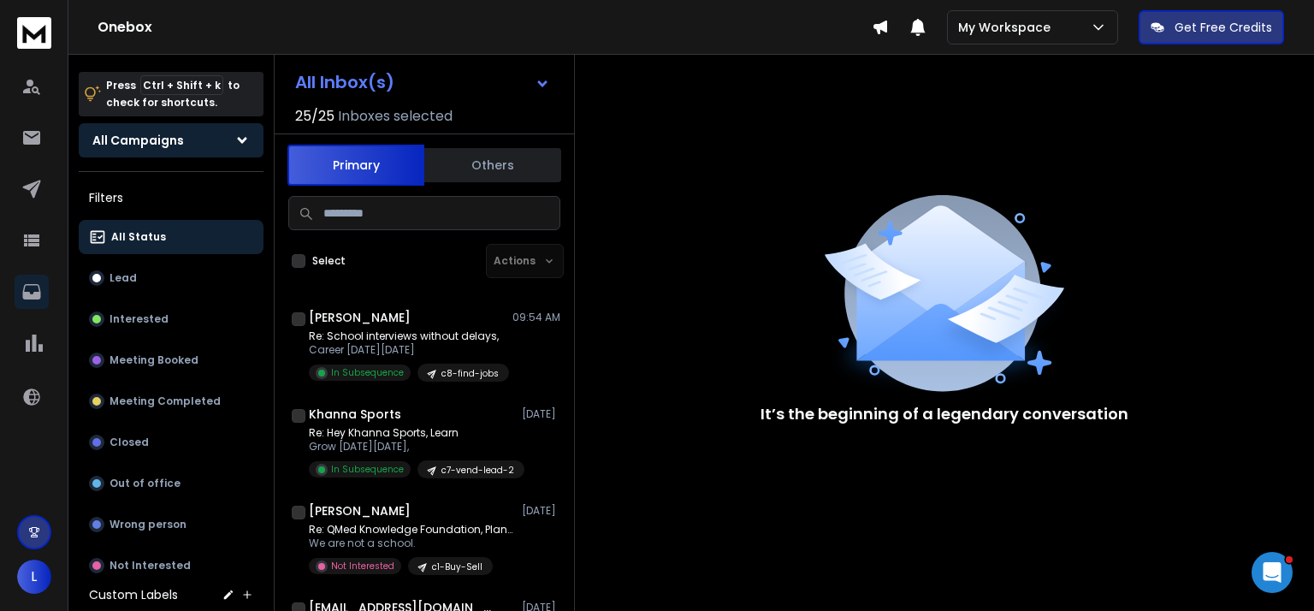
click at [234, 137] on icon at bounding box center [241, 140] width 15 height 15
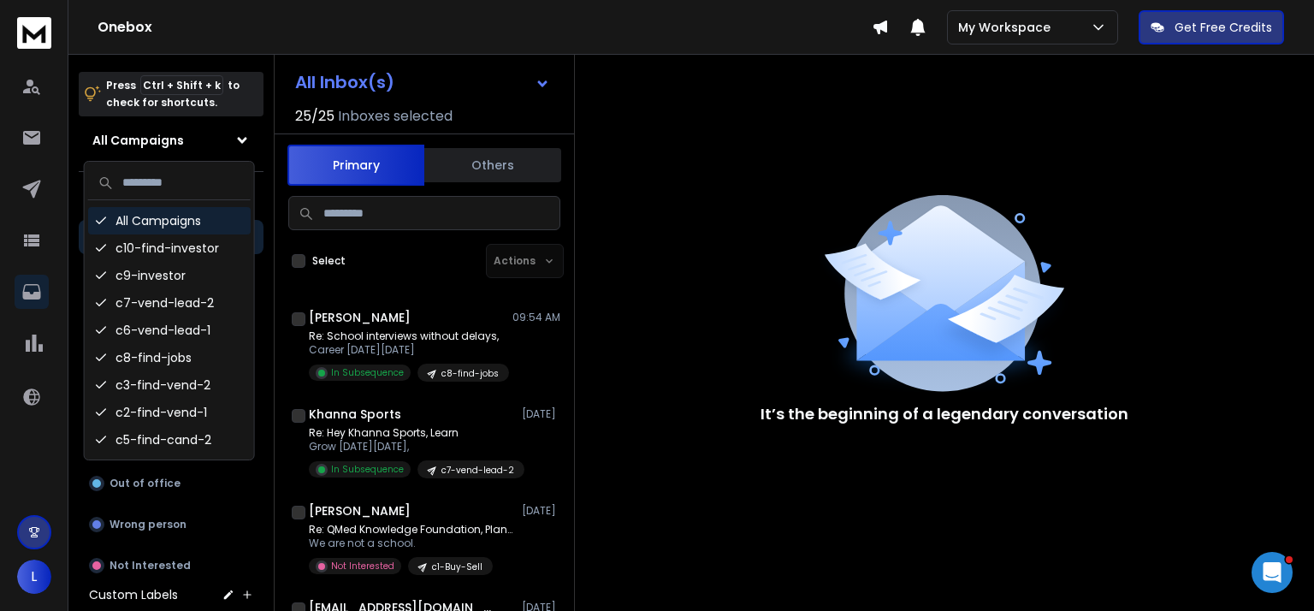
click at [99, 216] on icon at bounding box center [101, 221] width 14 height 14
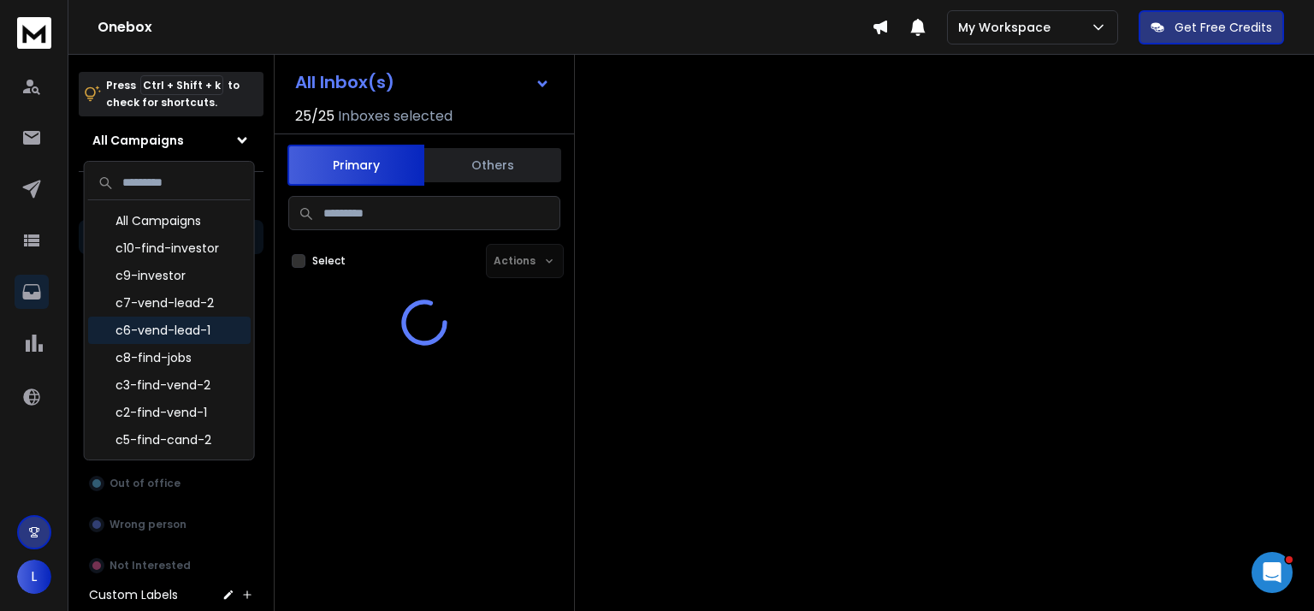
scroll to position [79, 0]
click at [173, 338] on div "c2-find-vend-1" at bounding box center [169, 333] width 163 height 27
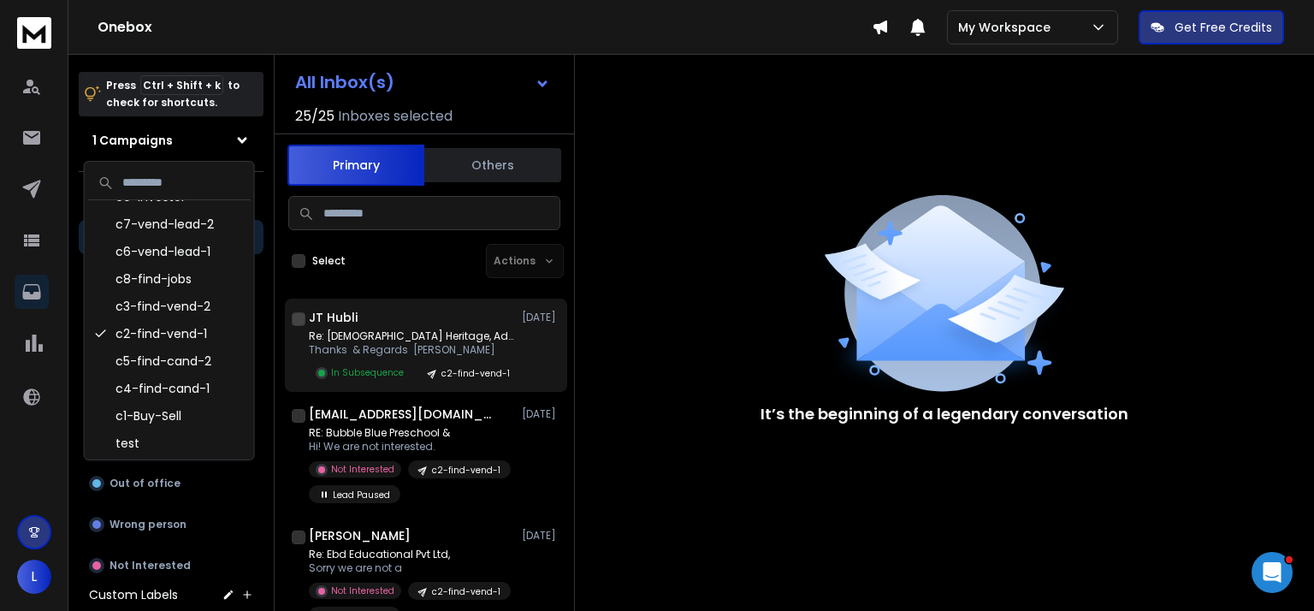
click at [373, 337] on p "Re: Jain Heritage, Add newfound" at bounding box center [411, 336] width 205 height 14
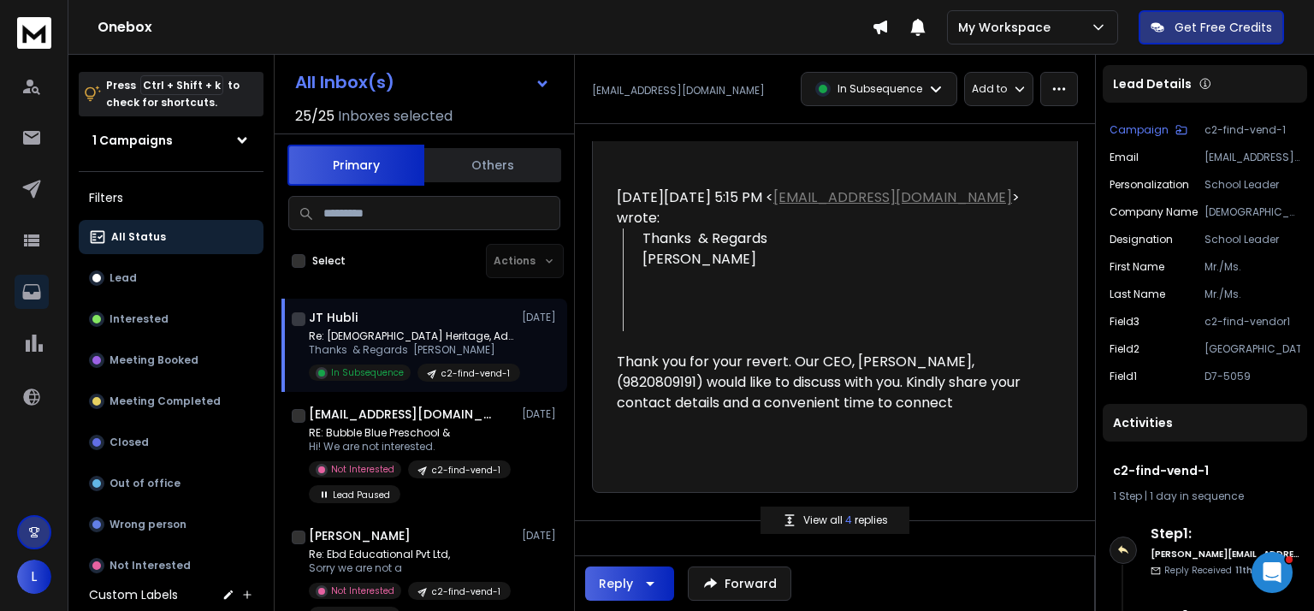
scroll to position [449, 0]
click at [861, 512] on p "View all 4 replies" at bounding box center [845, 519] width 85 height 14
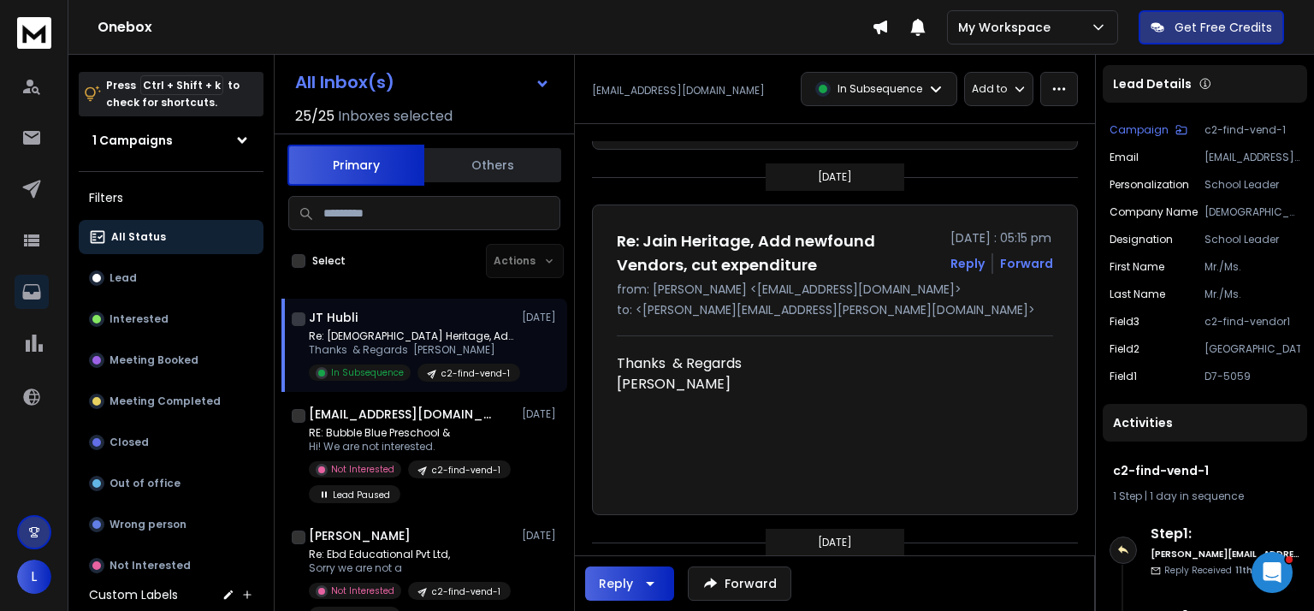
scroll to position [86, 0]
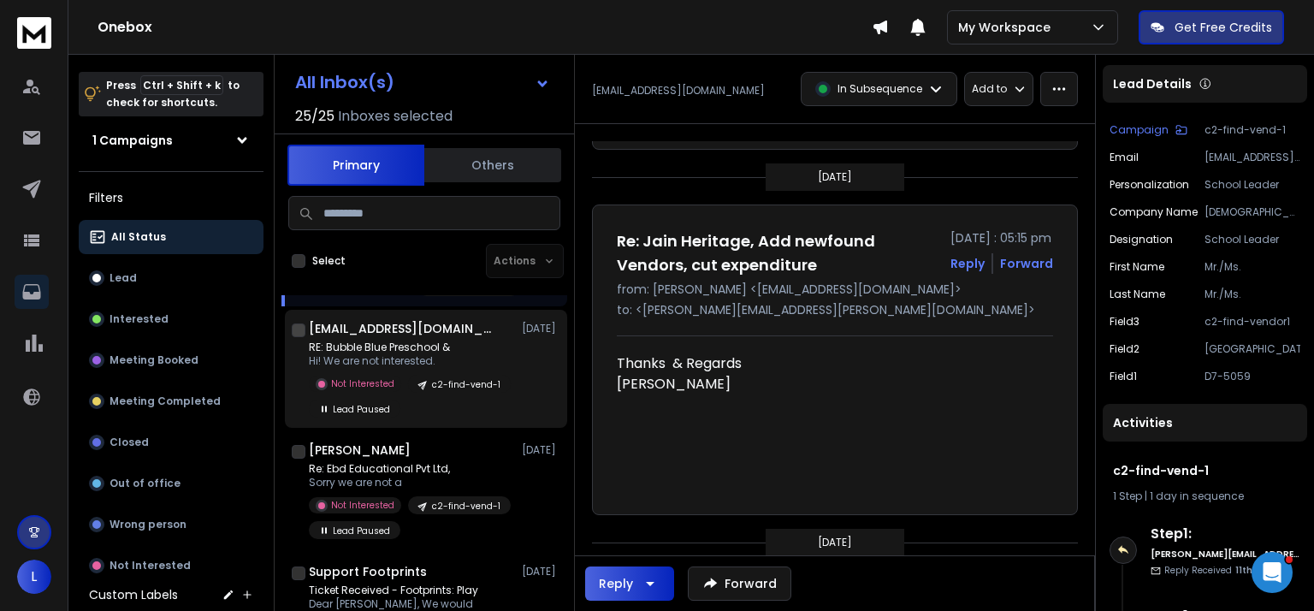
click at [364, 328] on h1 "contact.principal@bubbleblue.org" at bounding box center [403, 328] width 188 height 17
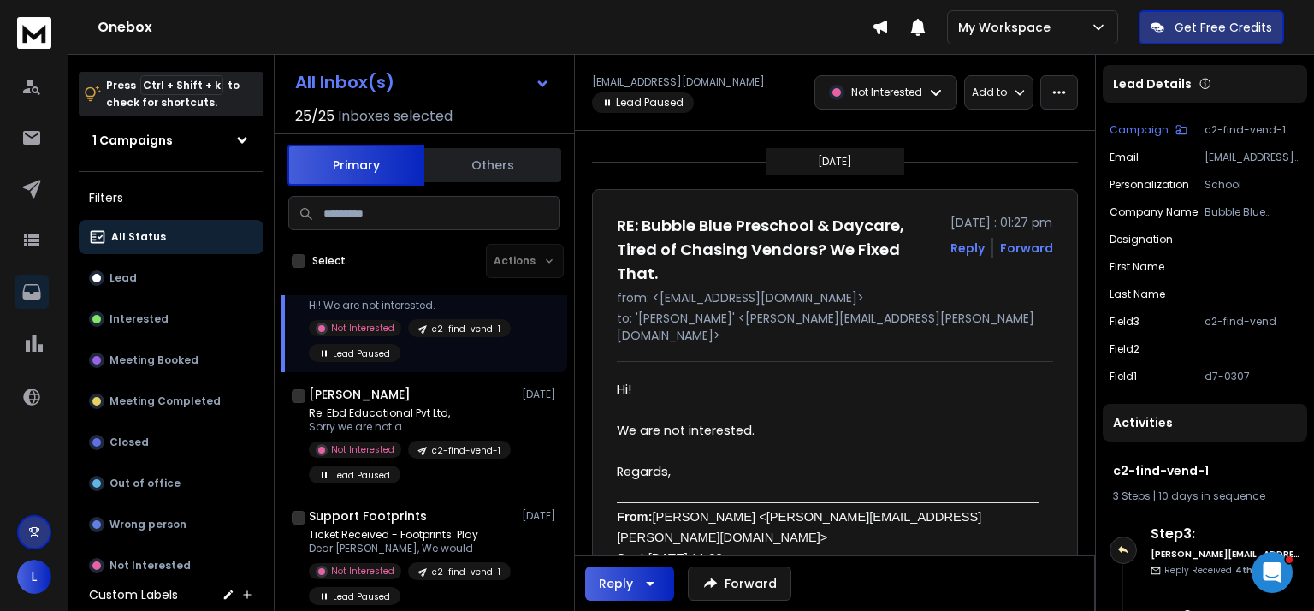
scroll to position [171, 0]
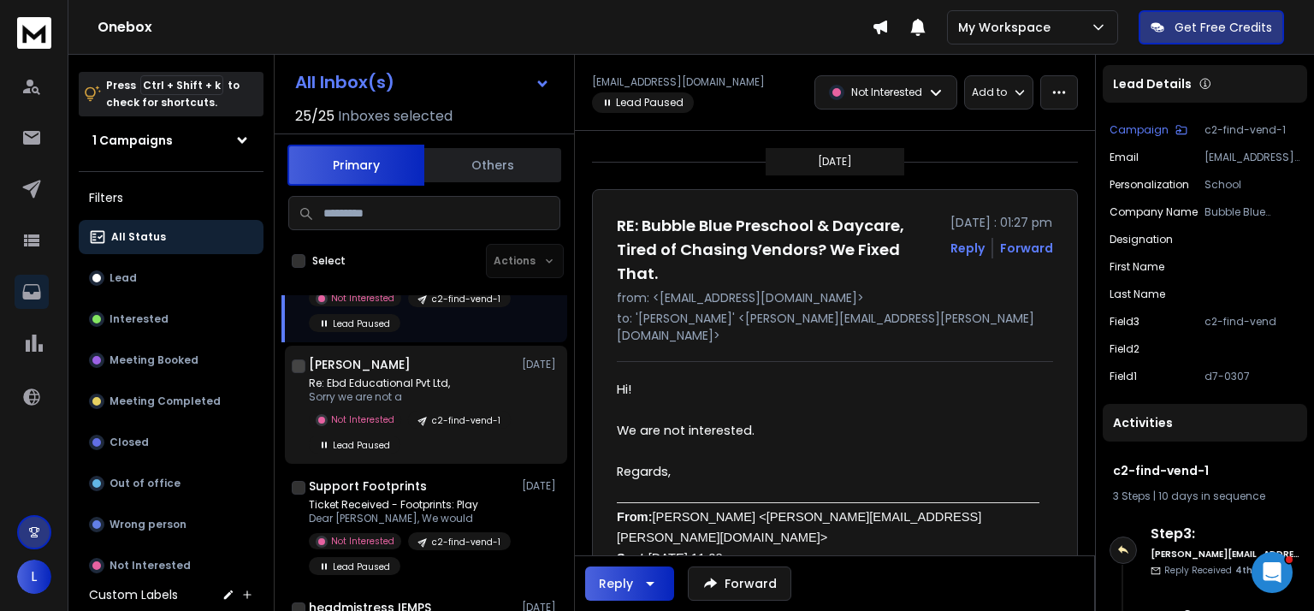
click at [397, 396] on p "Sorry we are not a" at bounding box center [411, 397] width 205 height 14
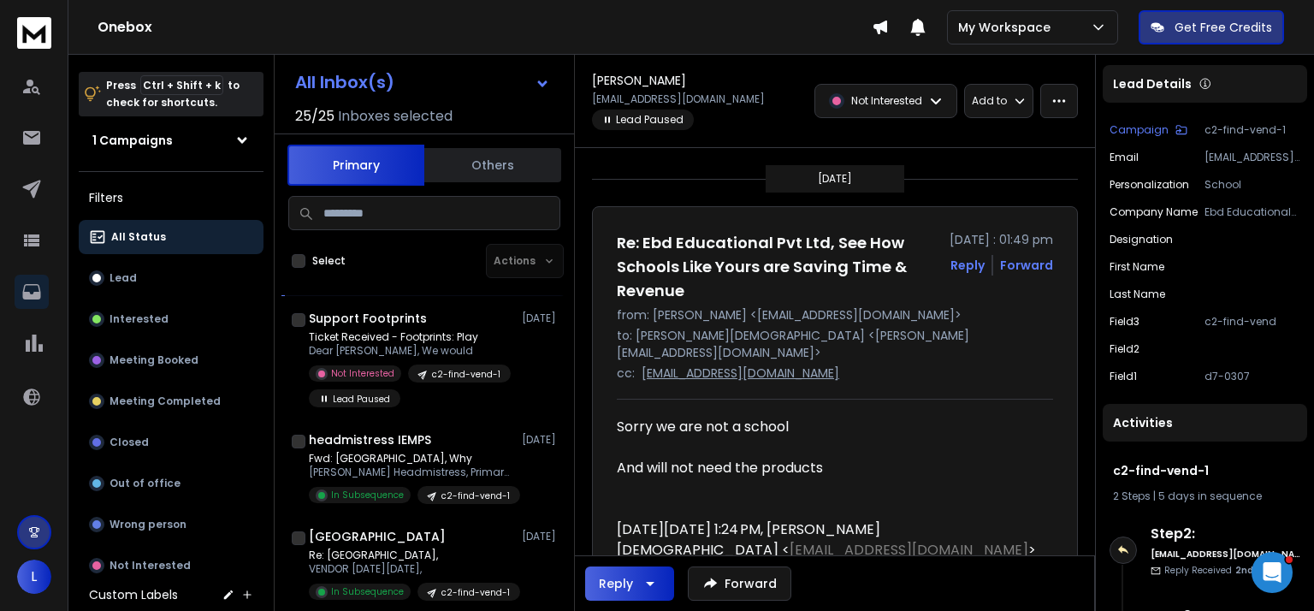
scroll to position [342, 0]
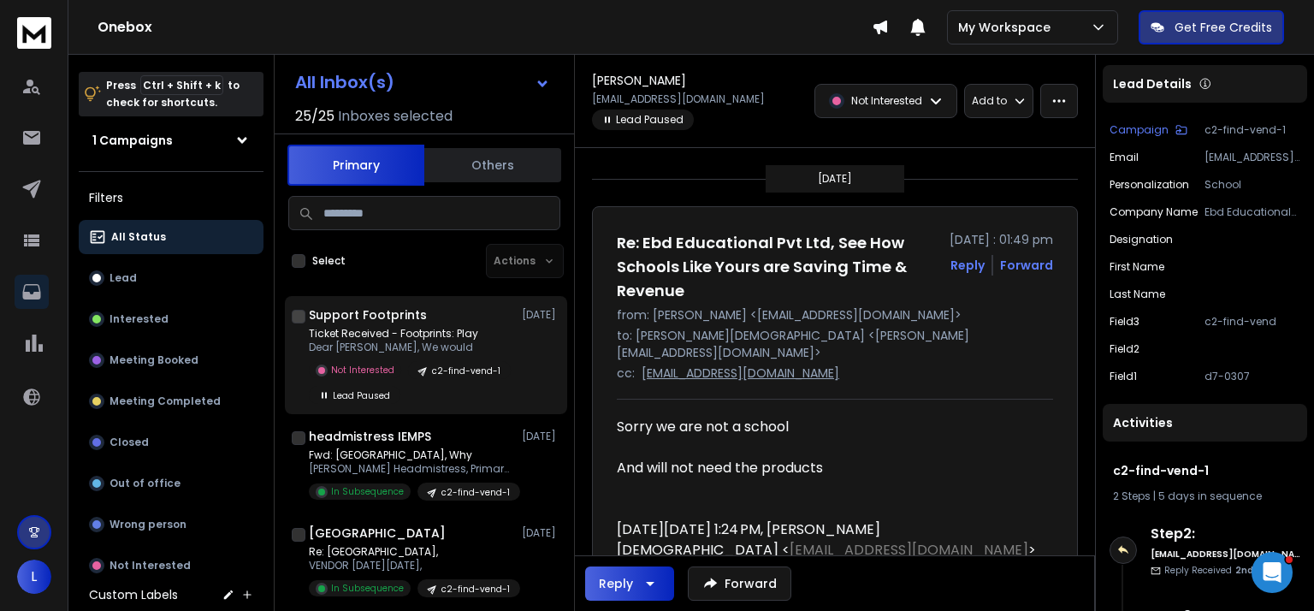
click at [394, 334] on p "Ticket Received - Footprints: Play" at bounding box center [411, 334] width 205 height 14
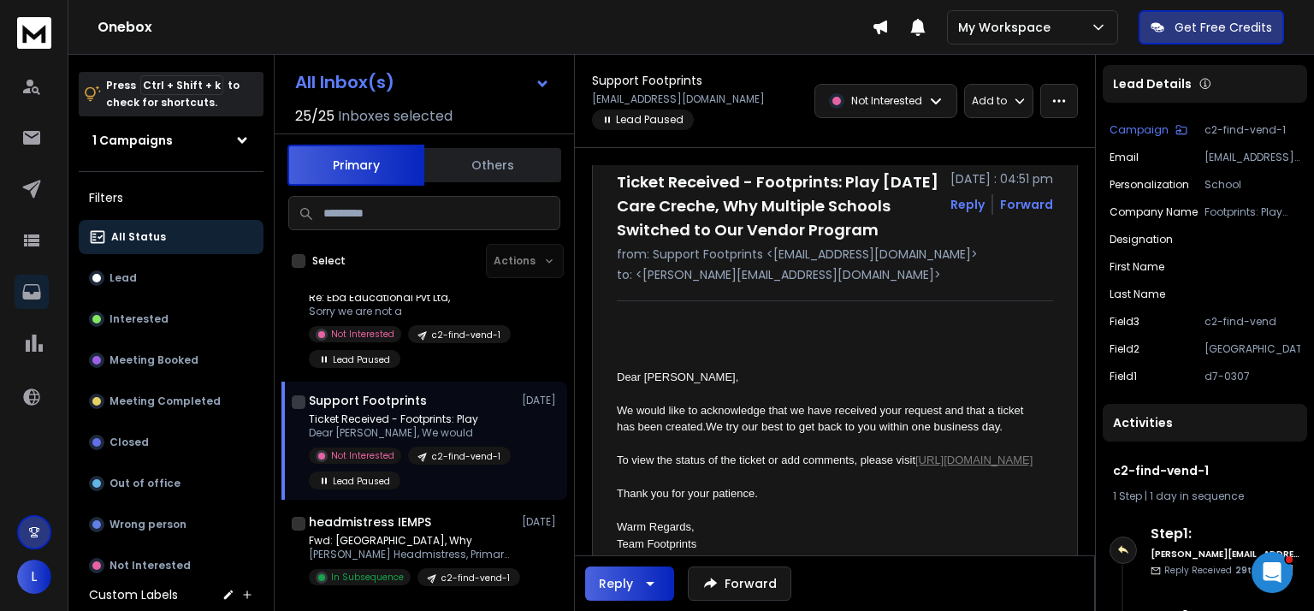
scroll to position [86, 0]
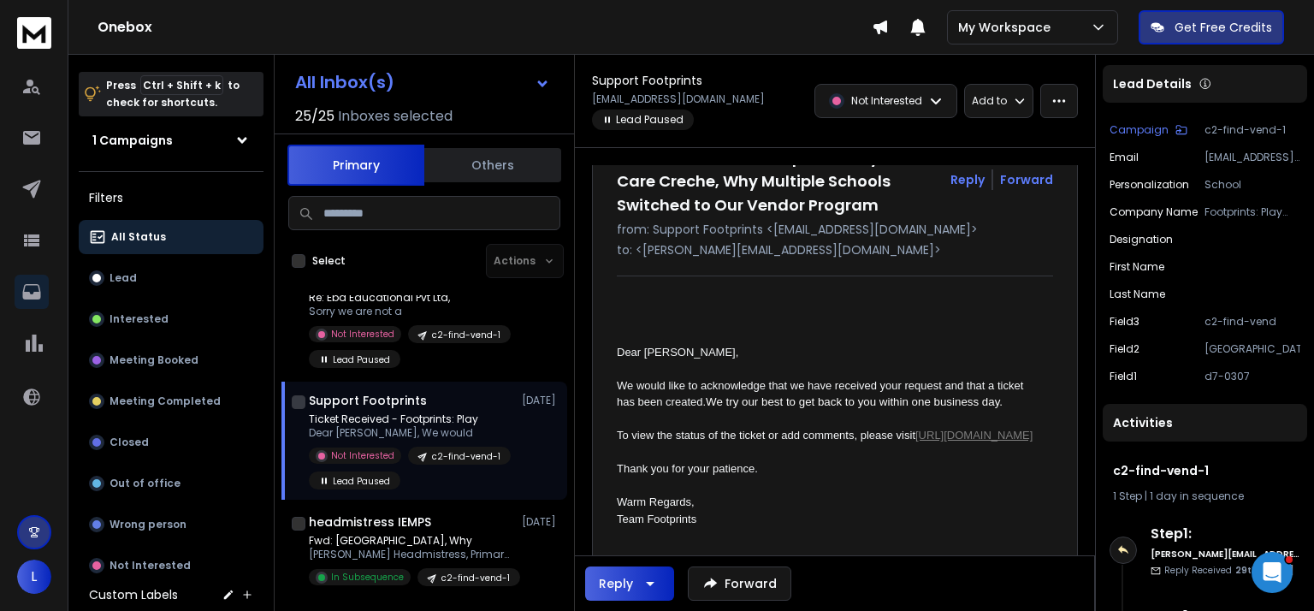
drag, startPoint x: 829, startPoint y: 254, endPoint x: 958, endPoint y: 252, distance: 129.2
click at [958, 238] on p "from: Support Footprints <support@footprintseducation.in>" at bounding box center [835, 229] width 436 height 17
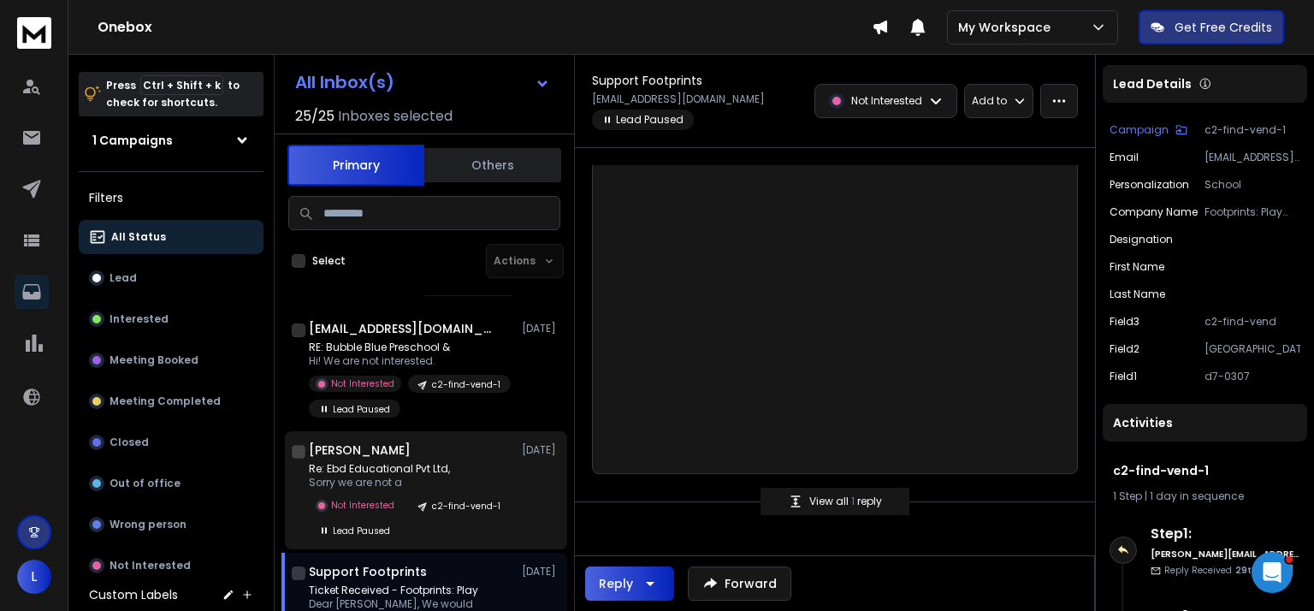
click at [366, 453] on h1 "Sandeep Dutt" at bounding box center [360, 449] width 102 height 17
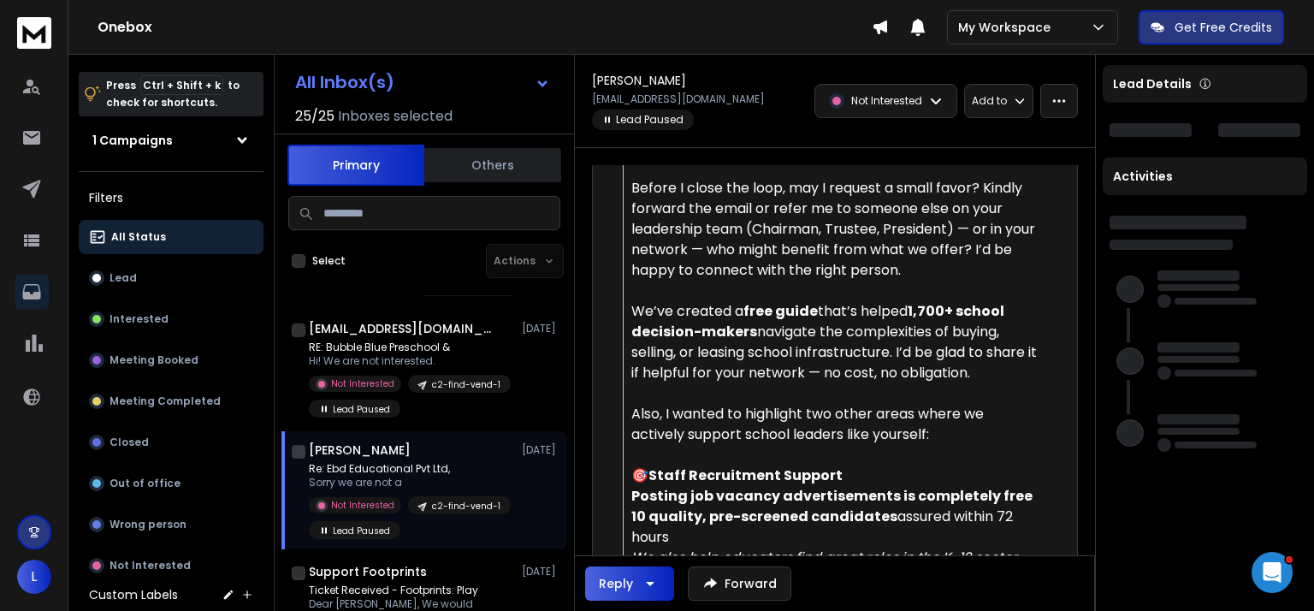
scroll to position [0, 0]
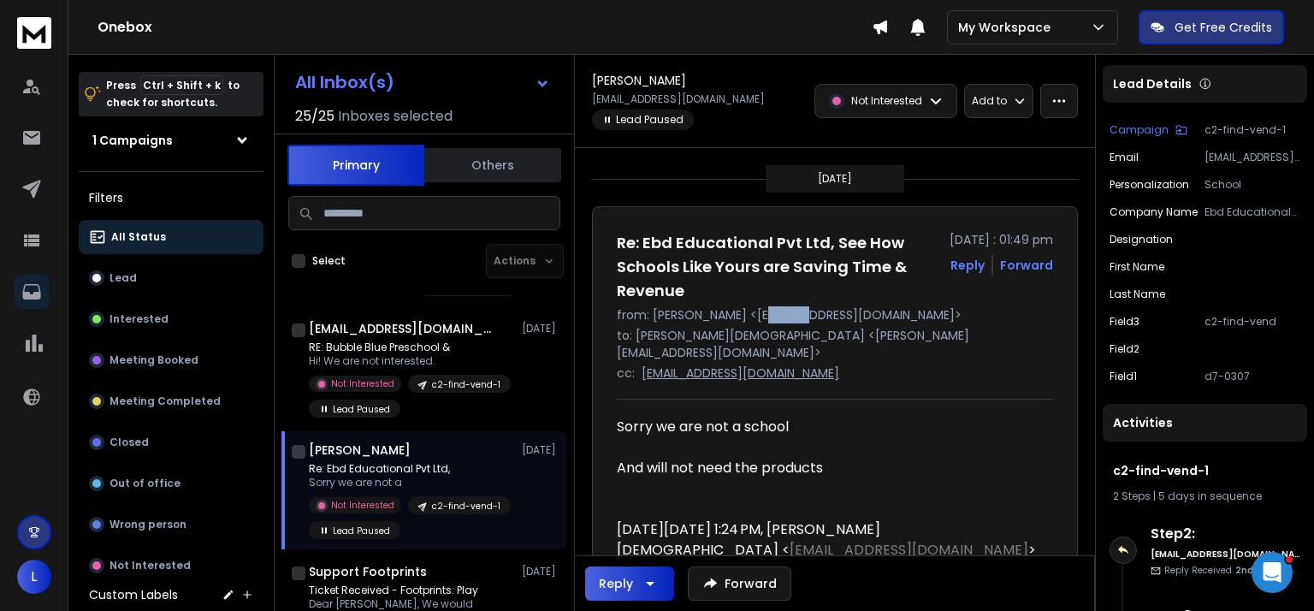
drag, startPoint x: 770, startPoint y: 313, endPoint x: 806, endPoint y: 311, distance: 36.0
click at [806, 311] on p "from: Sandeep Dutt <sd@ebd.in>" at bounding box center [835, 314] width 436 height 17
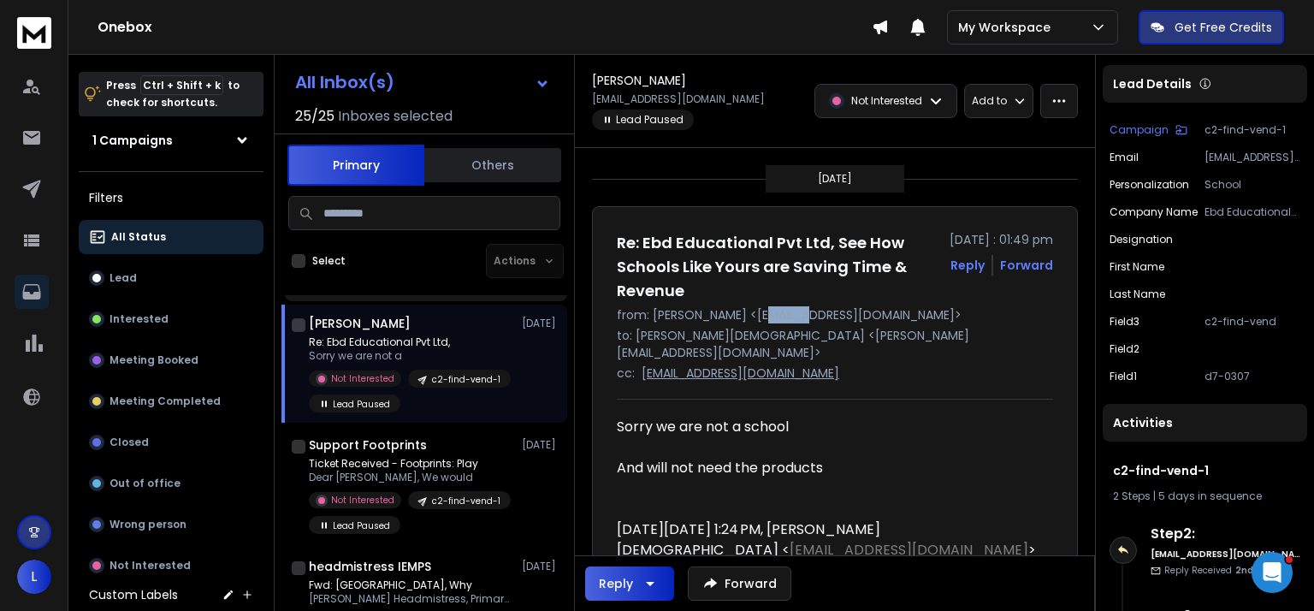
scroll to position [257, 0]
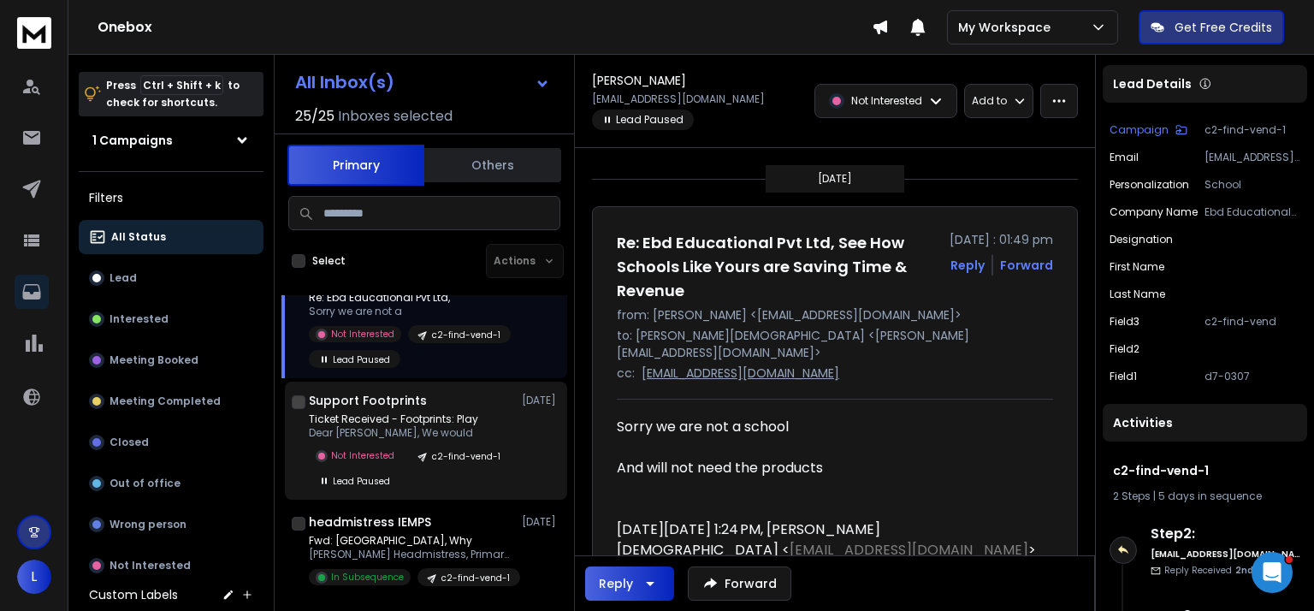
click at [373, 420] on p "Ticket Received - Footprints: Play" at bounding box center [411, 419] width 205 height 14
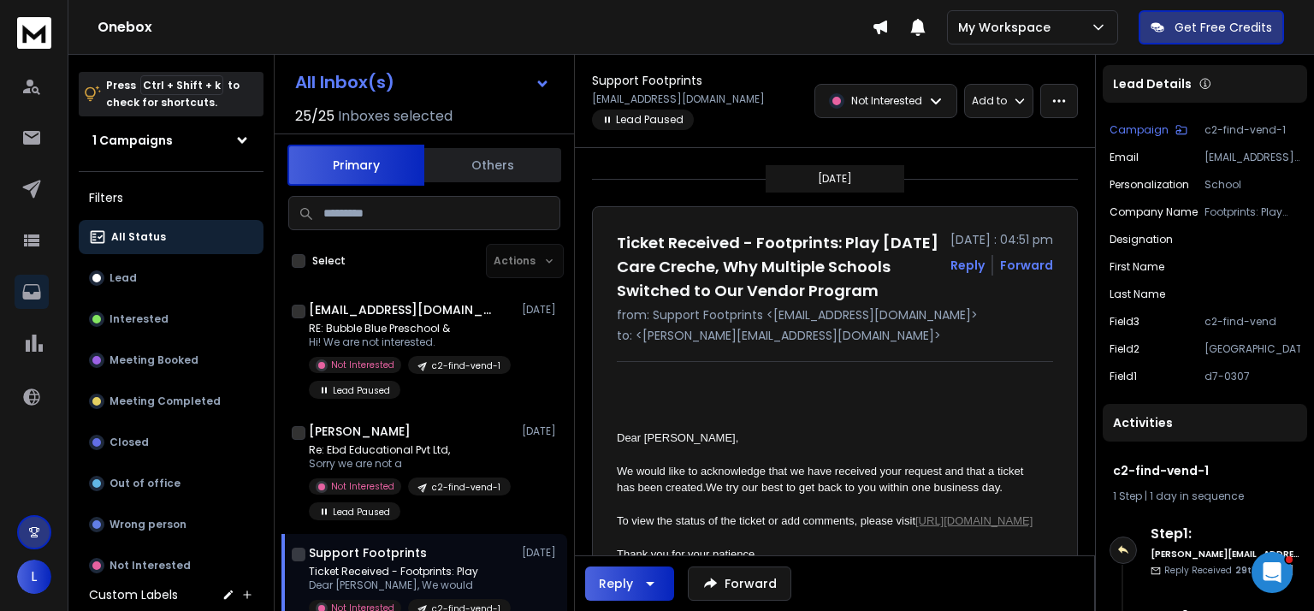
scroll to position [86, 0]
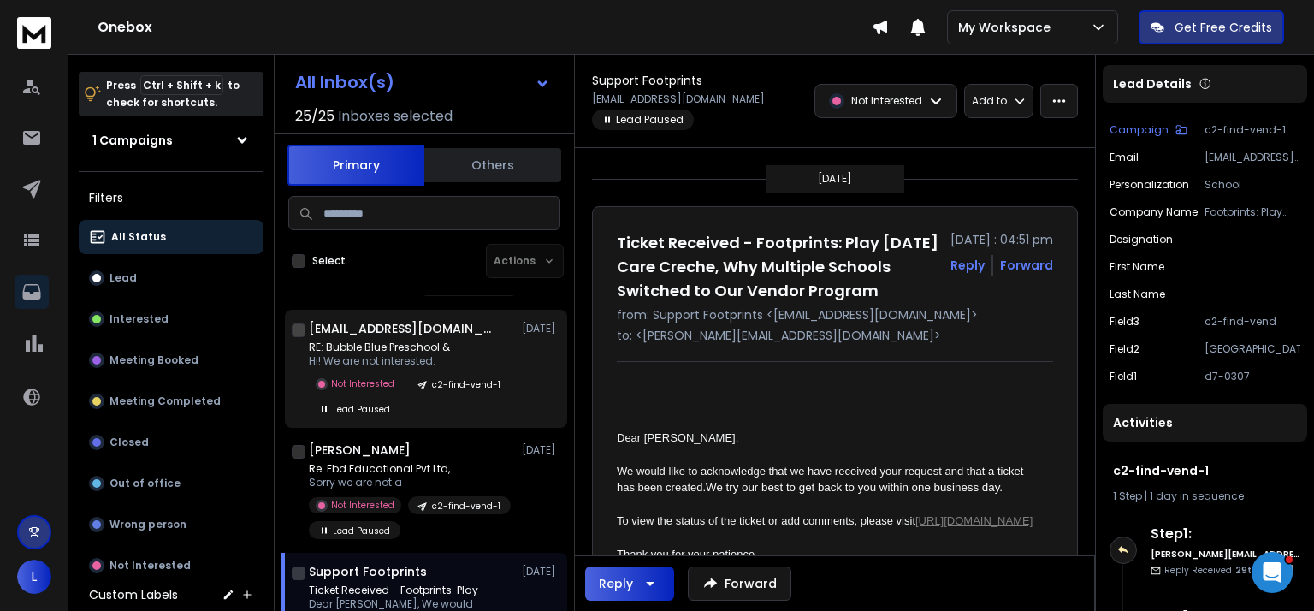
click at [385, 338] on div "contact.principal@bubbleblue.org 04 Aug RE: Bubble Blue Preschool & Hi! We are …" at bounding box center [435, 369] width 252 height 98
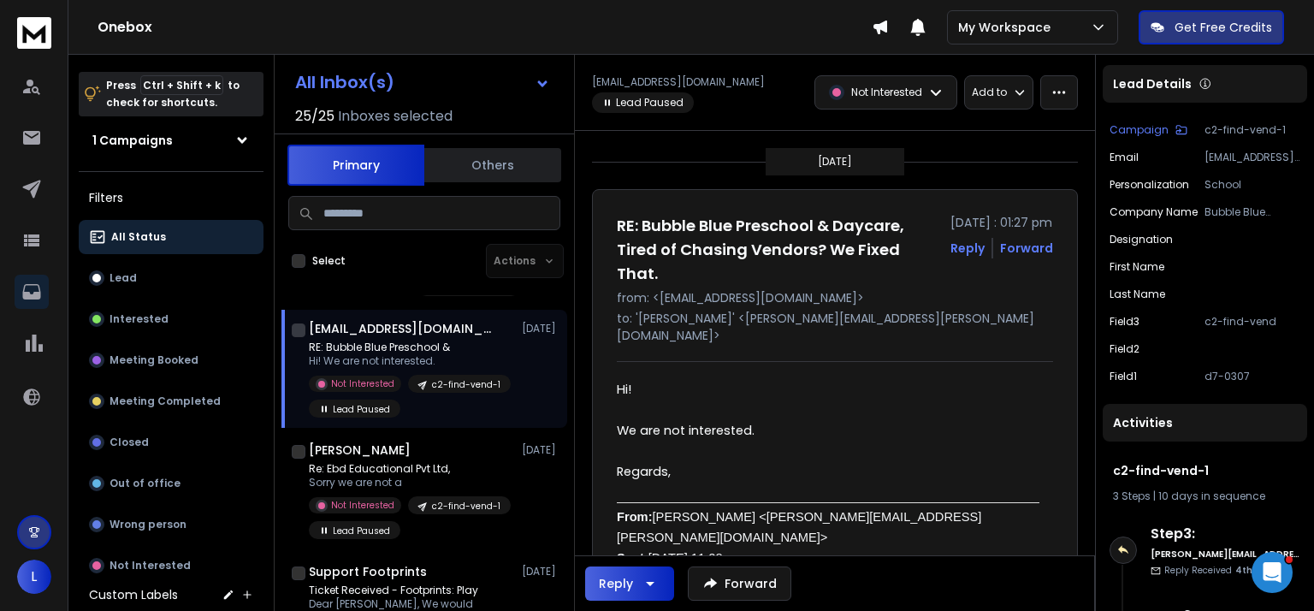
drag, startPoint x: 773, startPoint y: 302, endPoint x: 862, endPoint y: 296, distance: 90.0
click at [862, 296] on p "from: <contact.principal@bubbleblue.org>" at bounding box center [835, 297] width 436 height 17
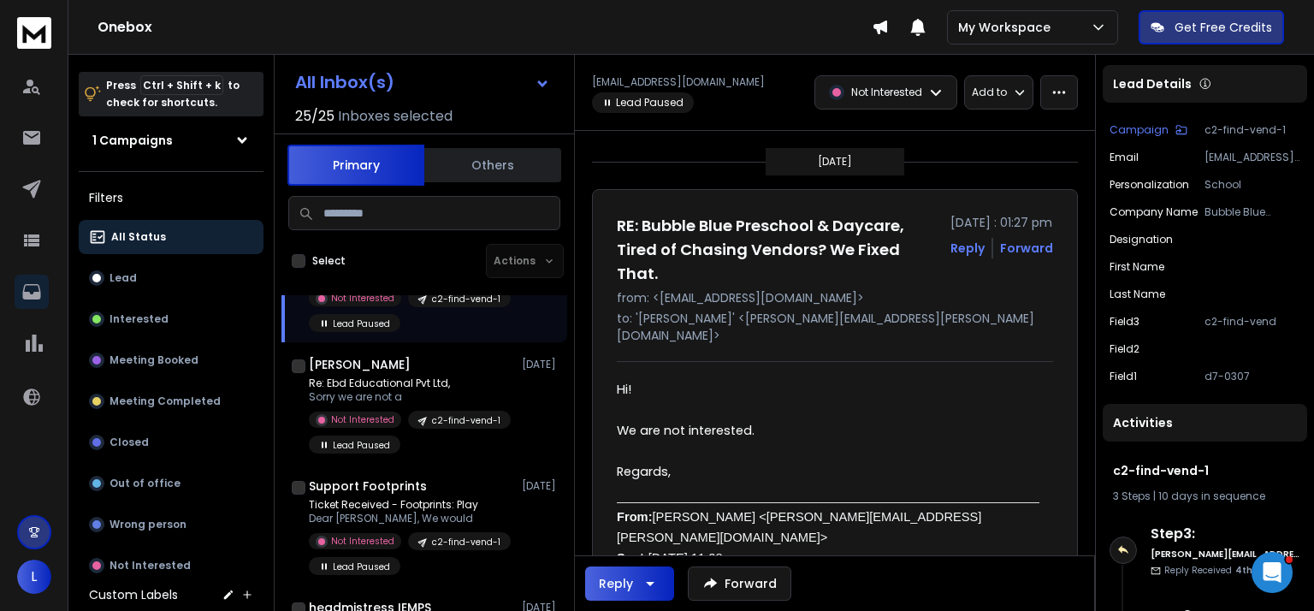
scroll to position [257, 0]
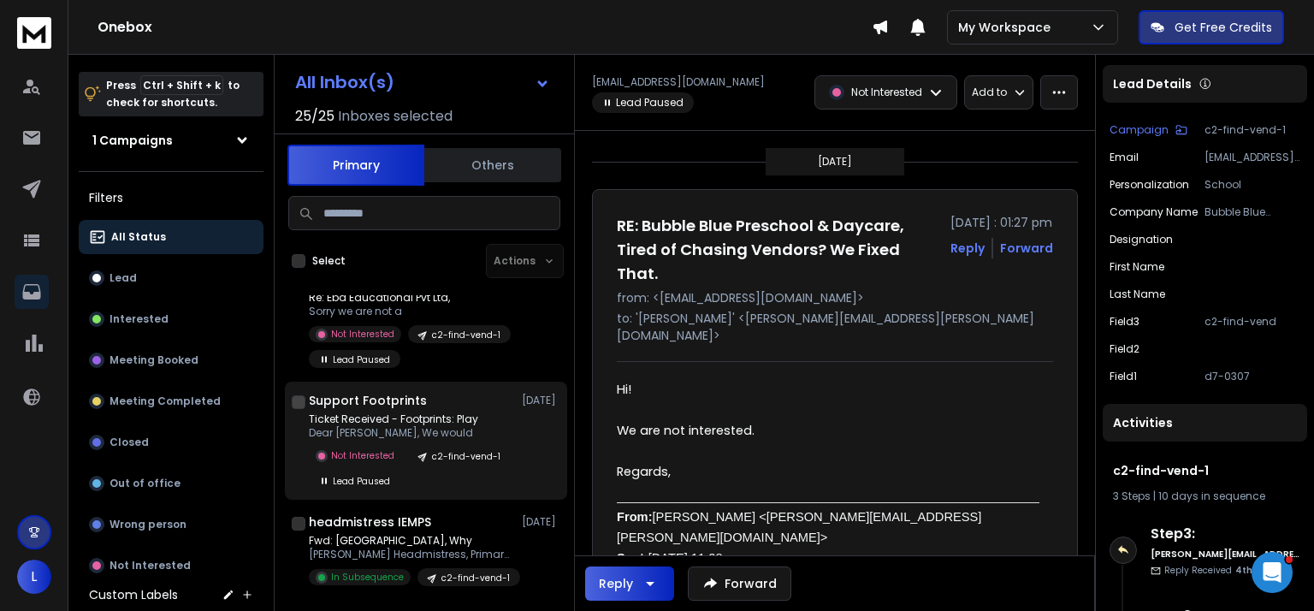
click at [387, 418] on p "Ticket Received - Footprints: Play" at bounding box center [411, 419] width 205 height 14
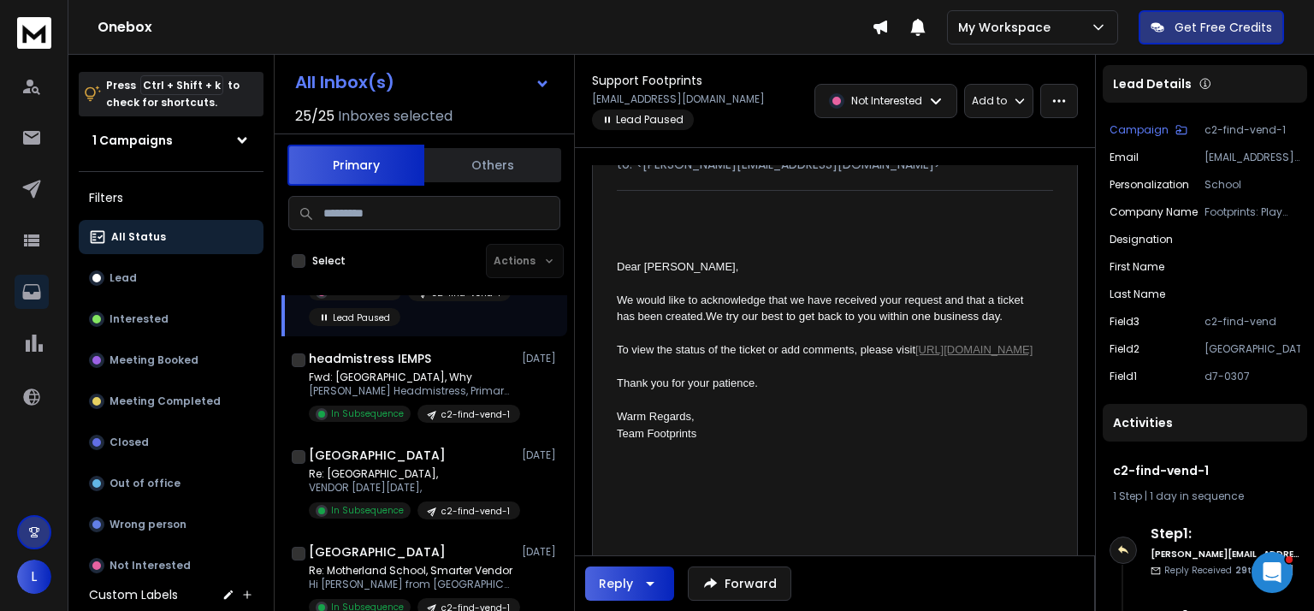
scroll to position [428, 0]
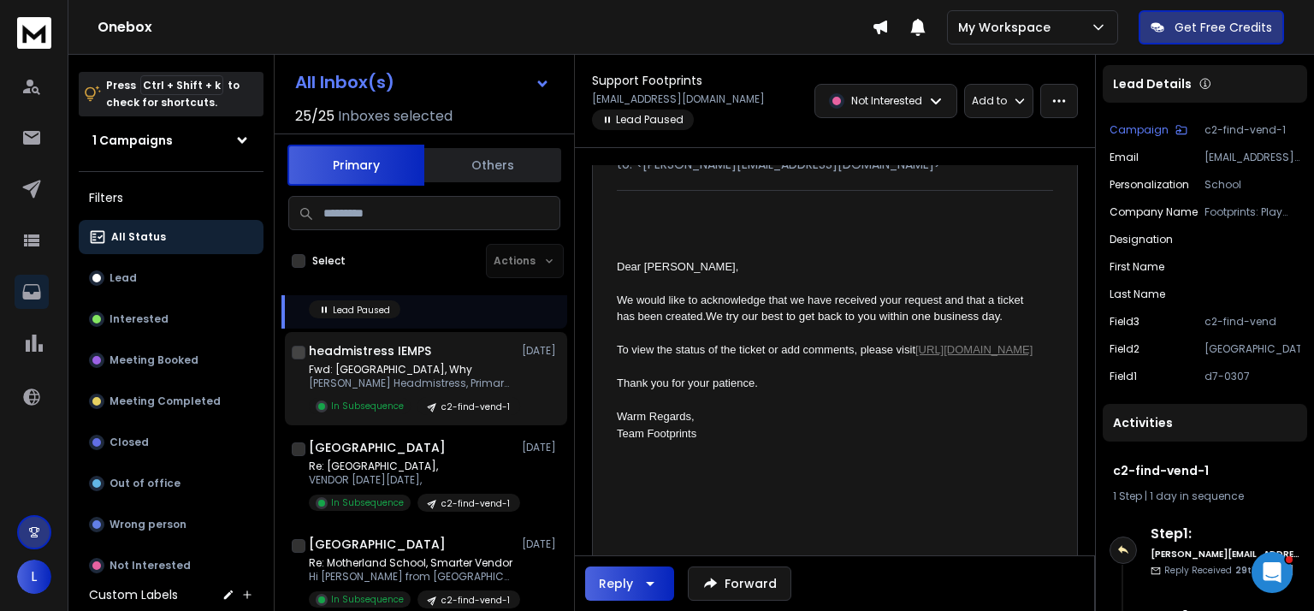
click at [382, 359] on div "headmistress IEMPS 24 Jul Fwd: Iem Public School, Why Aditi Talapatra Headmistr…" at bounding box center [435, 378] width 252 height 73
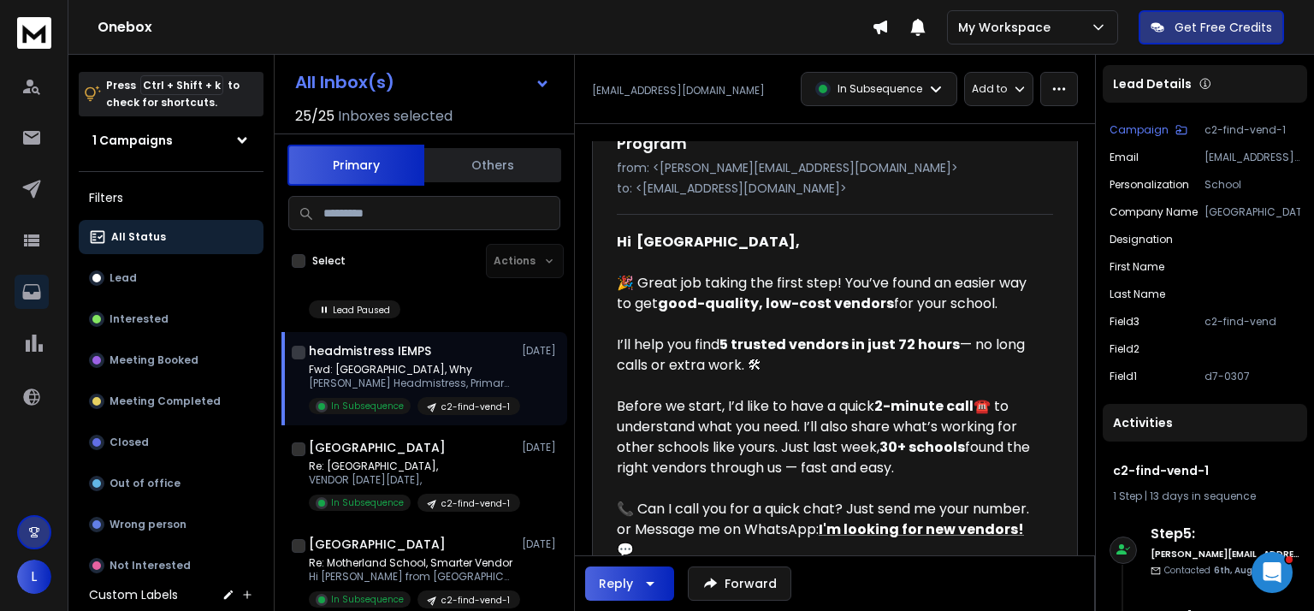
scroll to position [0, 0]
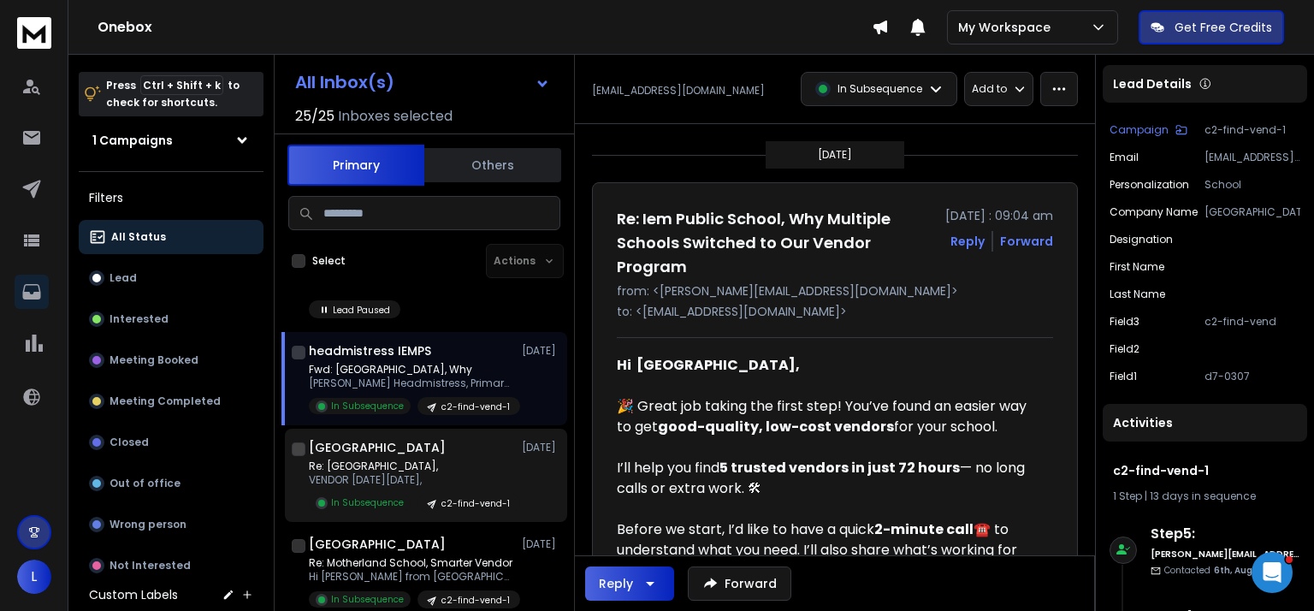
click at [382, 458] on div "JODHPUR PARK BOYS SCHOOL 23 Jul Re: Jodhpur Park Boys School, VENDOR On Wed, Ju…" at bounding box center [435, 475] width 252 height 73
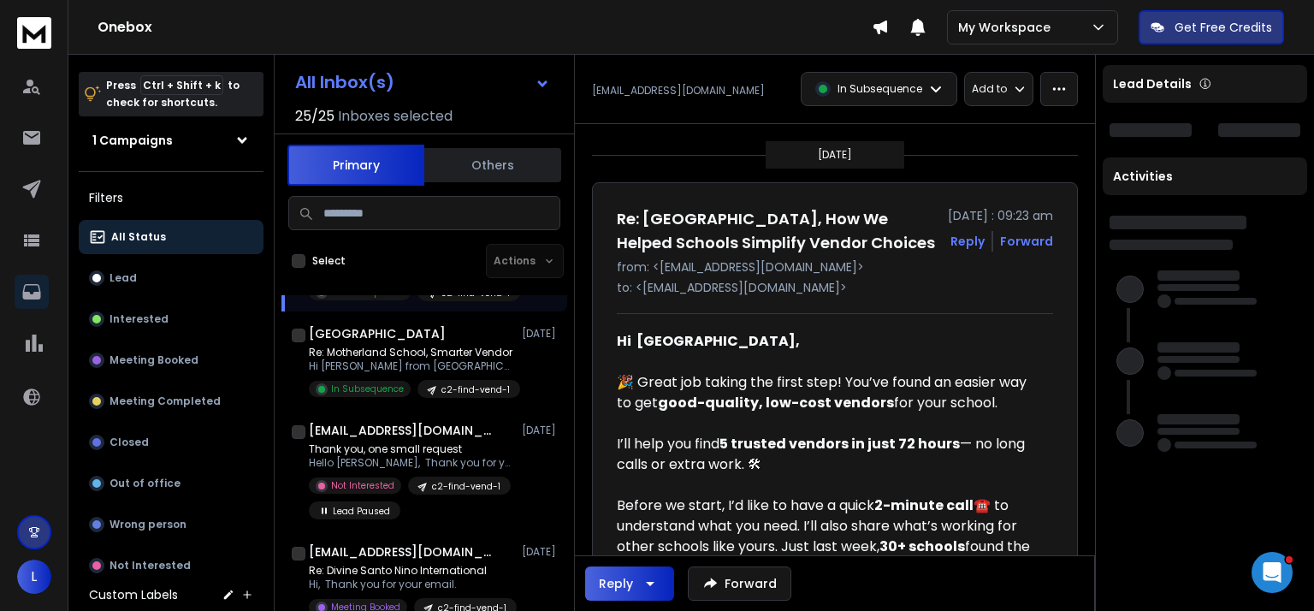
scroll to position [599, 0]
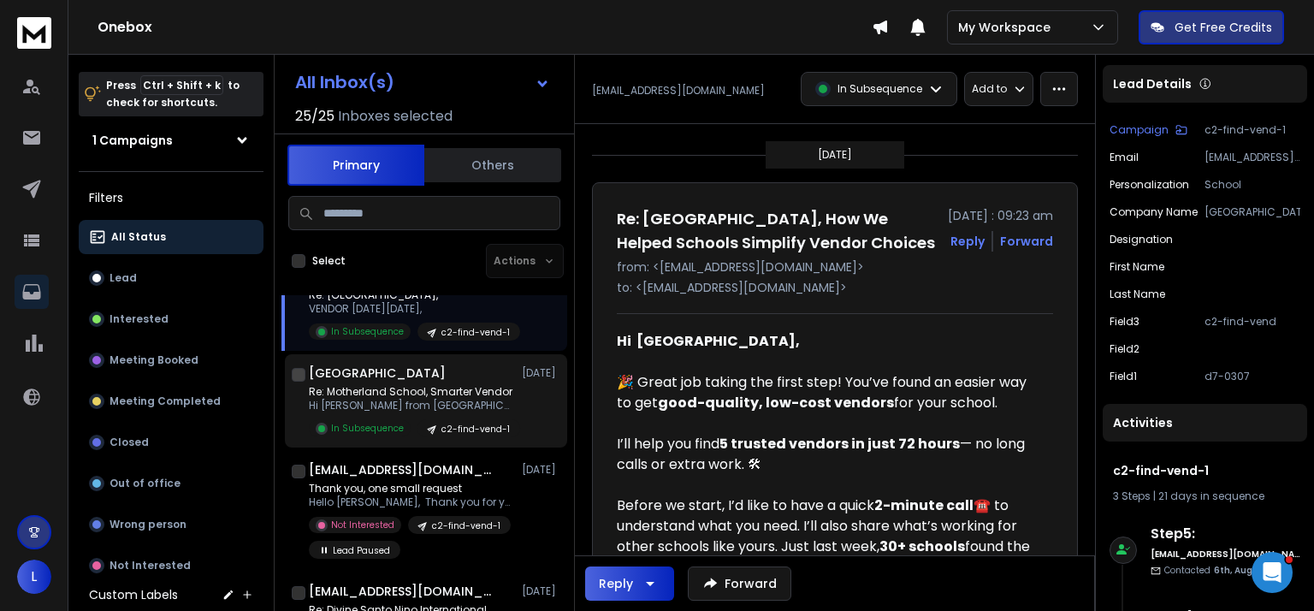
click at [382, 394] on p "Re: Motherland School, Smarter Vendor" at bounding box center [411, 392] width 205 height 14
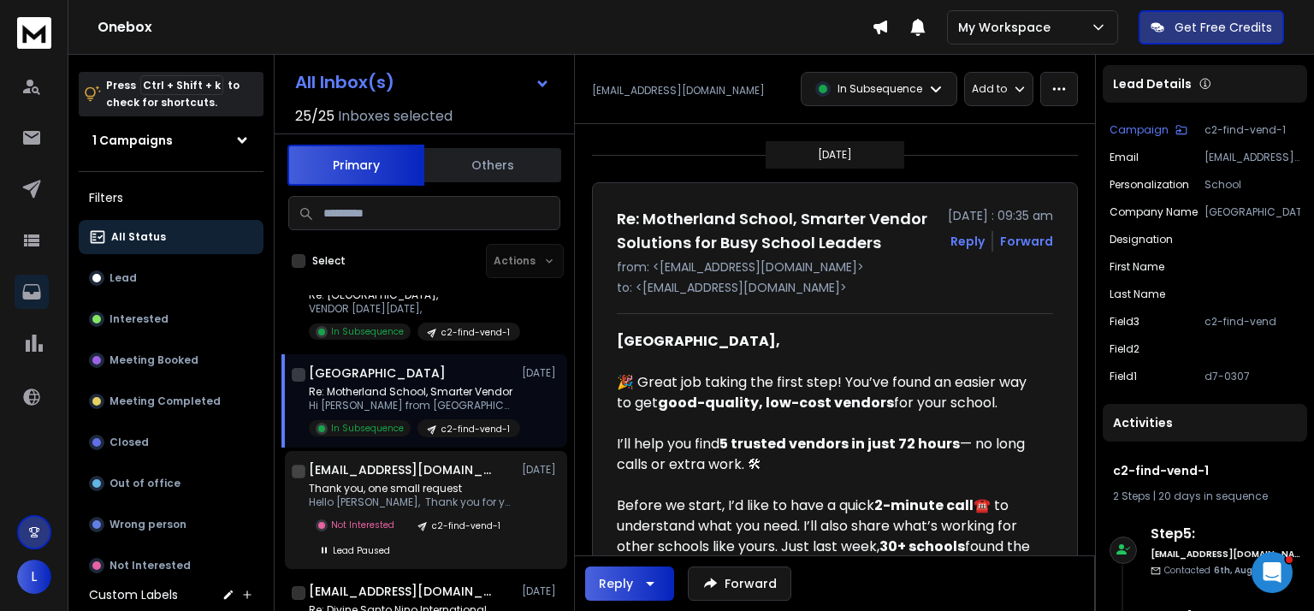
click at [381, 478] on div "support@dreamworldinternational.com 20 Jul Thank you, one small request Hello N…" at bounding box center [435, 510] width 252 height 98
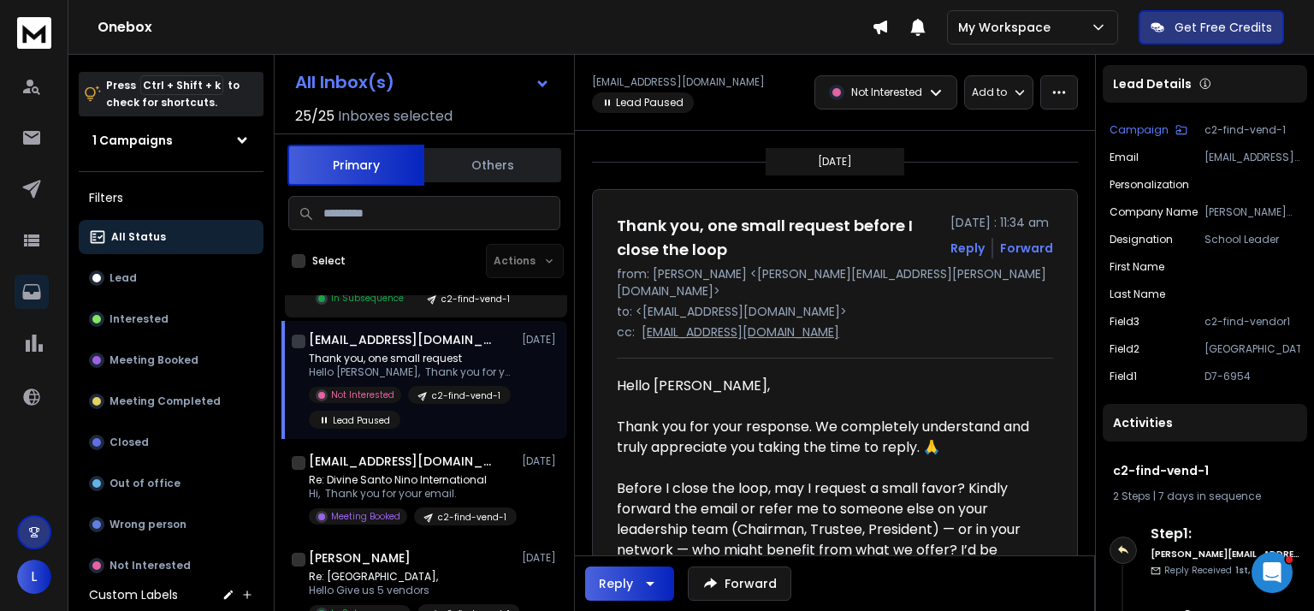
scroll to position [770, 0]
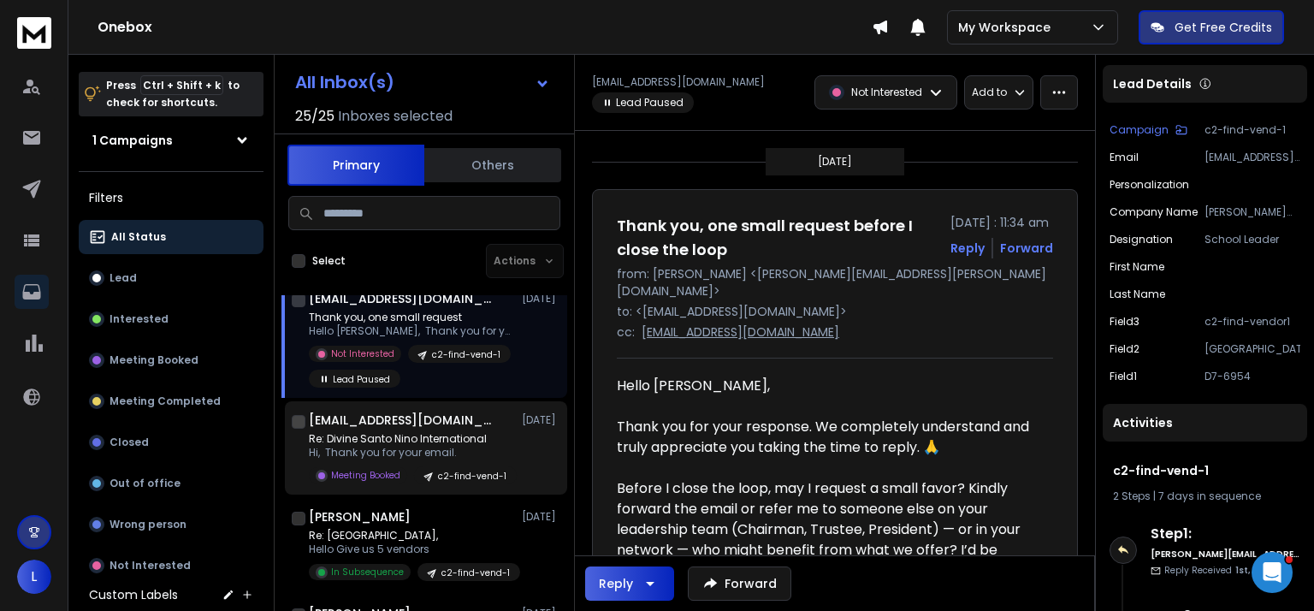
click at [417, 426] on h1 "inquiry@sparkleacademy.in" at bounding box center [403, 420] width 188 height 17
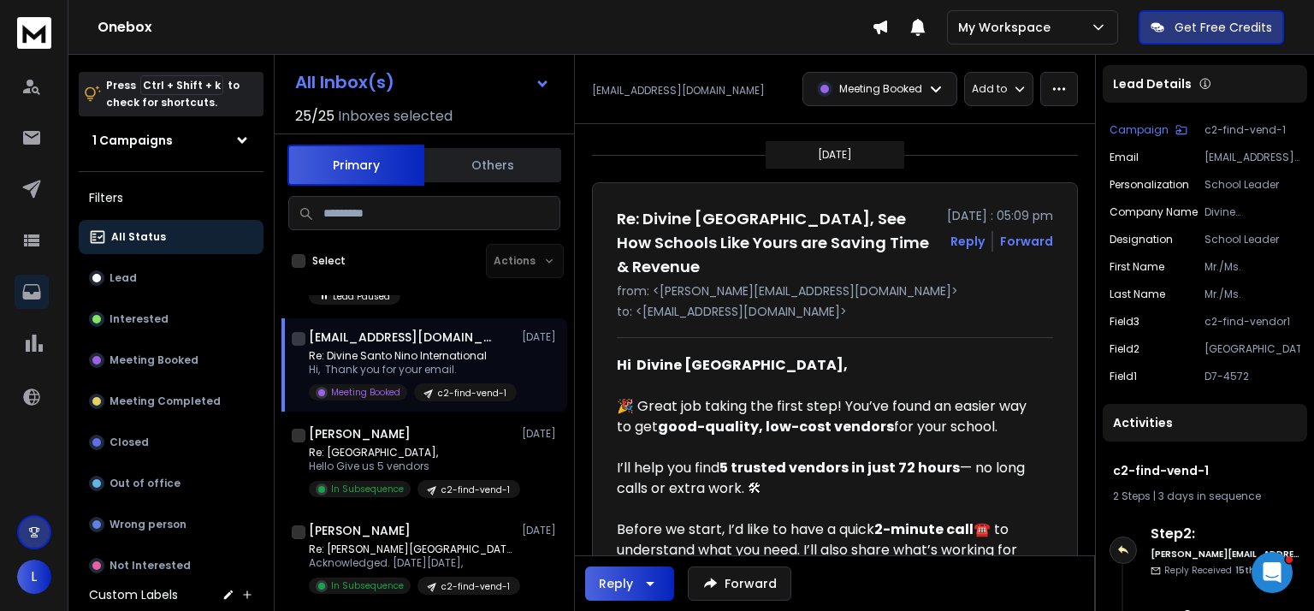
scroll to position [856, 0]
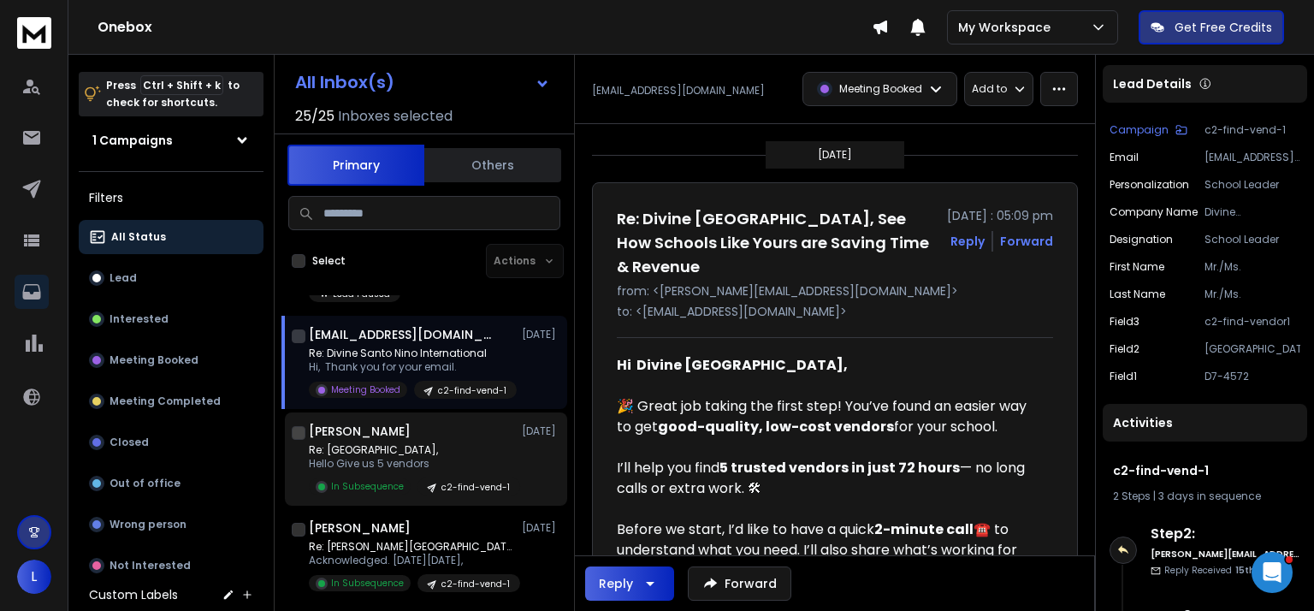
click at [367, 451] on p "Re: New Era High School," at bounding box center [411, 450] width 205 height 14
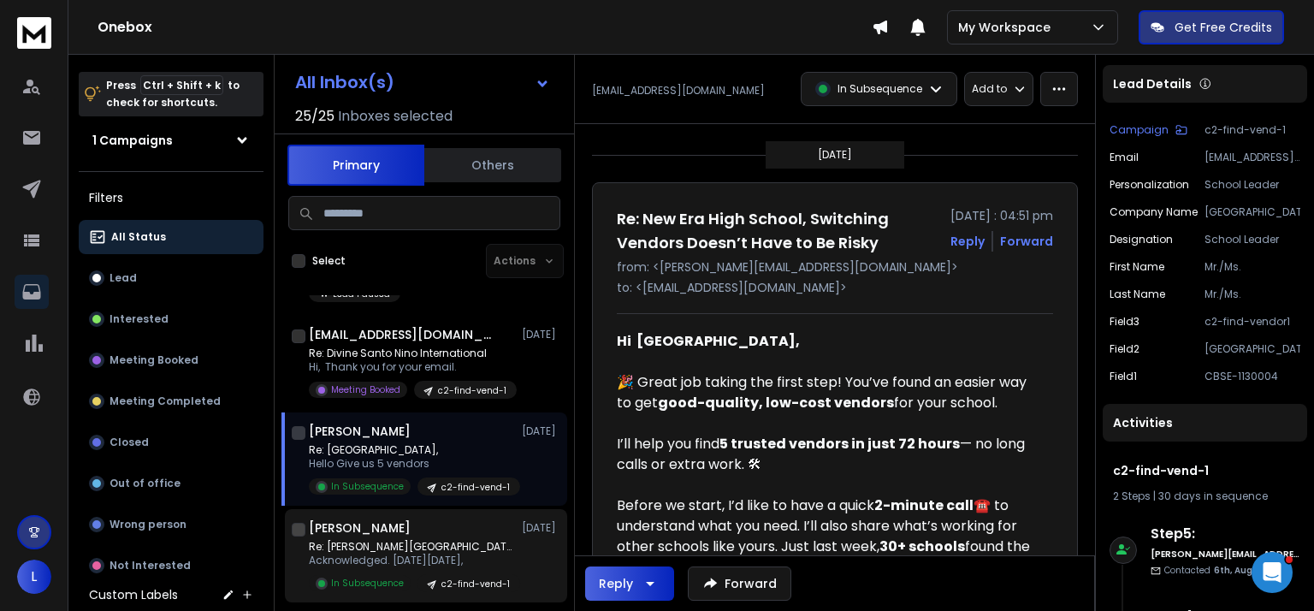
click at [369, 530] on h1 "Pratibha Sharma" at bounding box center [360, 527] width 102 height 17
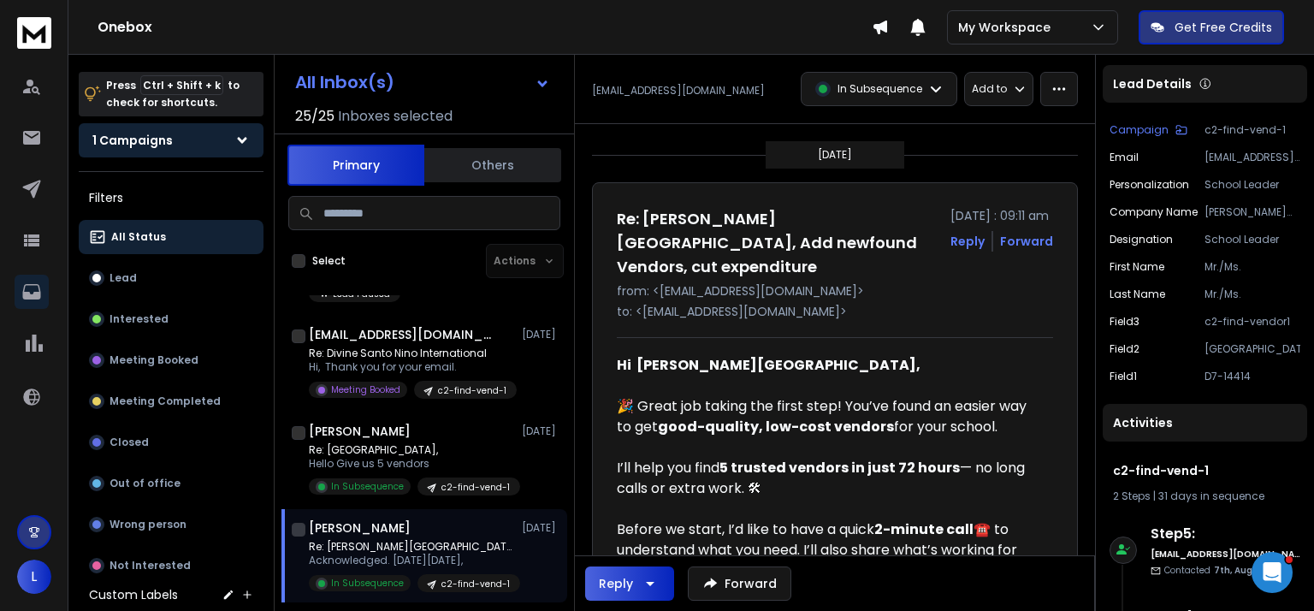
click at [201, 140] on button "1 Campaigns" at bounding box center [171, 140] width 185 height 34
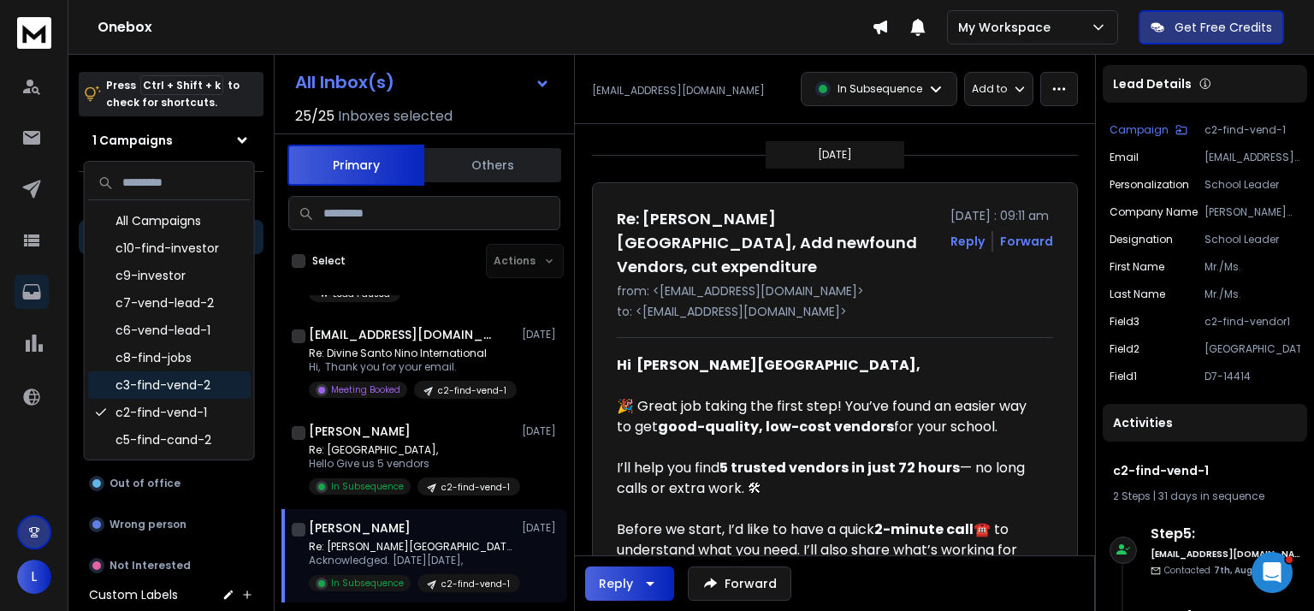
click at [145, 380] on div "c3-find-vend-2" at bounding box center [169, 384] width 163 height 27
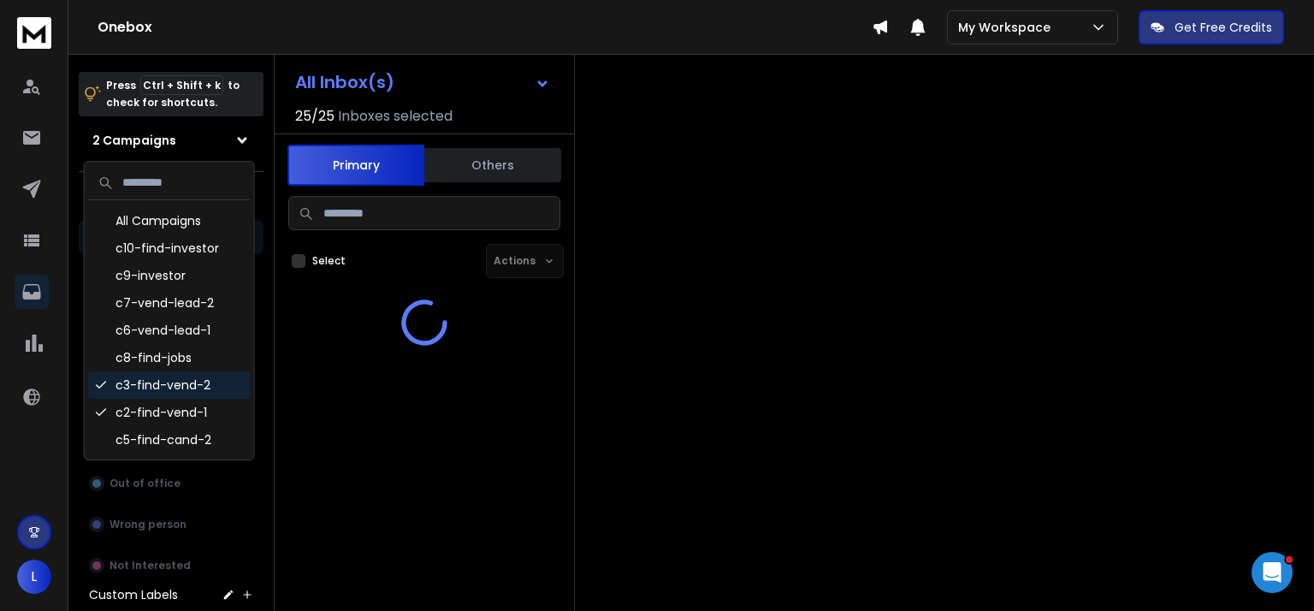
scroll to position [0, 0]
click at [151, 412] on div "c2-find-vend-1" at bounding box center [169, 412] width 163 height 27
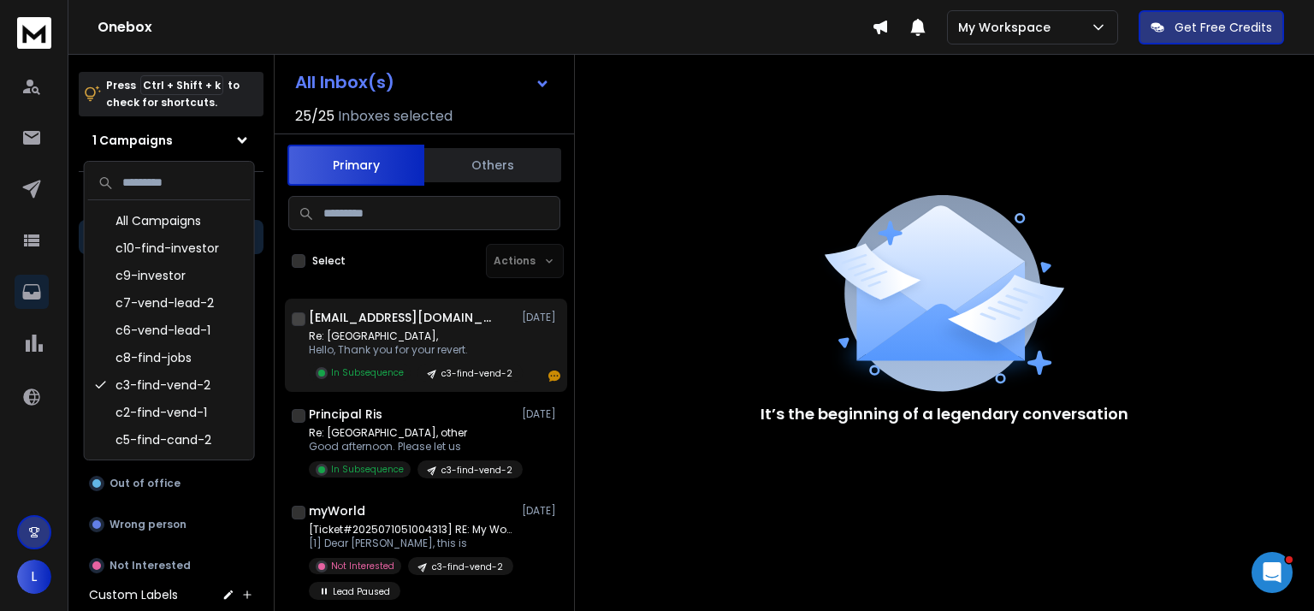
click at [414, 334] on p "Re: Lotus World Public School," at bounding box center [411, 336] width 205 height 14
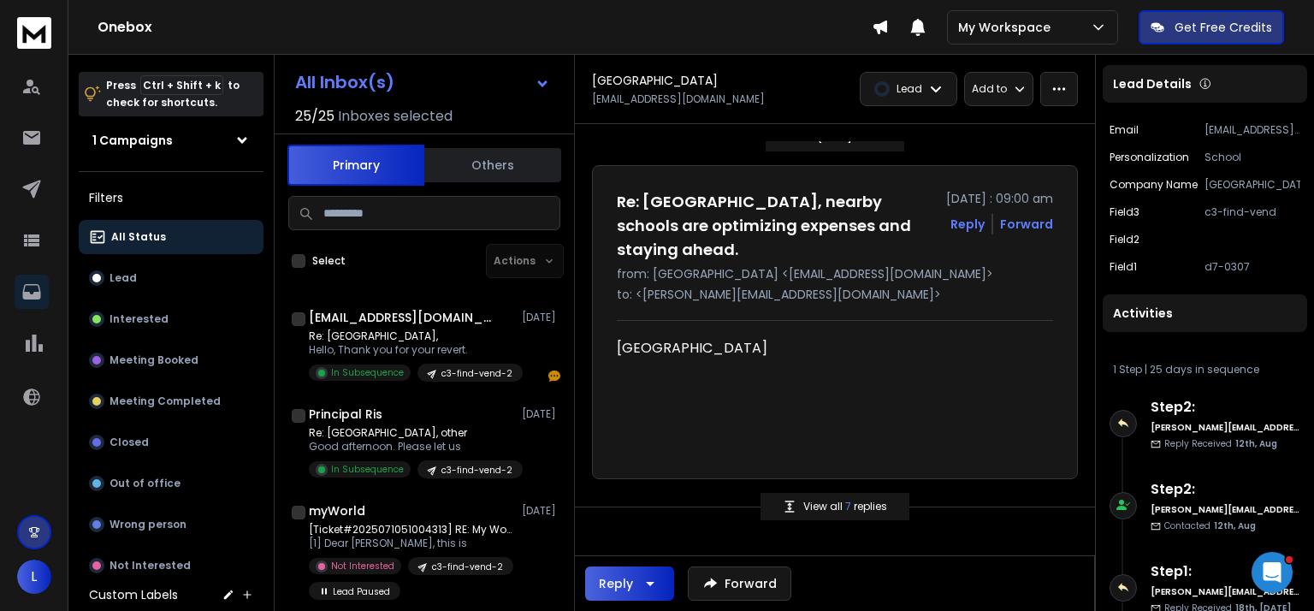
scroll to position [21, 0]
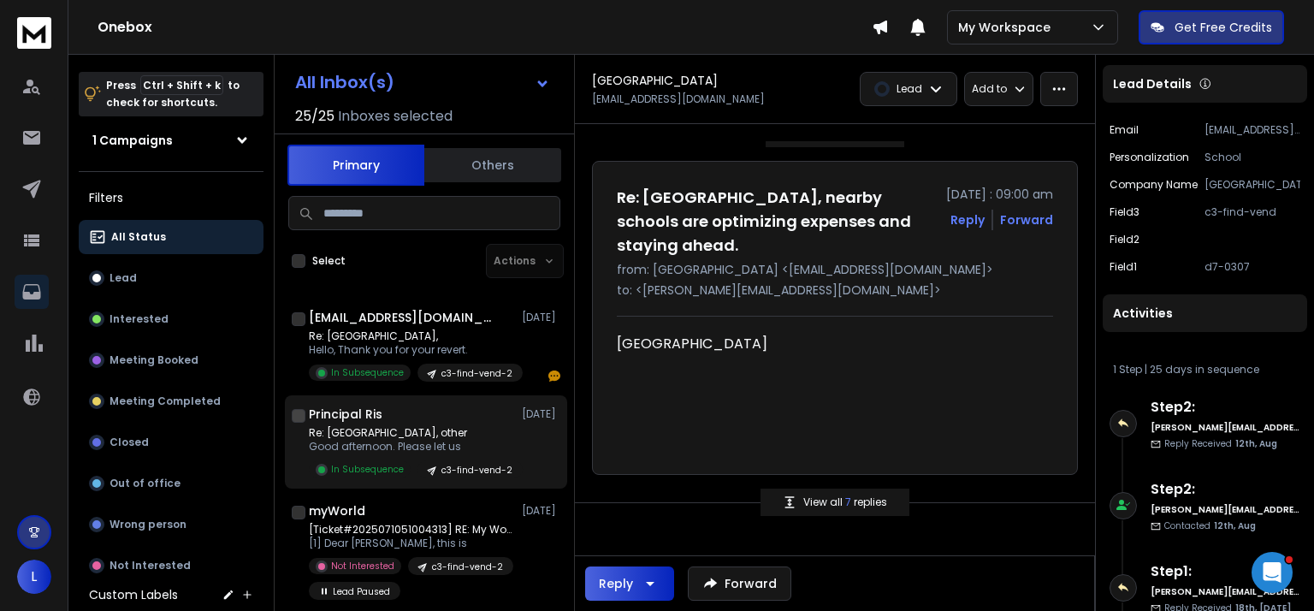
click at [364, 422] on h1 "Principal Ris" at bounding box center [346, 414] width 74 height 17
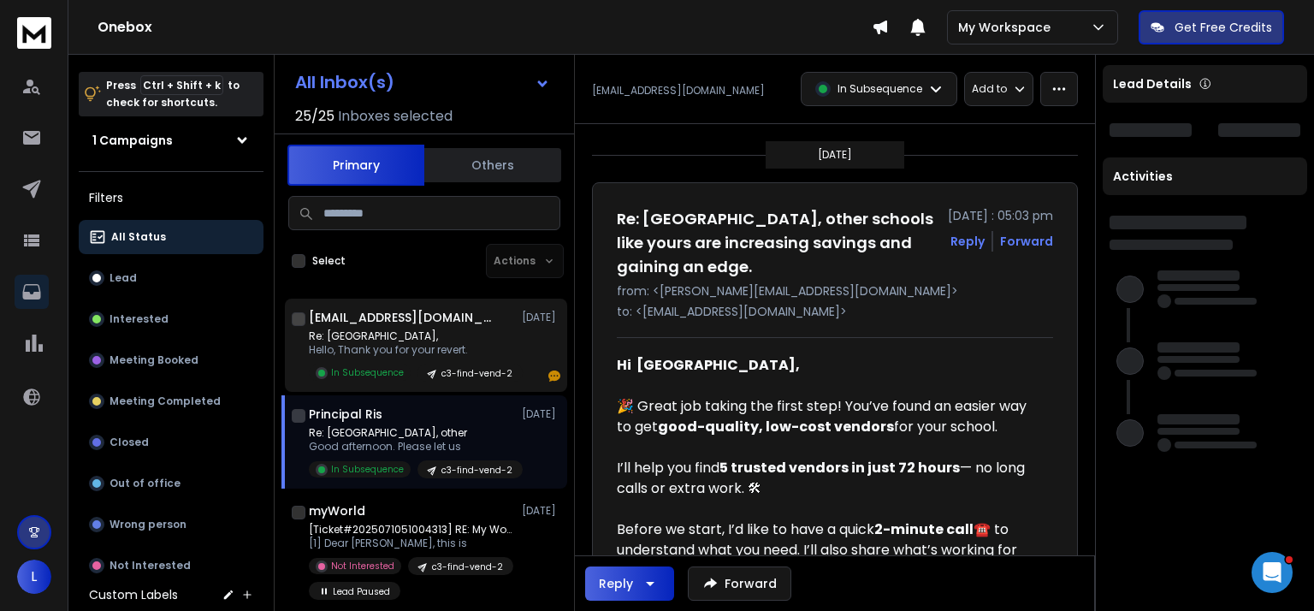
click at [400, 336] on p "Re: Lotus World Public School," at bounding box center [411, 336] width 205 height 14
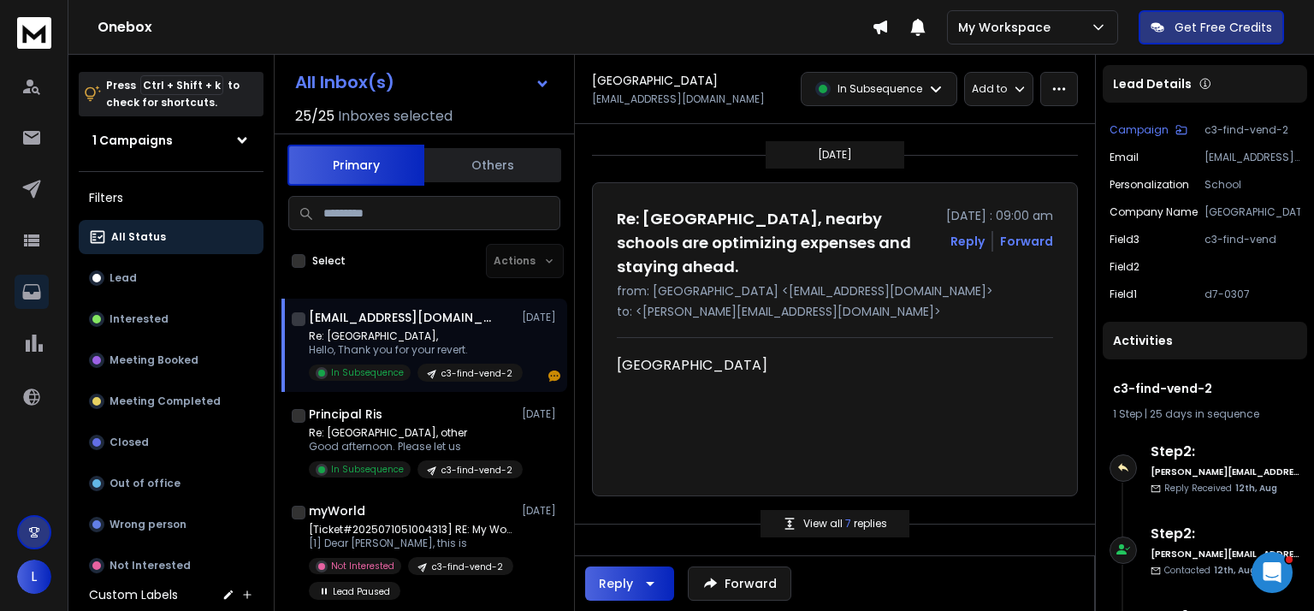
click at [853, 525] on p "View all 7 replies" at bounding box center [845, 524] width 84 height 14
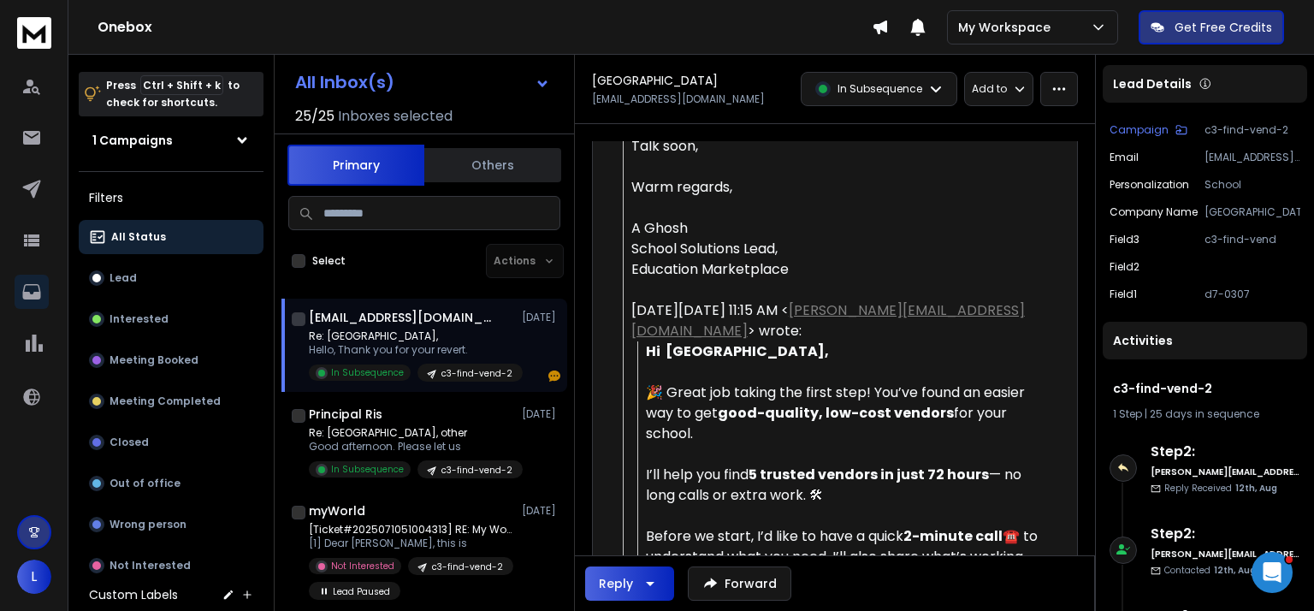
scroll to position [1797, 0]
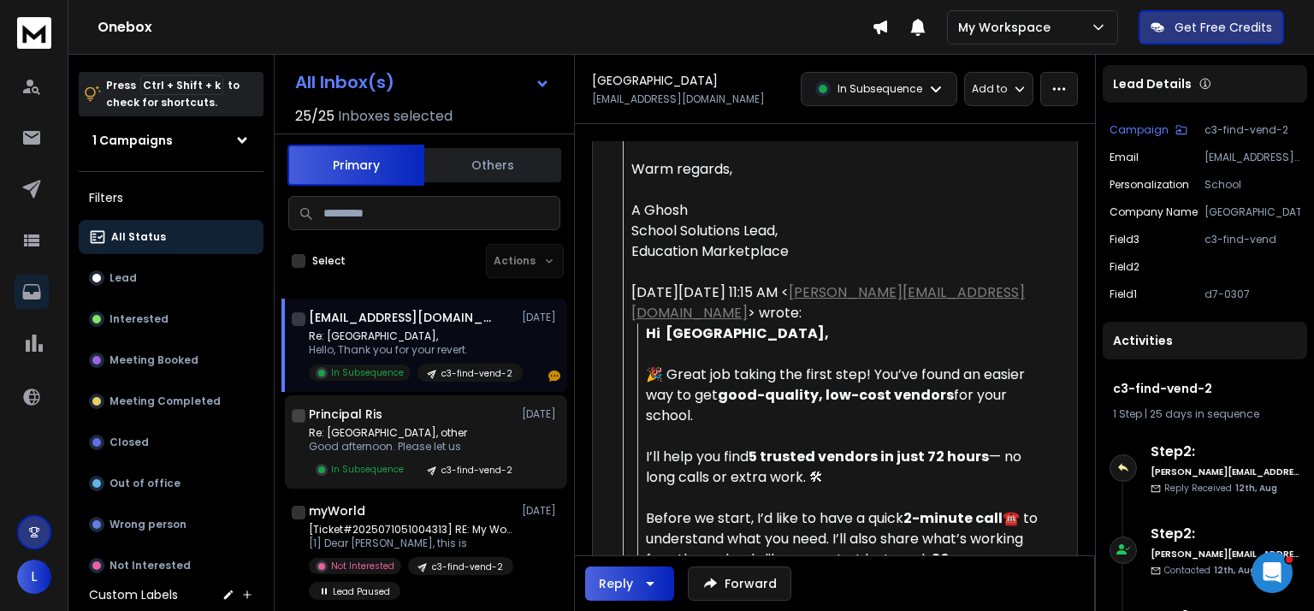
click at [399, 426] on p "Re: Ryewood International School, other" at bounding box center [411, 433] width 205 height 14
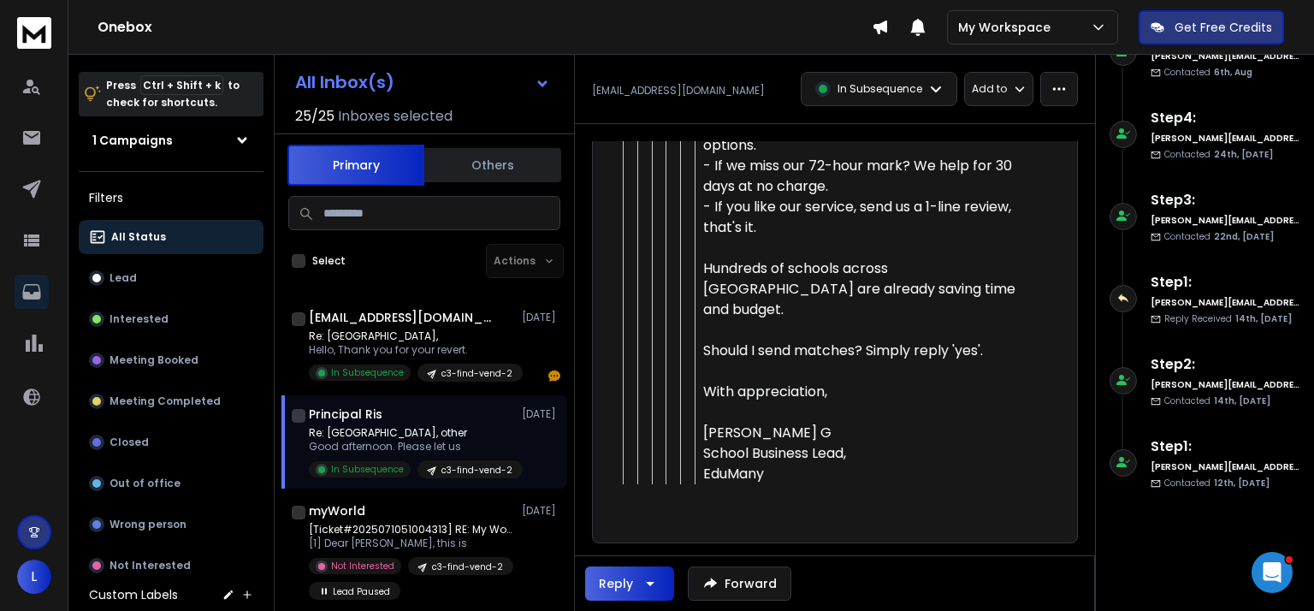
scroll to position [5117, 0]
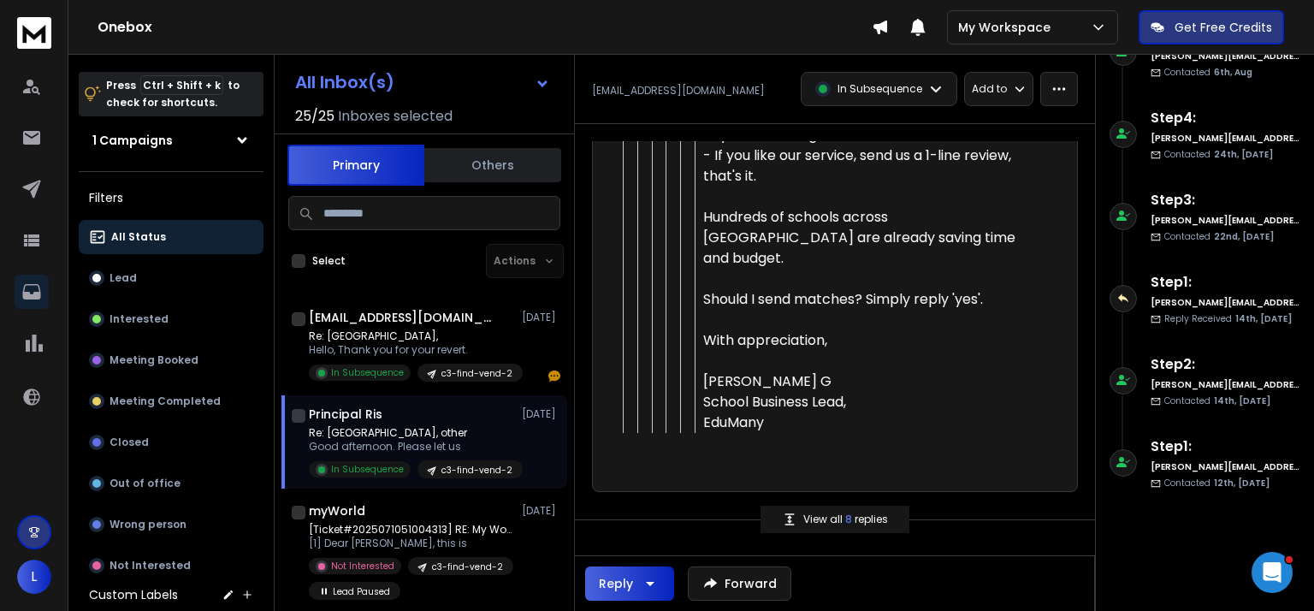
click at [853, 512] on p "View all 8 replies" at bounding box center [845, 519] width 85 height 14
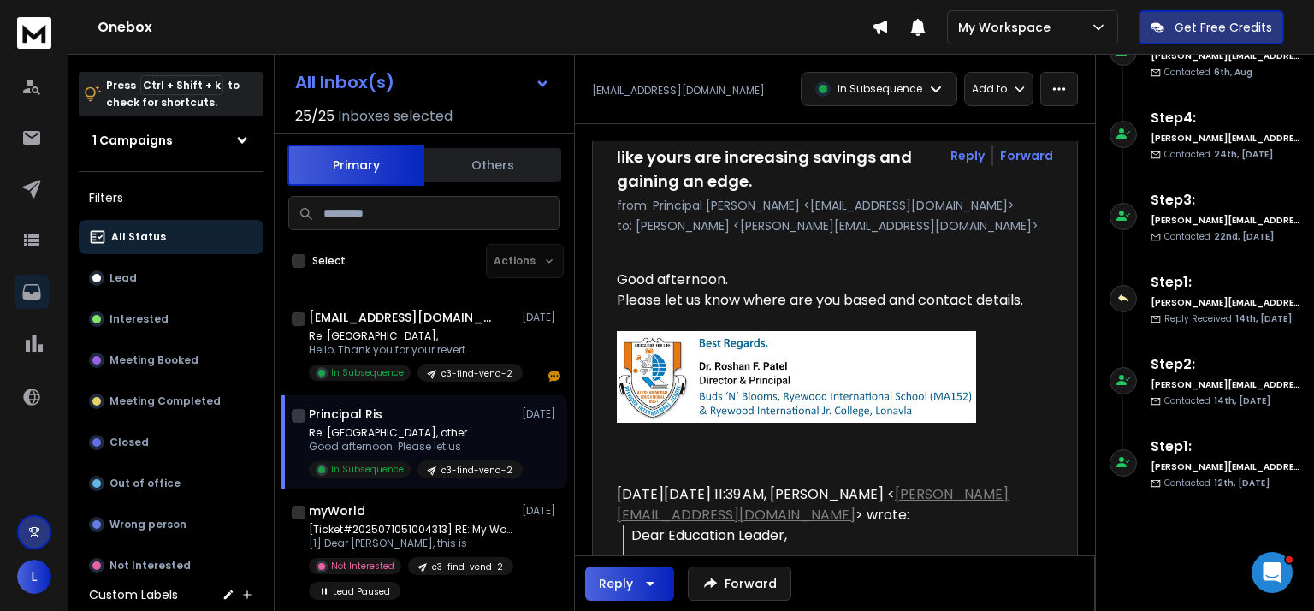
scroll to position [21714, 0]
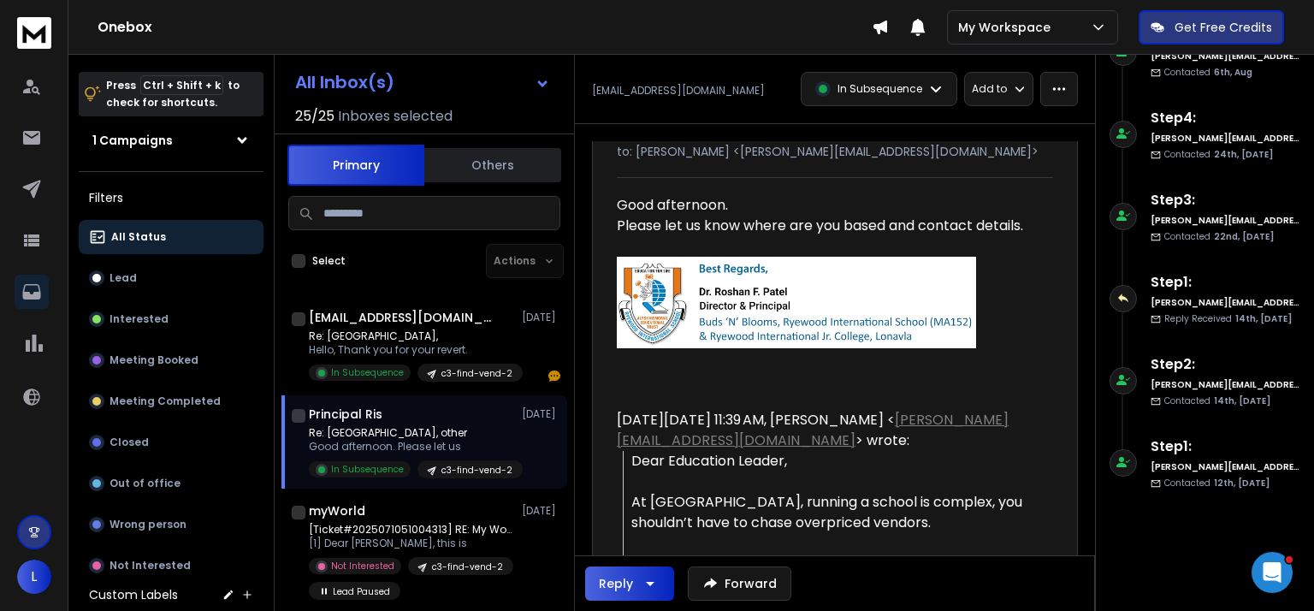
drag, startPoint x: 814, startPoint y: 315, endPoint x: 891, endPoint y: 315, distance: 76.1
click at [891, 139] on p "from: Principal Ris <principal.ris@alyshtrust.org>" at bounding box center [835, 130] width 436 height 17
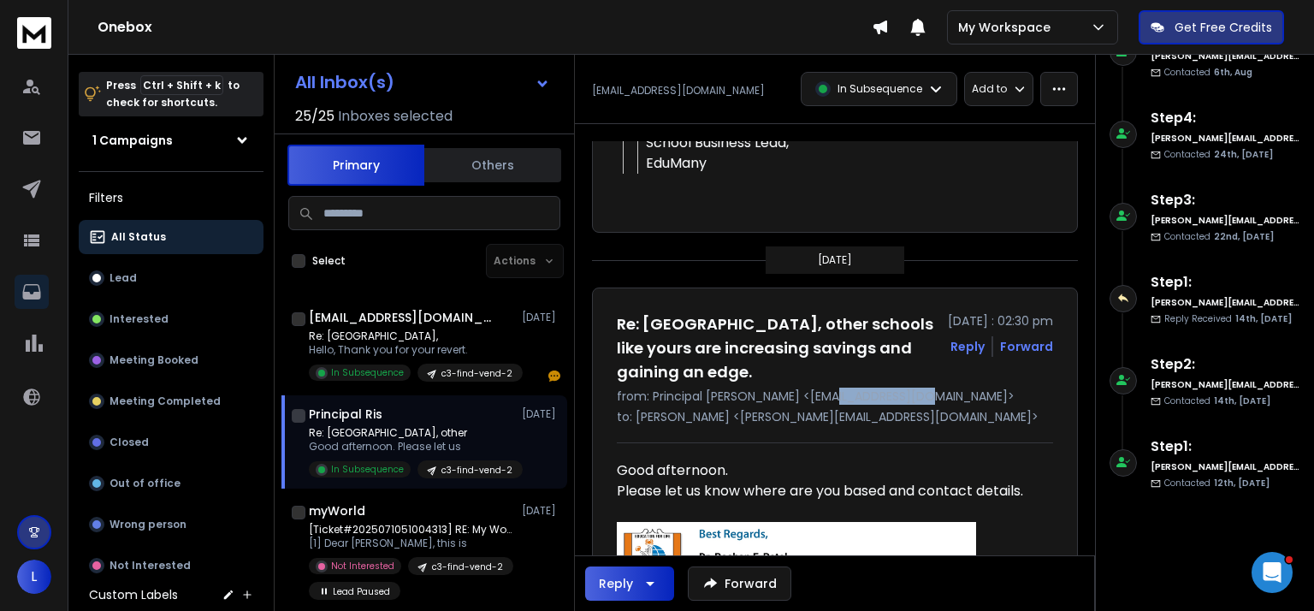
scroll to position [21543, 0]
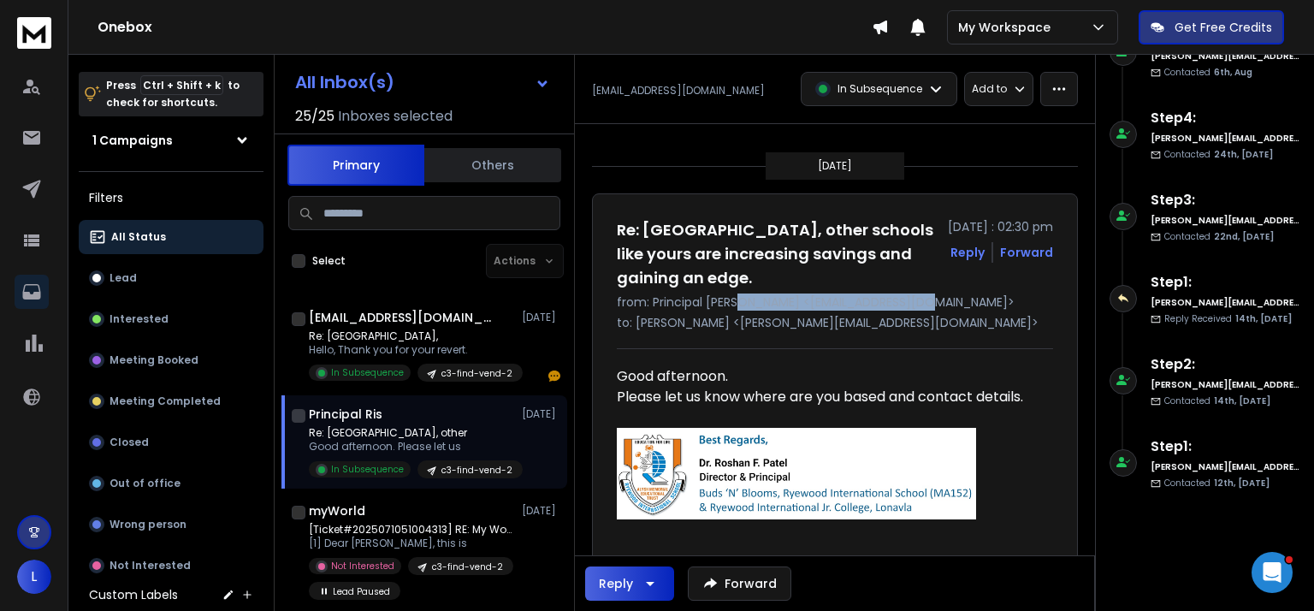
drag, startPoint x: 732, startPoint y: 486, endPoint x: 891, endPoint y: 486, distance: 159.1
click at [891, 311] on p "from: Principal Ris <principal.ris@alyshtrust.org>" at bounding box center [835, 301] width 436 height 17
copy p "principal.ris@alyshtrust.org"
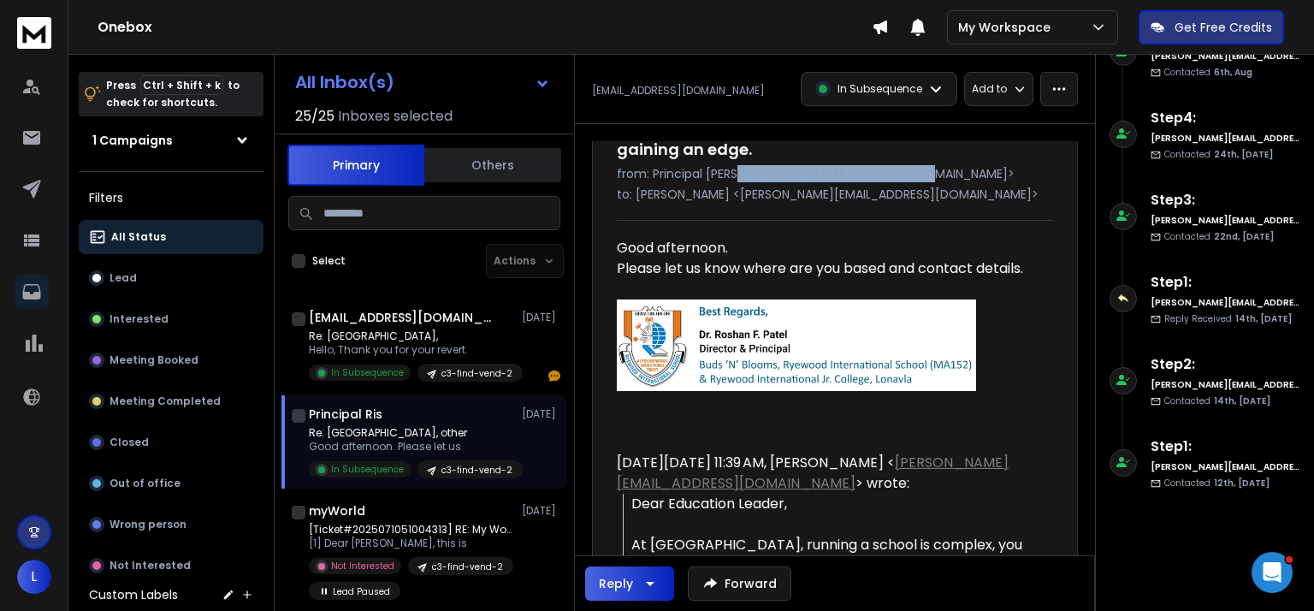
scroll to position [21631, 0]
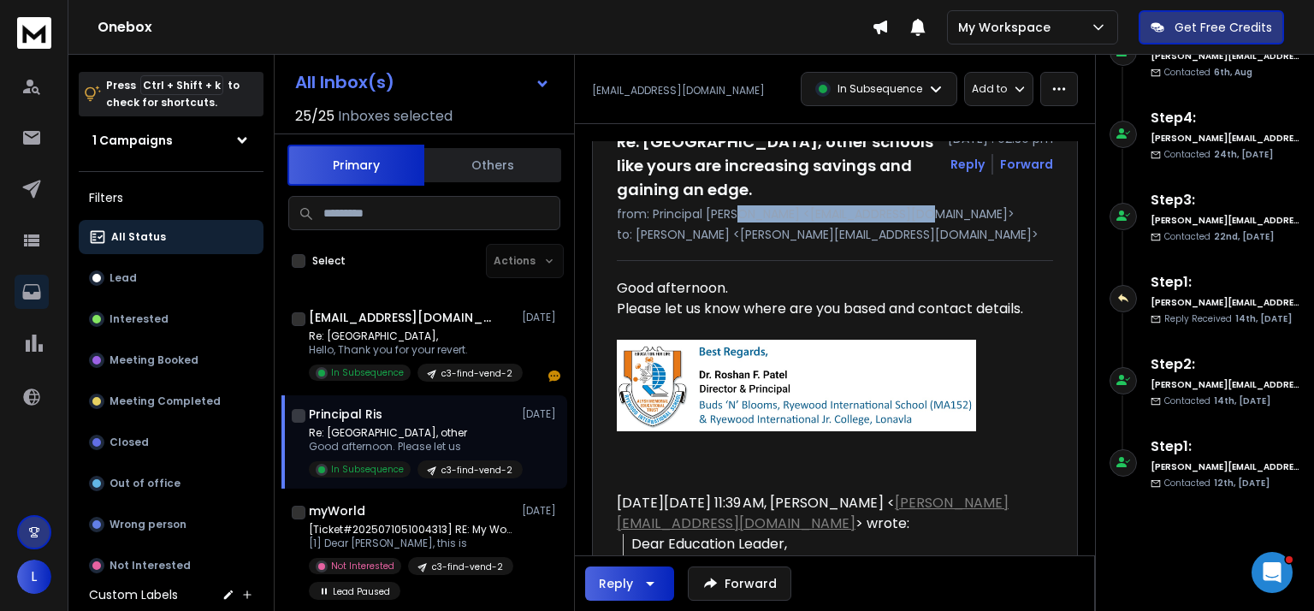
click at [958, 173] on button "Reply" at bounding box center [967, 164] width 34 height 17
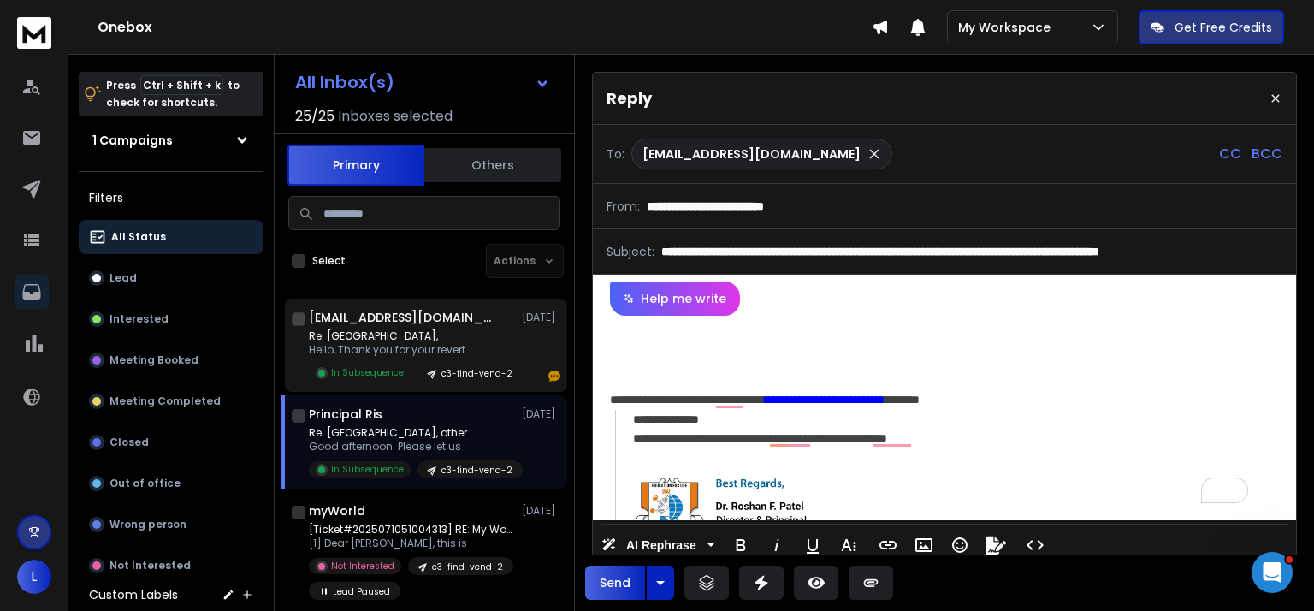
scroll to position [13, 0]
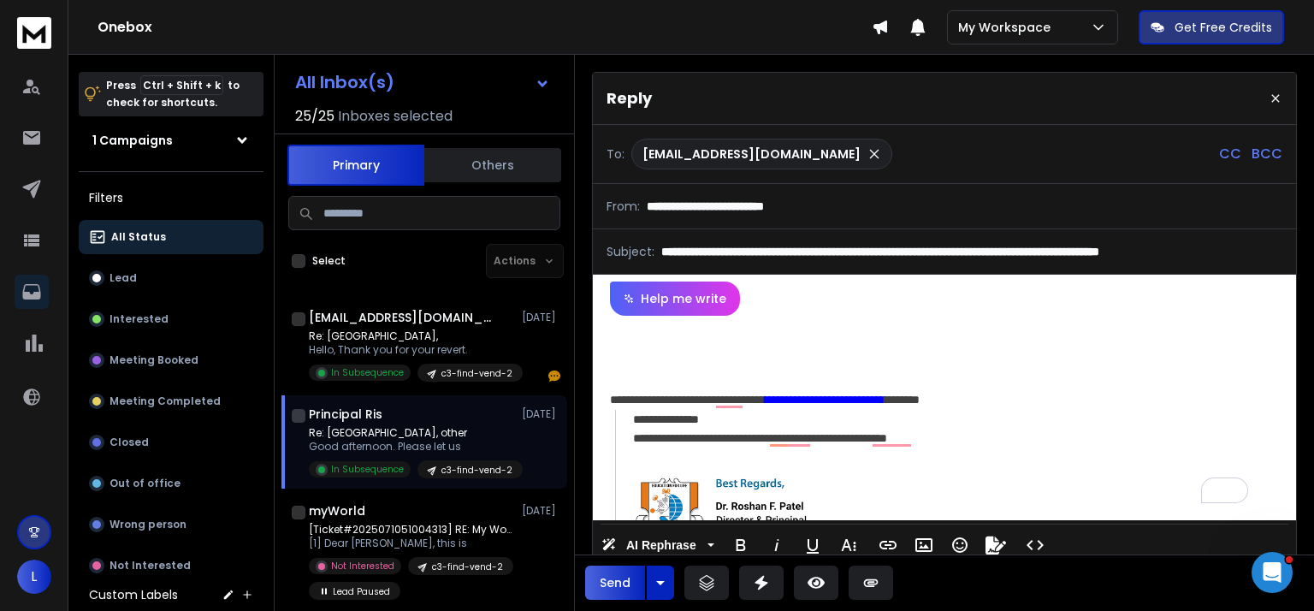
click at [418, 426] on p "Re: Ryewood International School, other" at bounding box center [411, 433] width 205 height 14
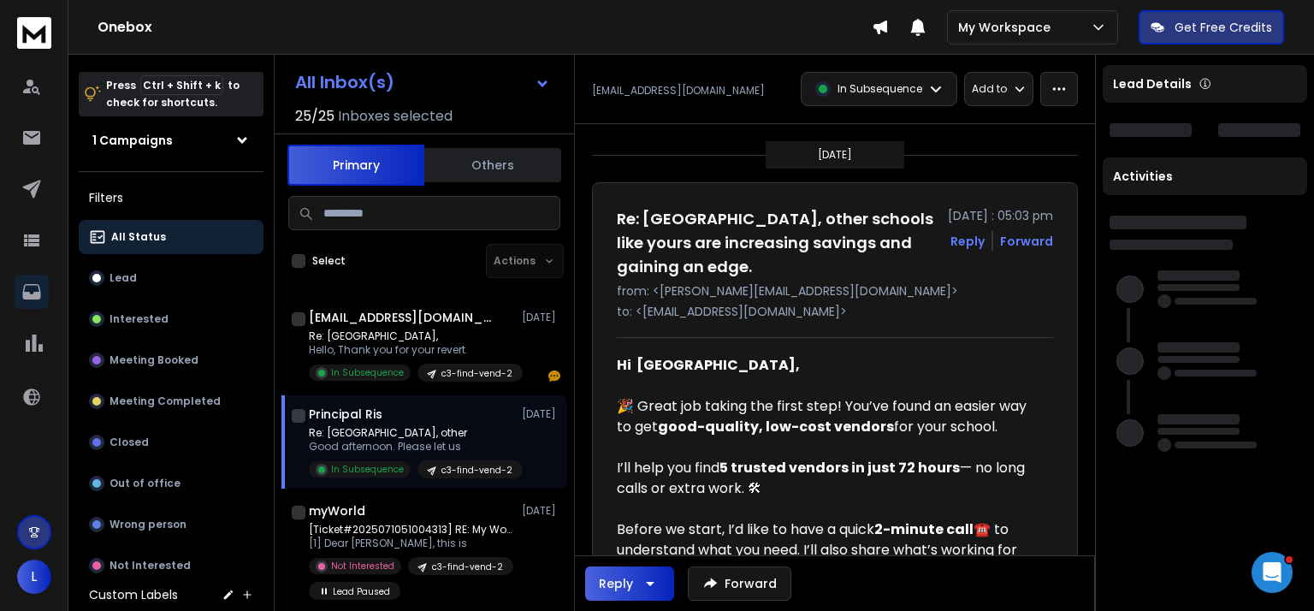
scroll to position [0, 0]
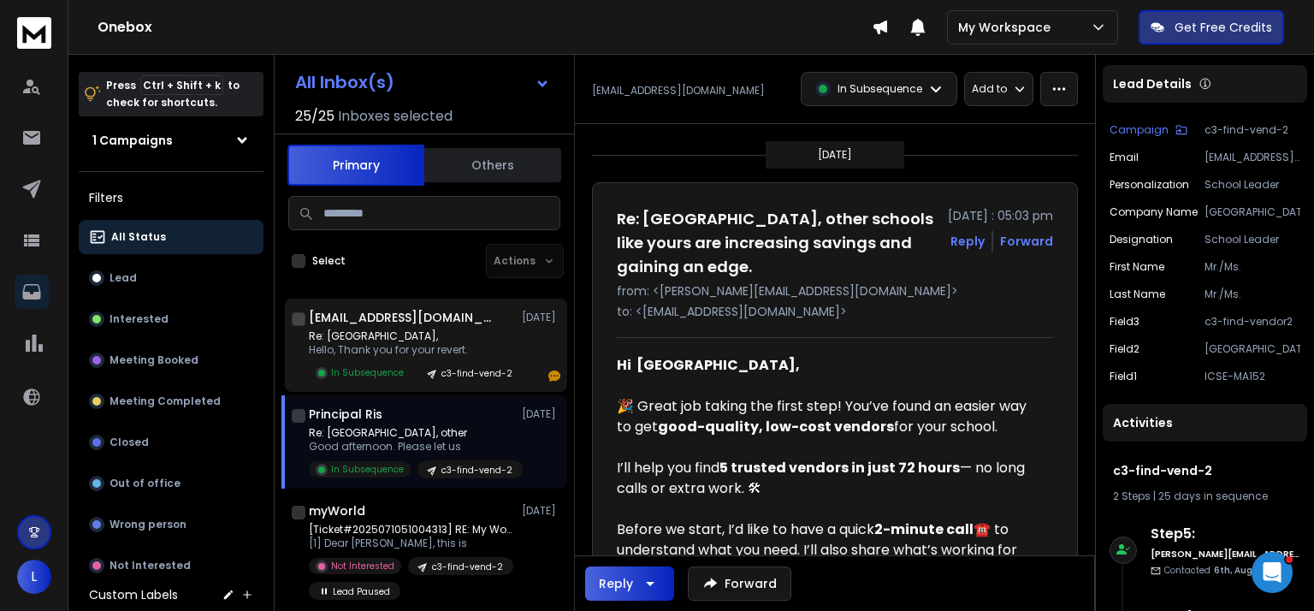
click at [379, 335] on p "Re: Lotus World Public School," at bounding box center [411, 336] width 205 height 14
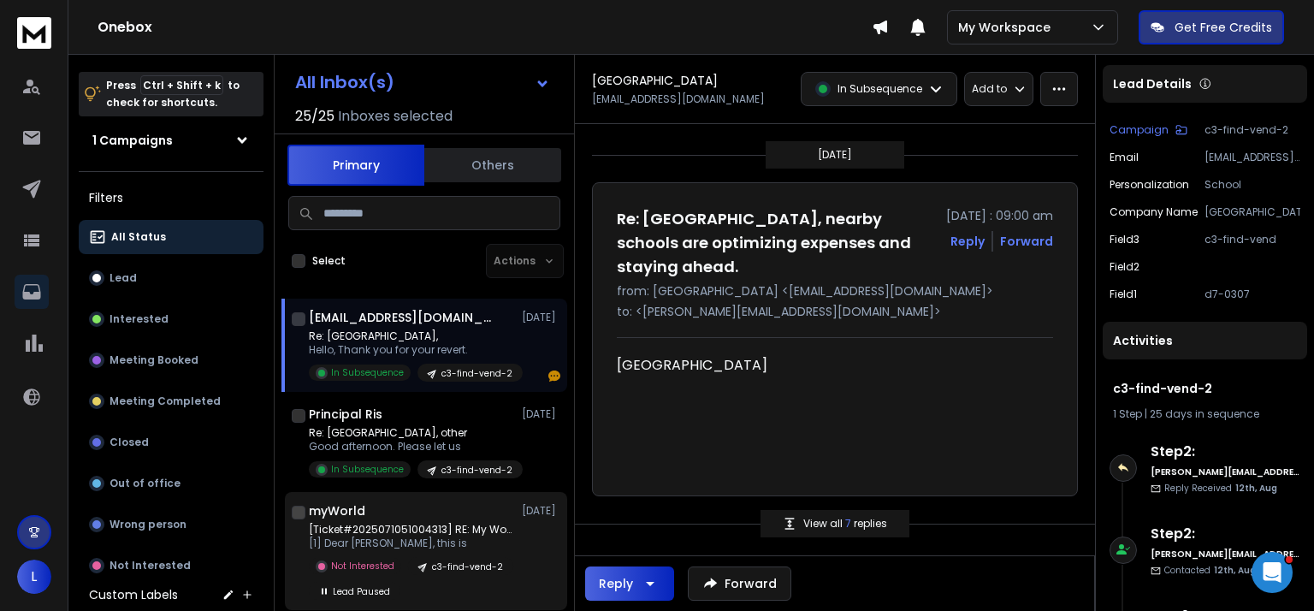
click at [397, 524] on p "[Ticket#2025071051004313] RE: My World Hr." at bounding box center [411, 530] width 205 height 14
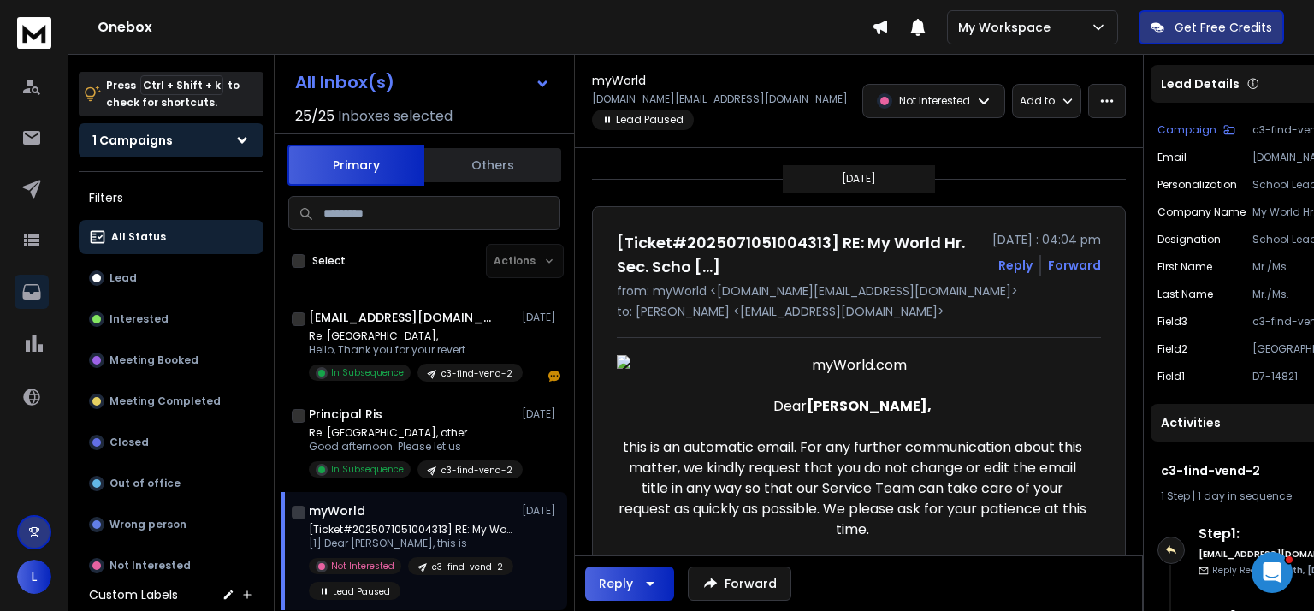
click at [173, 142] on button "1 Campaigns" at bounding box center [171, 140] width 185 height 34
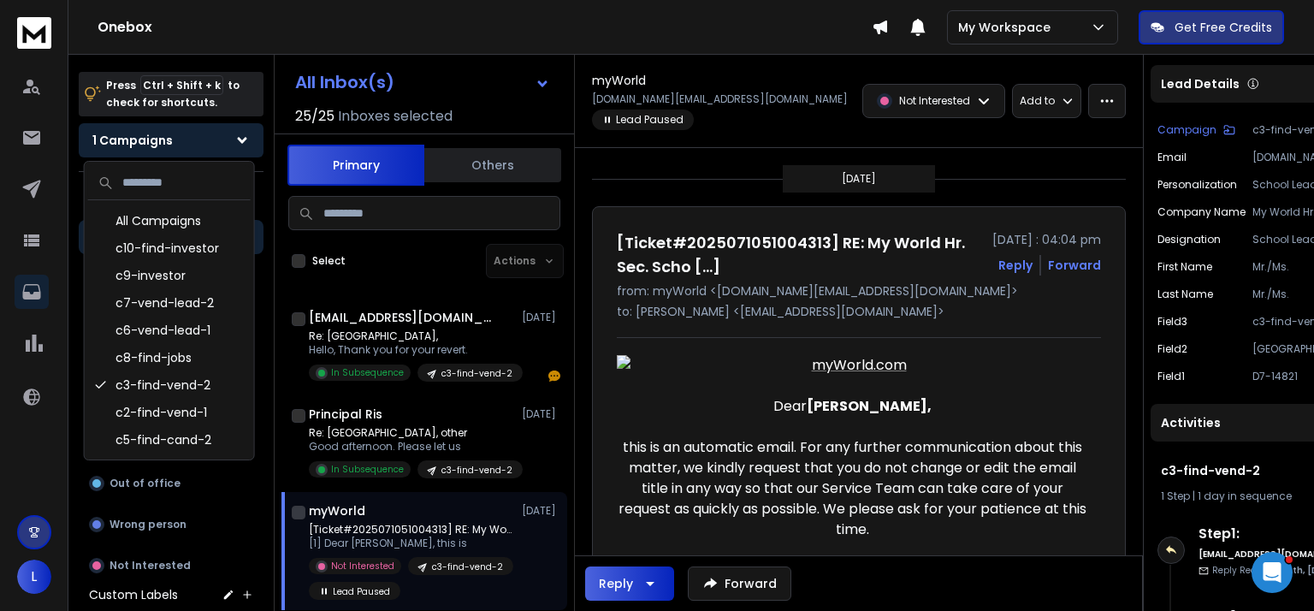
click at [173, 142] on button "1 Campaigns" at bounding box center [171, 140] width 185 height 34
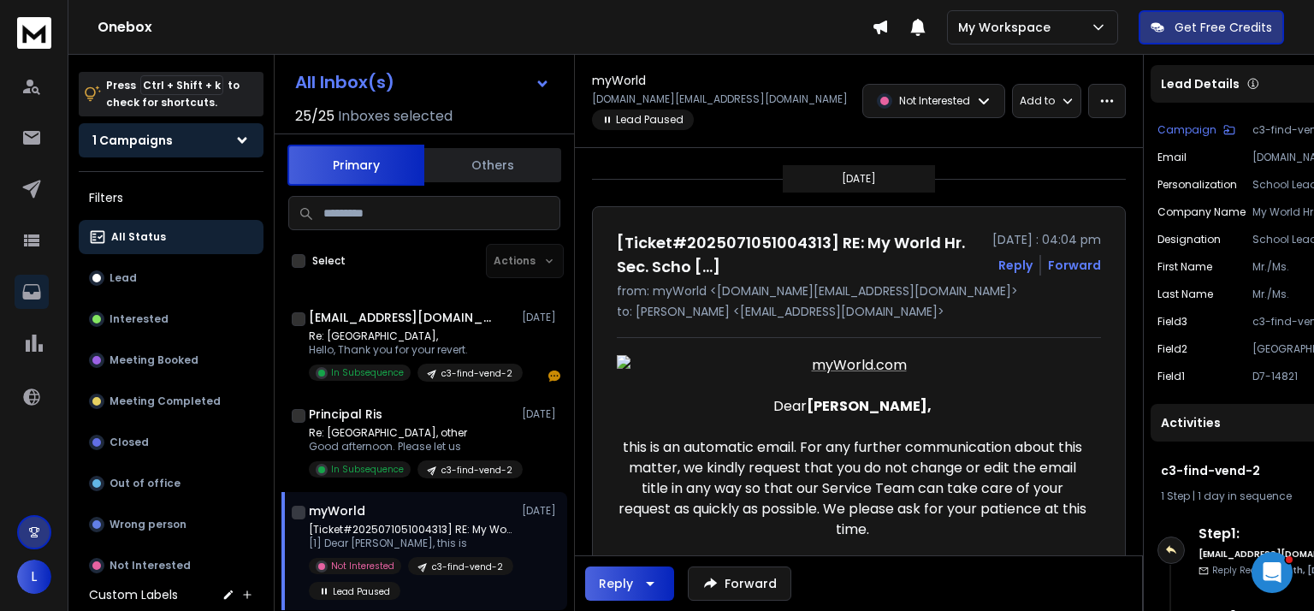
click at [231, 153] on button "1 Campaigns" at bounding box center [171, 140] width 185 height 34
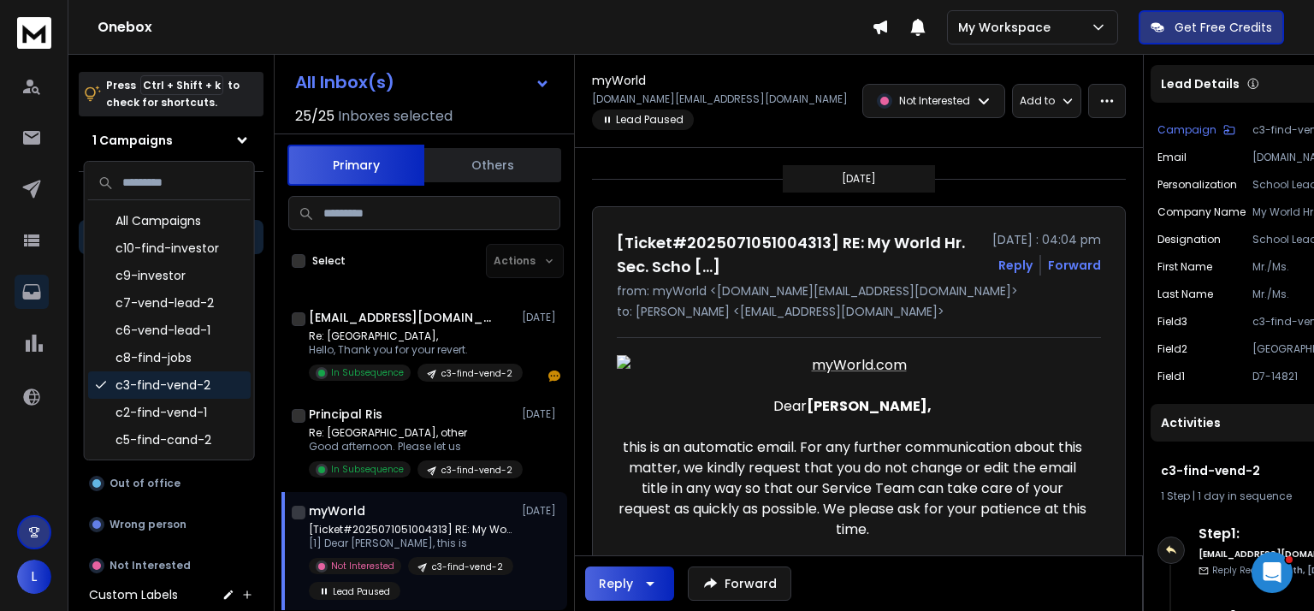
scroll to position [79, 0]
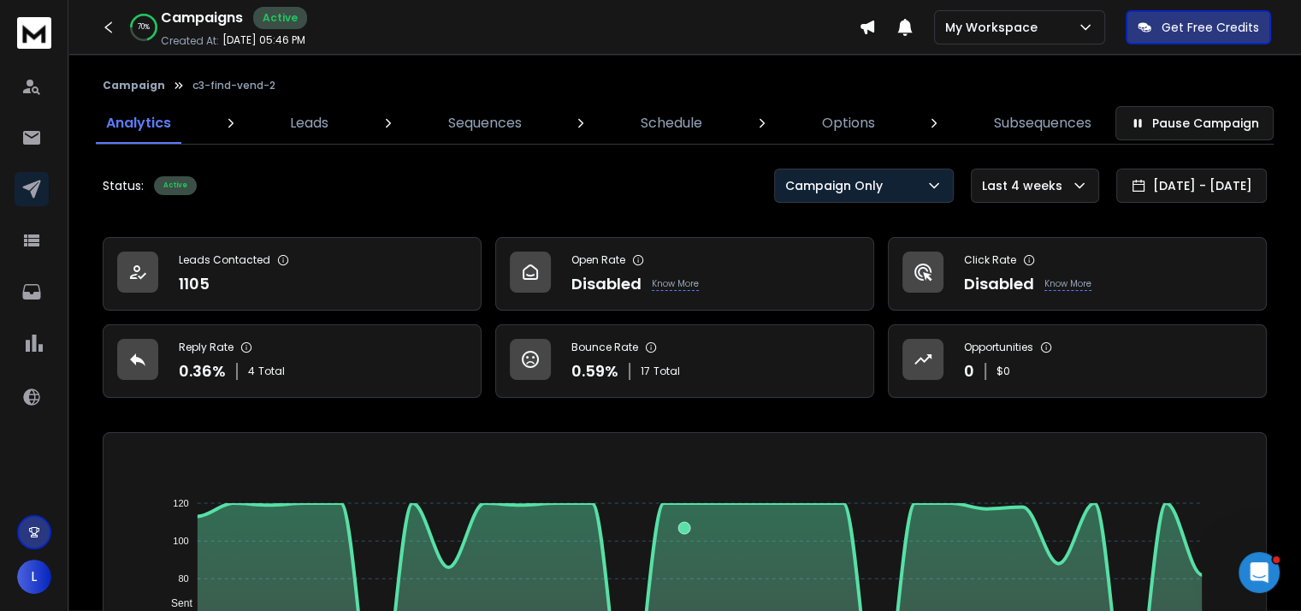
click at [875, 186] on div "Campaign Only" at bounding box center [863, 185] width 157 height 17
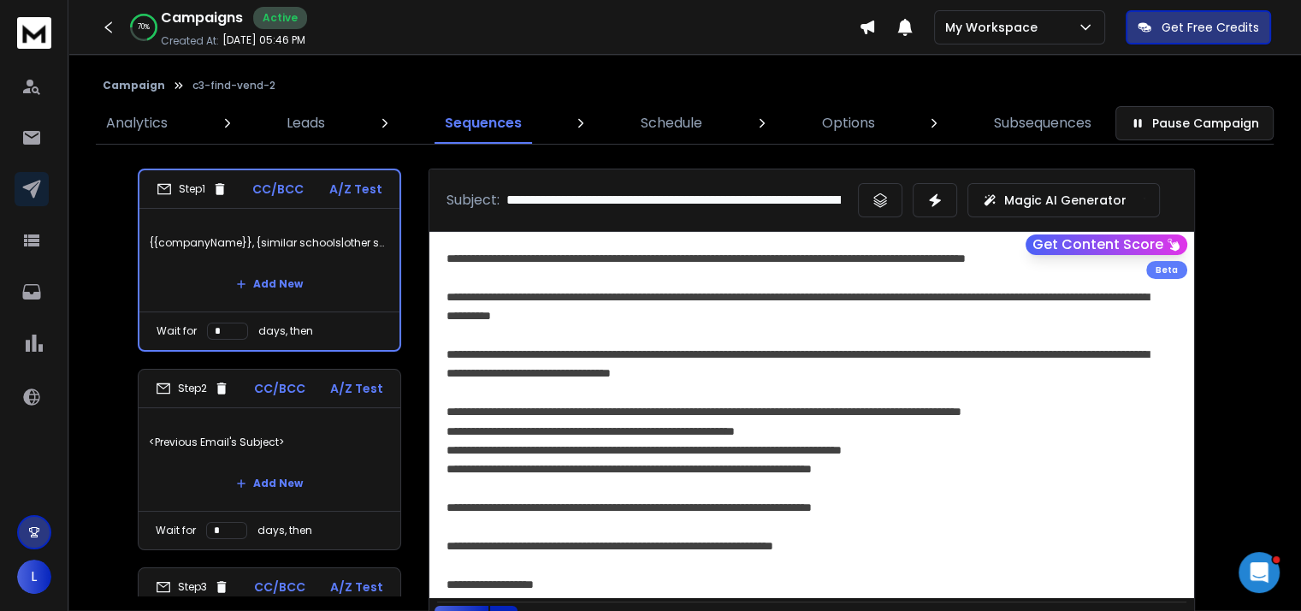
click at [300, 428] on p "<Previous Email's Subject>" at bounding box center [269, 442] width 241 height 48
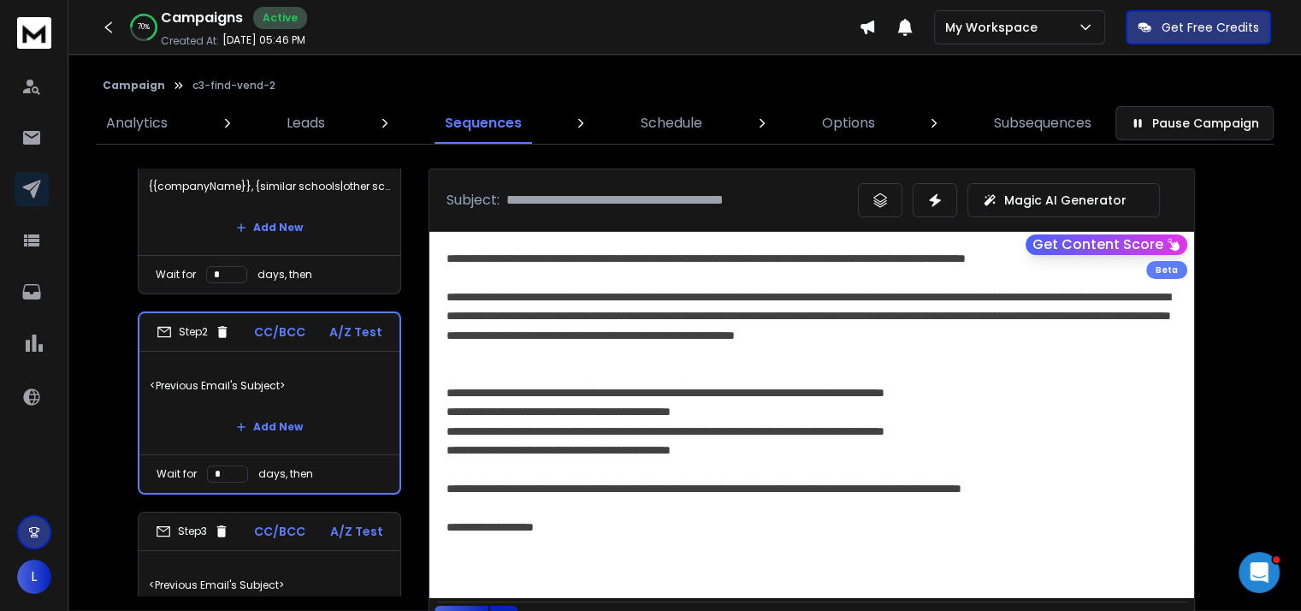
scroll to position [112, 0]
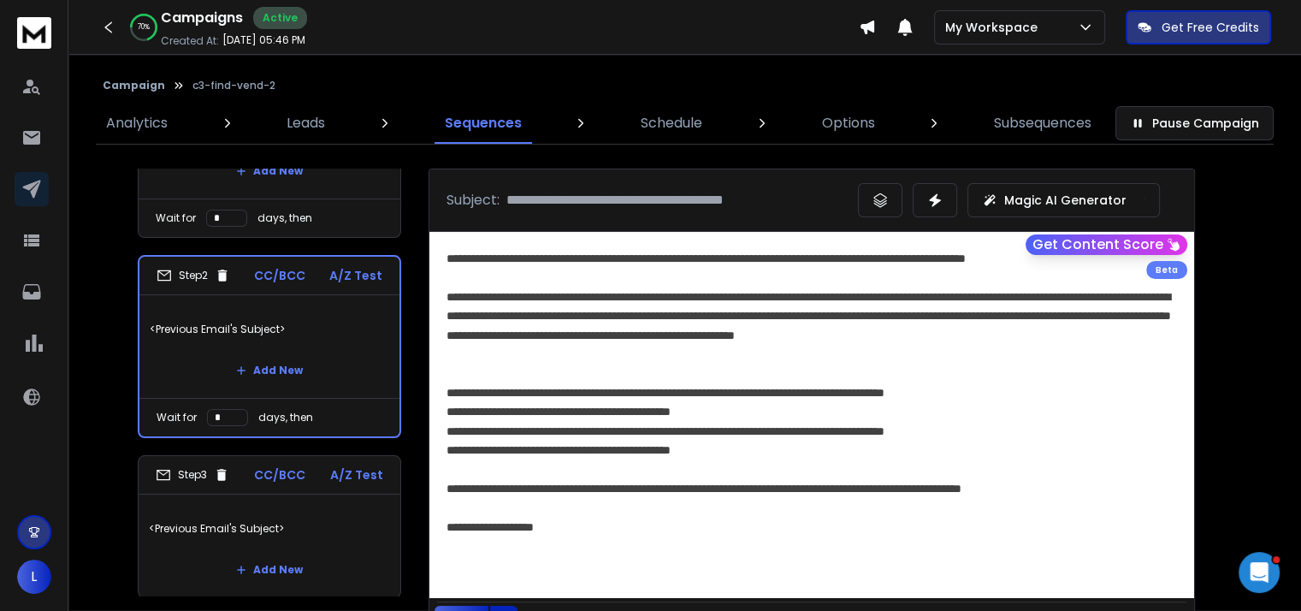
click at [319, 514] on p "<Previous Email's Subject>" at bounding box center [269, 529] width 241 height 48
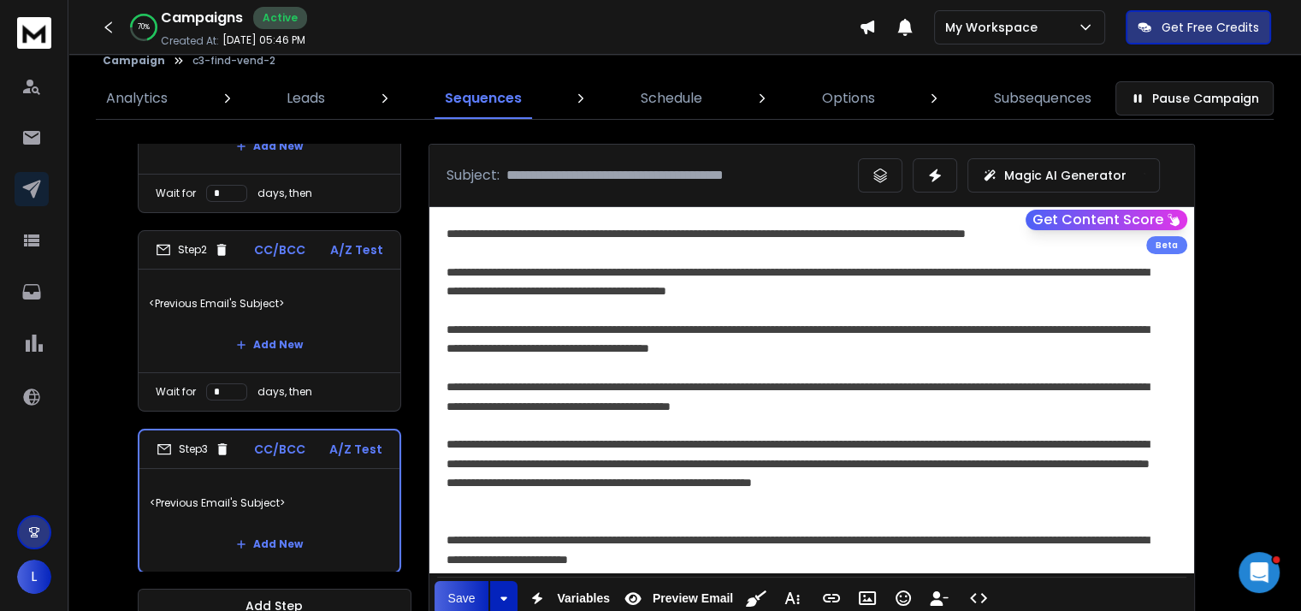
scroll to position [60, 0]
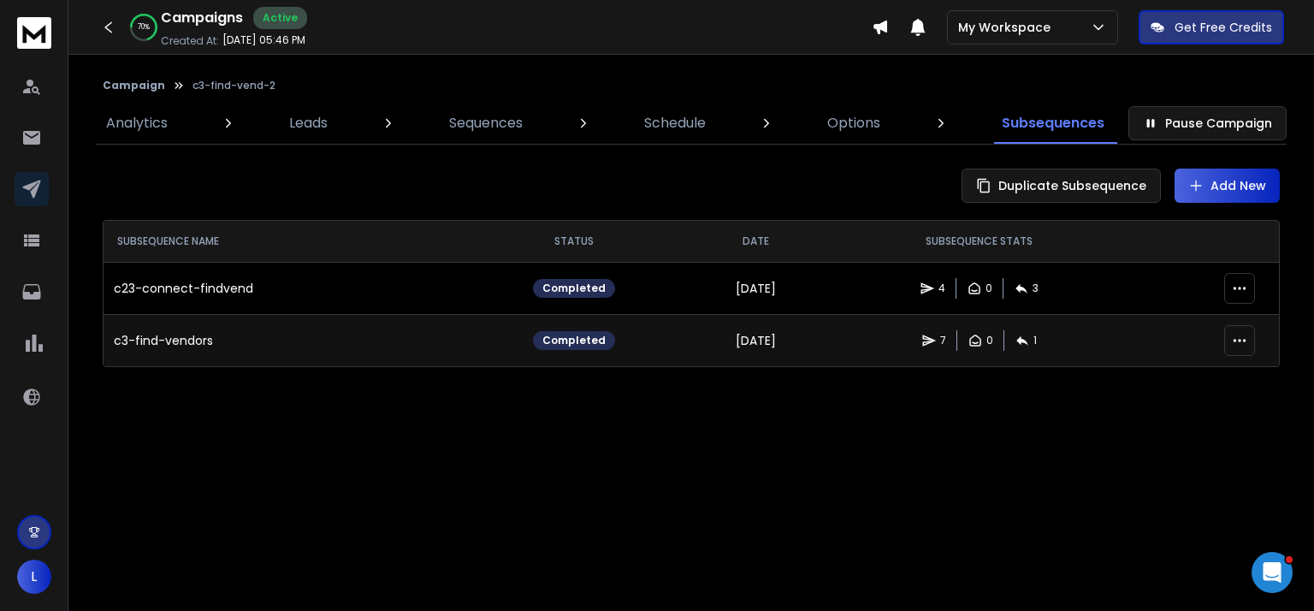
click at [183, 343] on td "c3-find-vendors" at bounding box center [282, 340] width 356 height 52
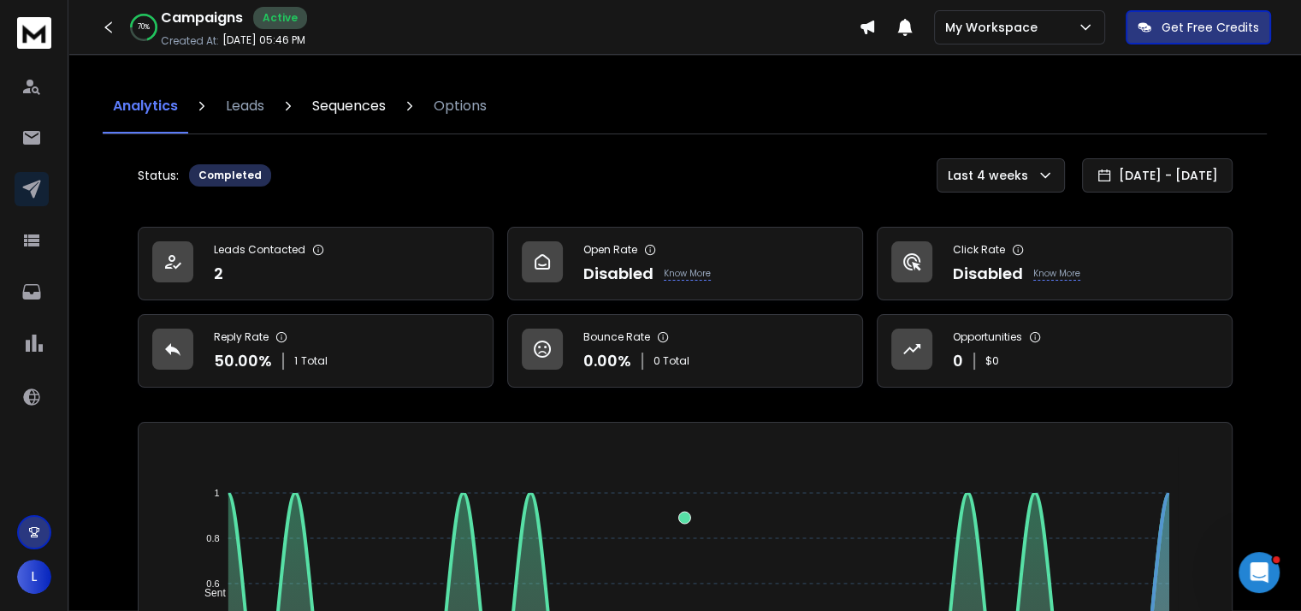
click at [339, 103] on p "Sequences" at bounding box center [349, 106] width 74 height 21
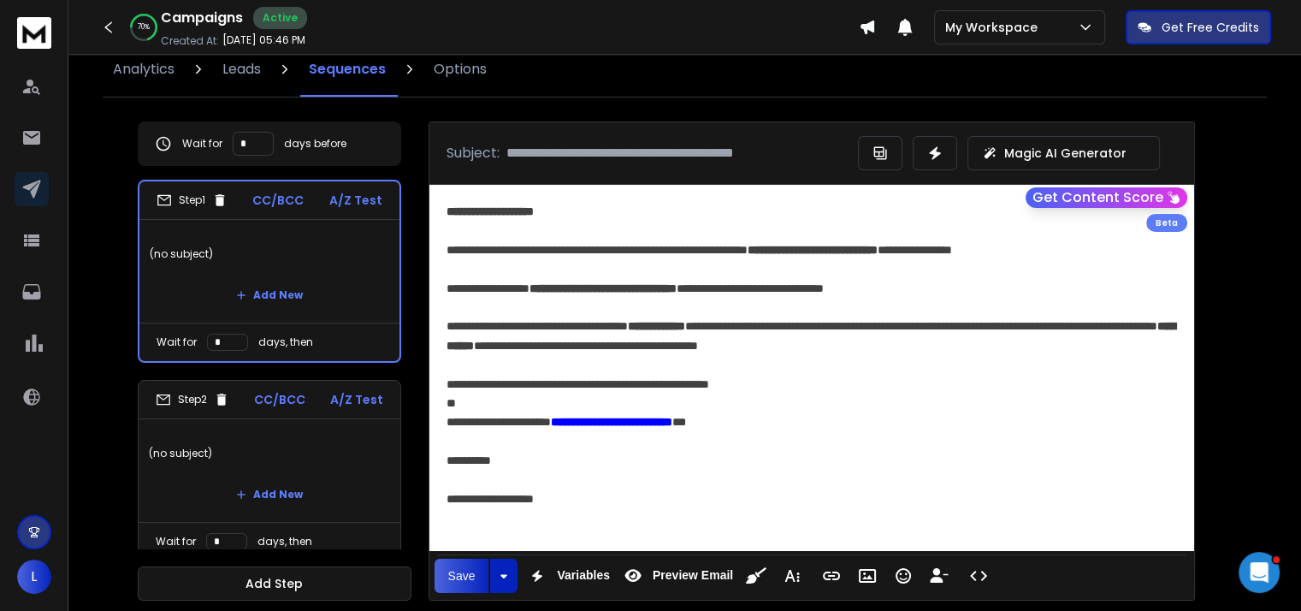
scroll to position [56, 0]
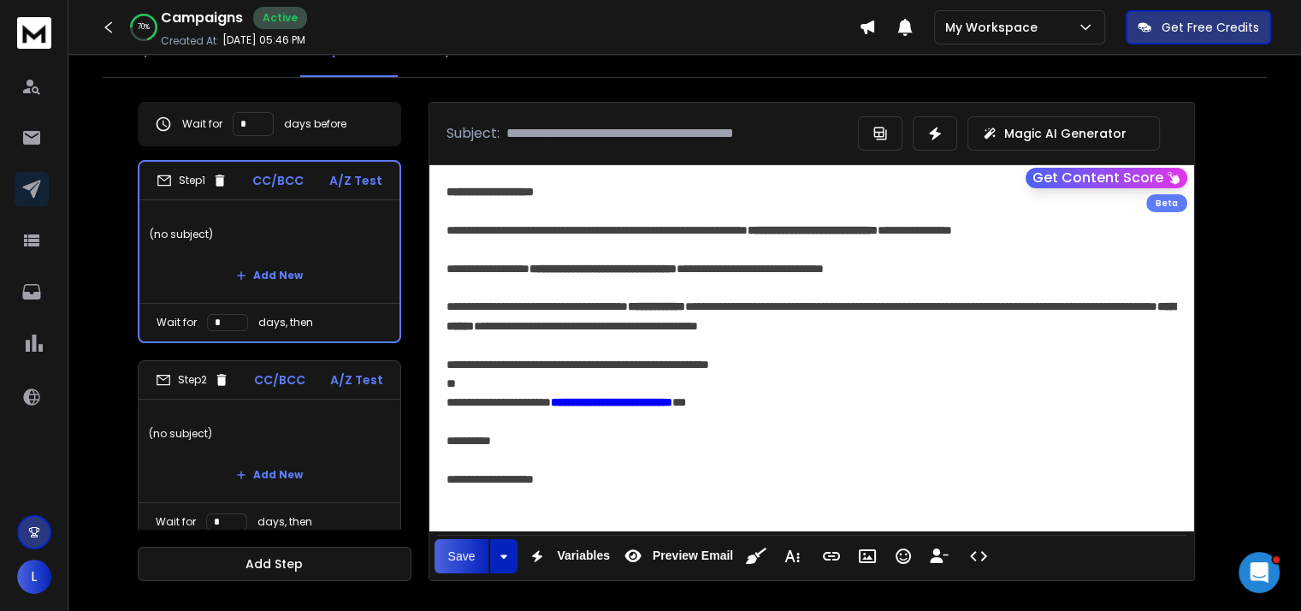
click at [279, 428] on p "(no subject)" at bounding box center [269, 434] width 241 height 48
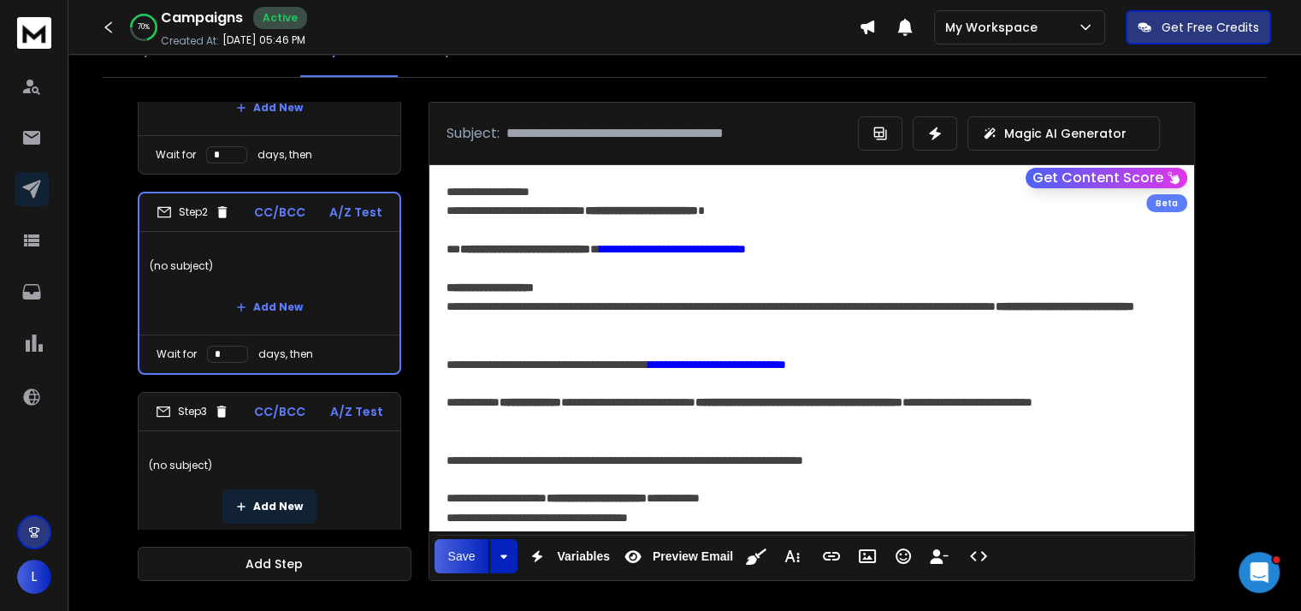
scroll to position [171, 0]
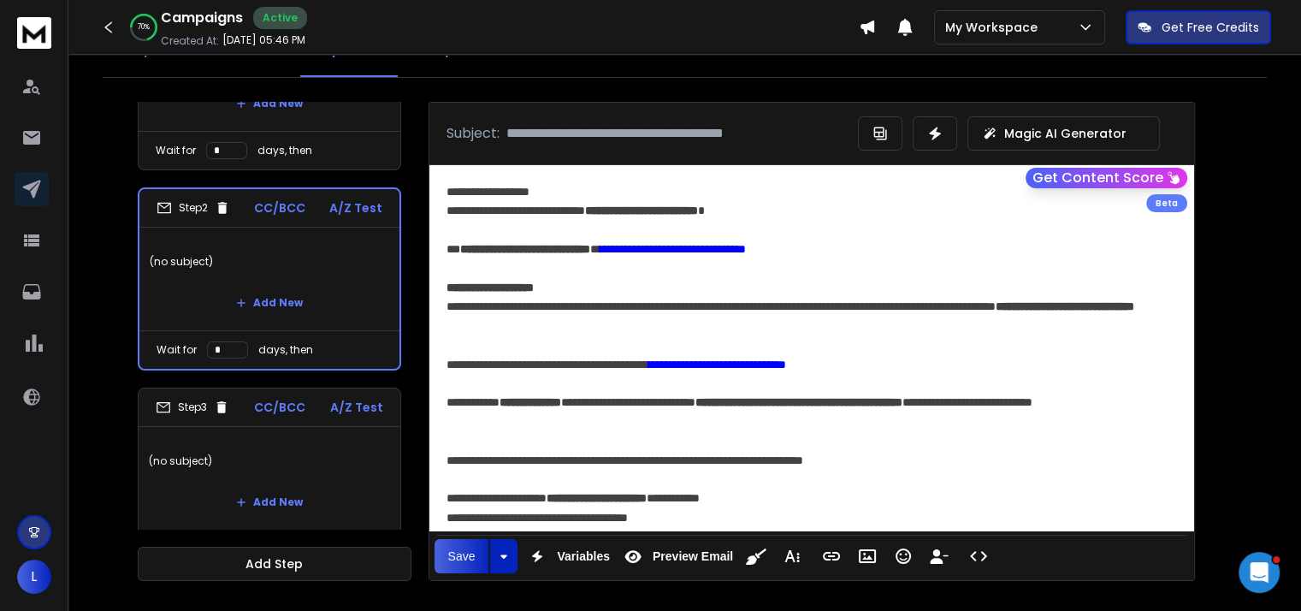
click at [303, 465] on p "(no subject)" at bounding box center [269, 461] width 241 height 48
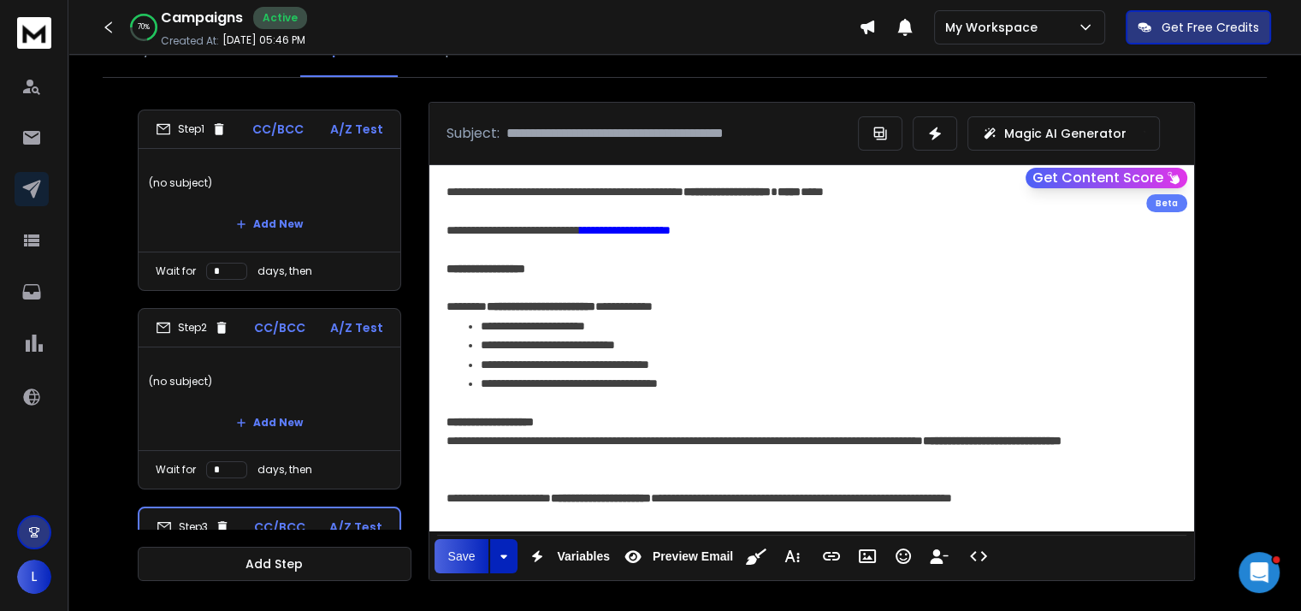
scroll to position [0, 0]
